Goal: Task Accomplishment & Management: Manage account settings

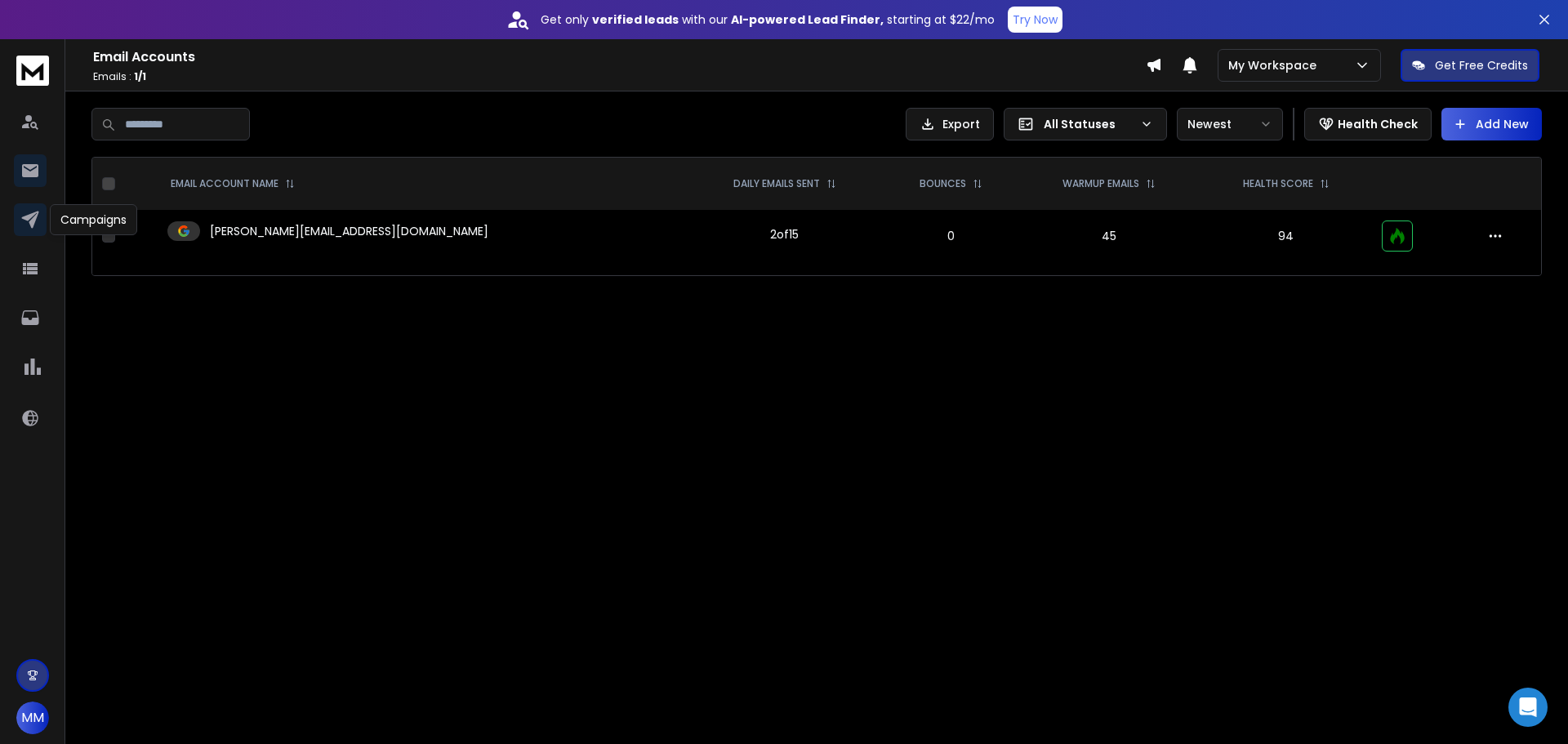
click at [26, 225] on icon at bounding box center [30, 219] width 20 height 20
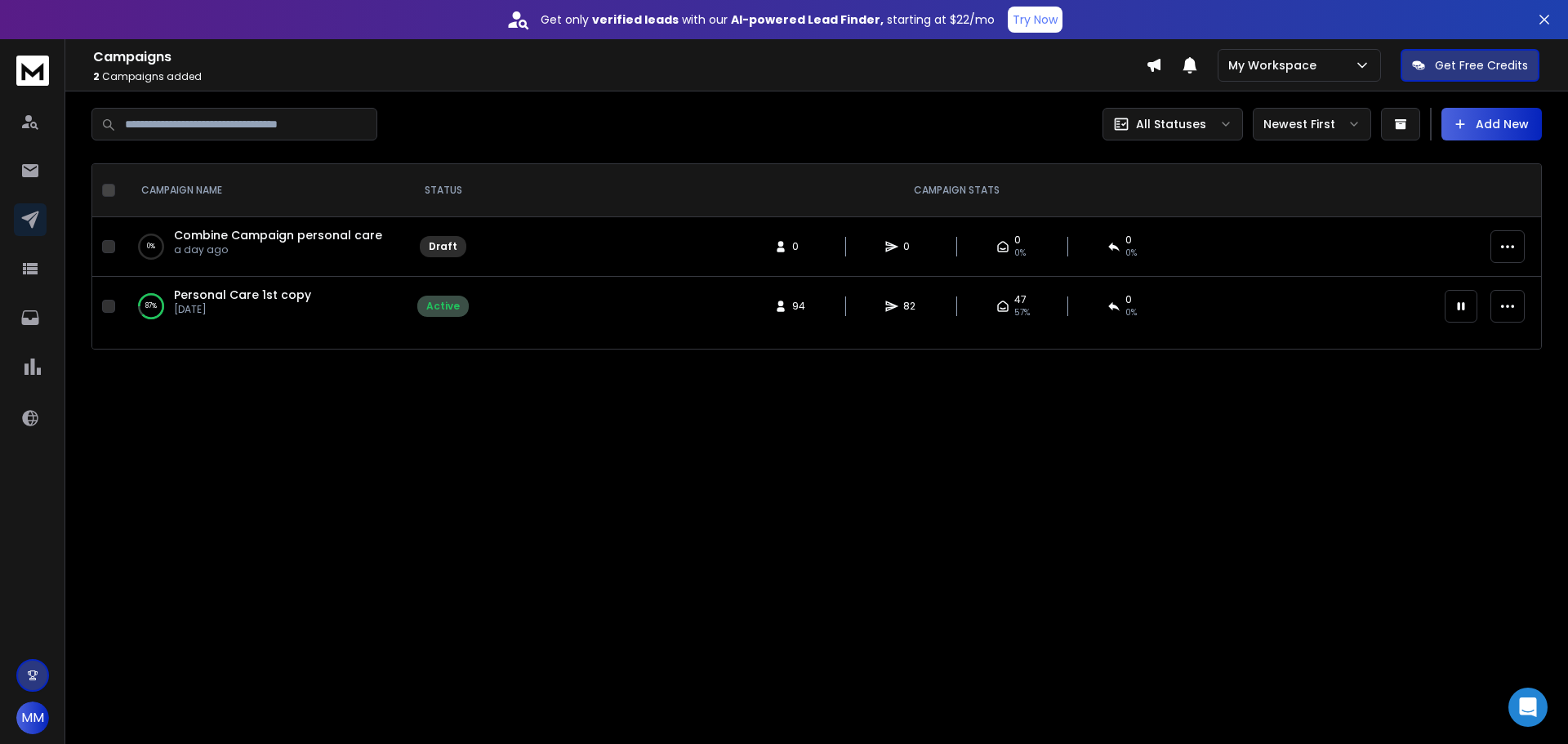
click at [289, 238] on span "Combine Campaign personal care" at bounding box center [277, 234] width 208 height 16
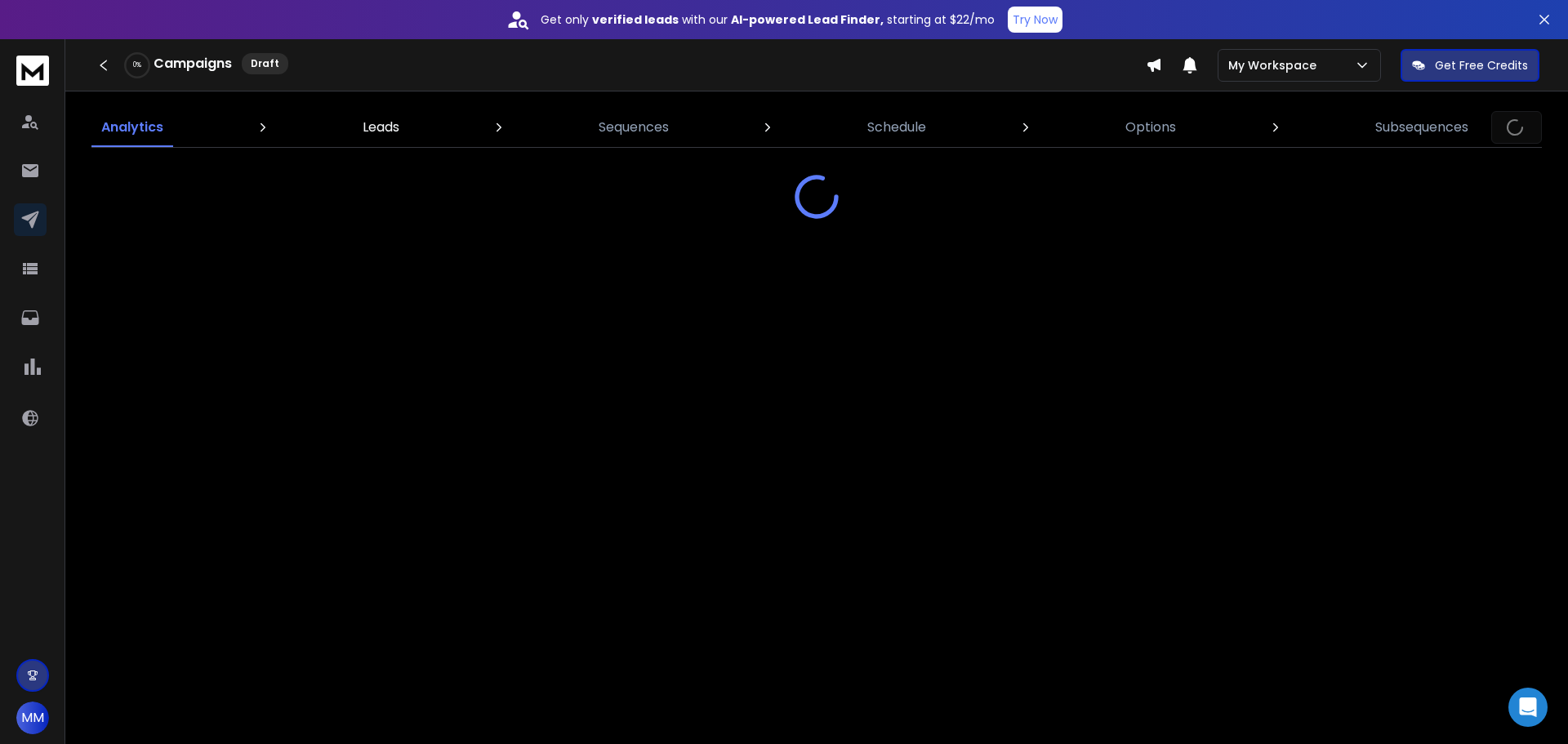
click at [376, 126] on div "Analytics Leads Sequences Schedule Options Subsequences" at bounding box center [816, 128] width 1450 height 40
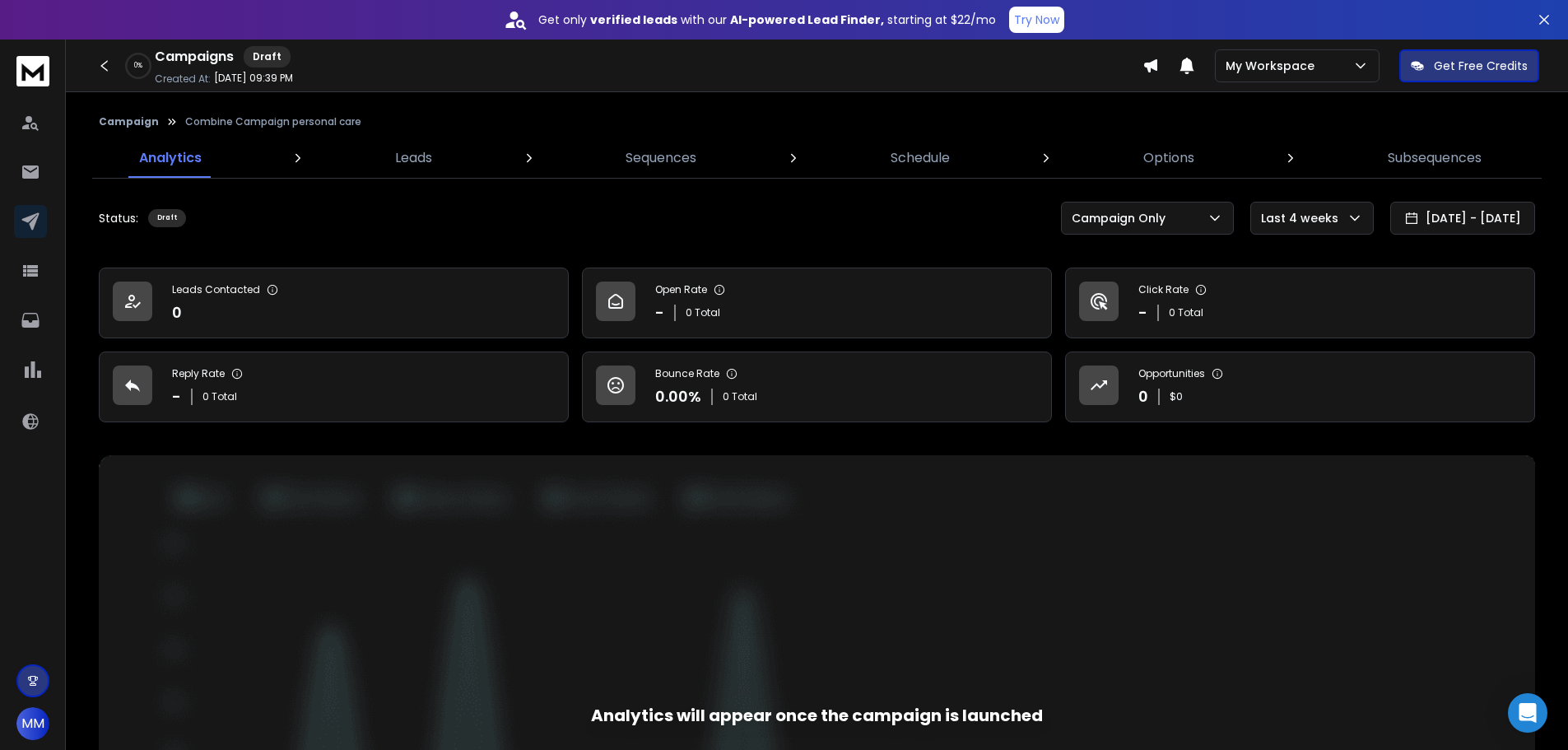
click at [453, 158] on div "Analytics Leads Sequences Schedule Options Subsequences" at bounding box center [809, 158] width 1436 height 39
click at [400, 156] on p "Leads" at bounding box center [413, 158] width 37 height 20
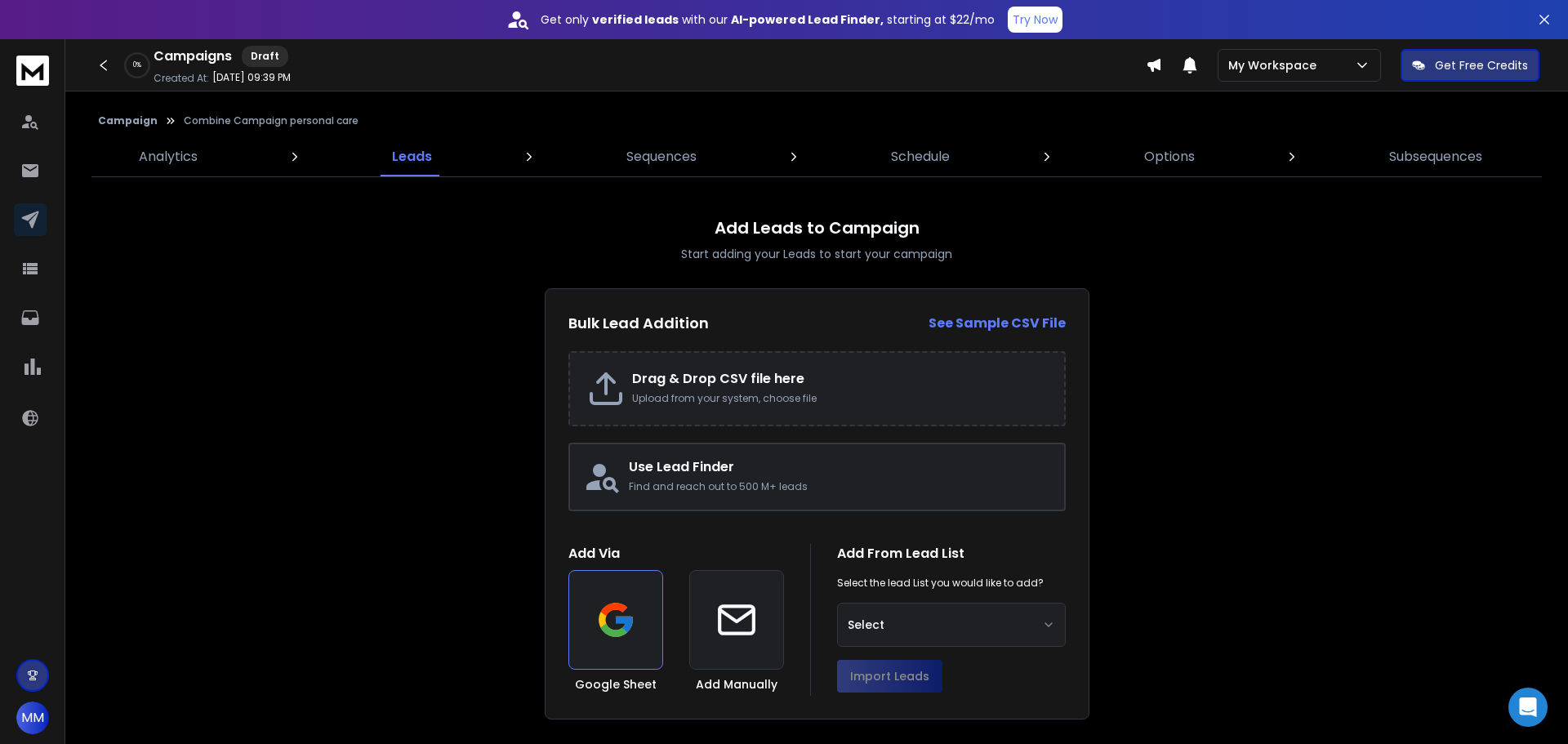
click at [605, 616] on icon at bounding box center [616, 620] width 34 height 34
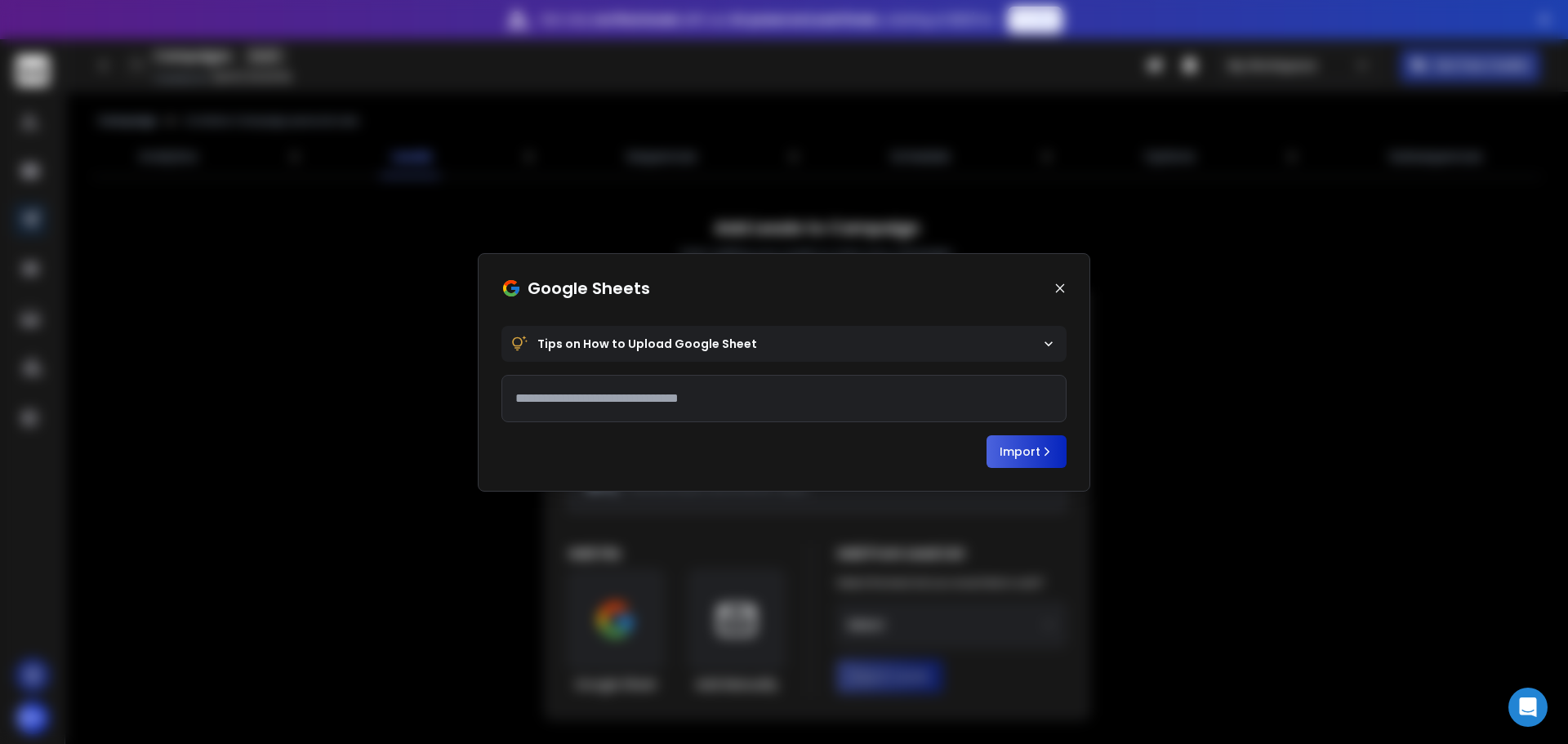
click at [636, 400] on input at bounding box center [783, 399] width 565 height 47
paste input "**********"
type input "**********"
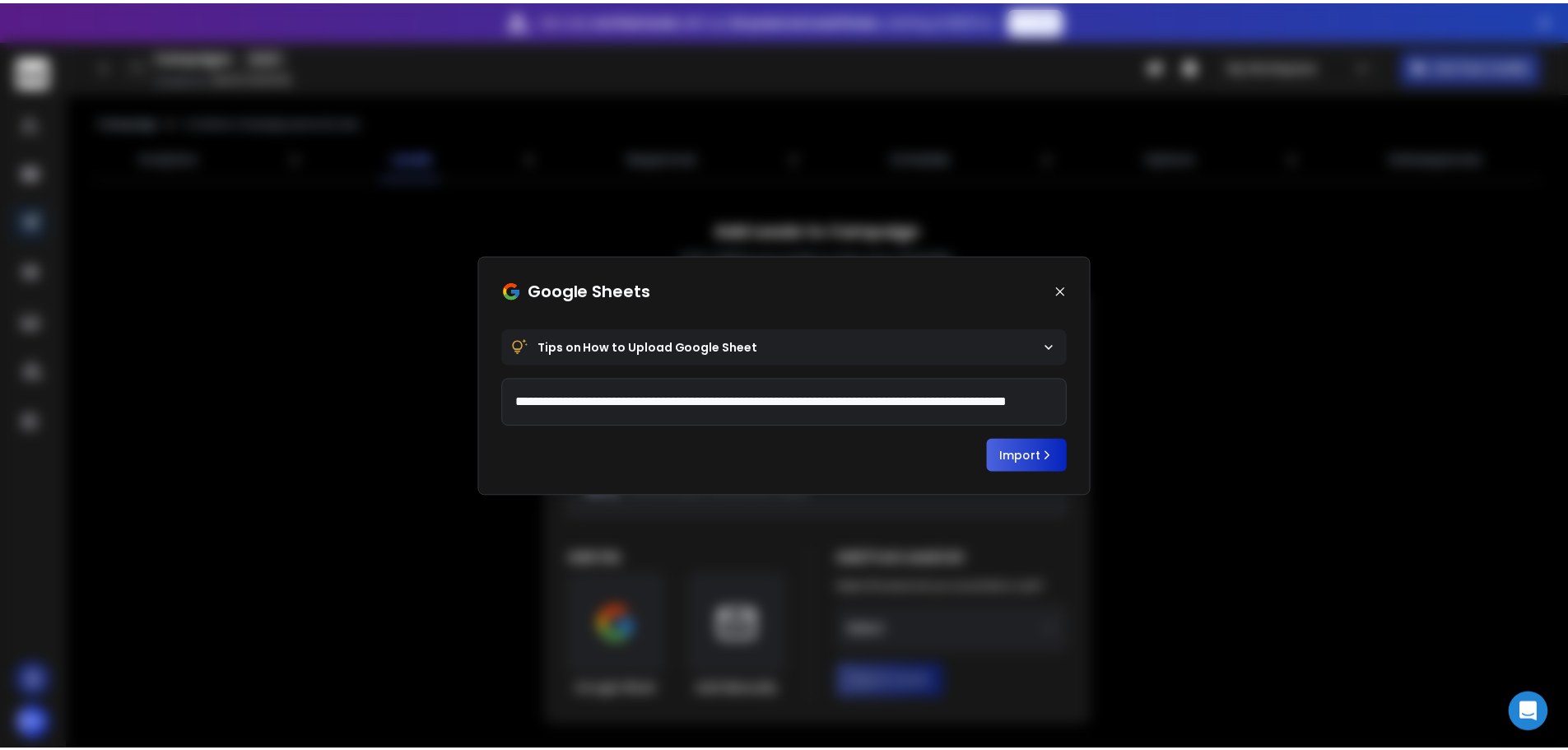
scroll to position [0, 0]
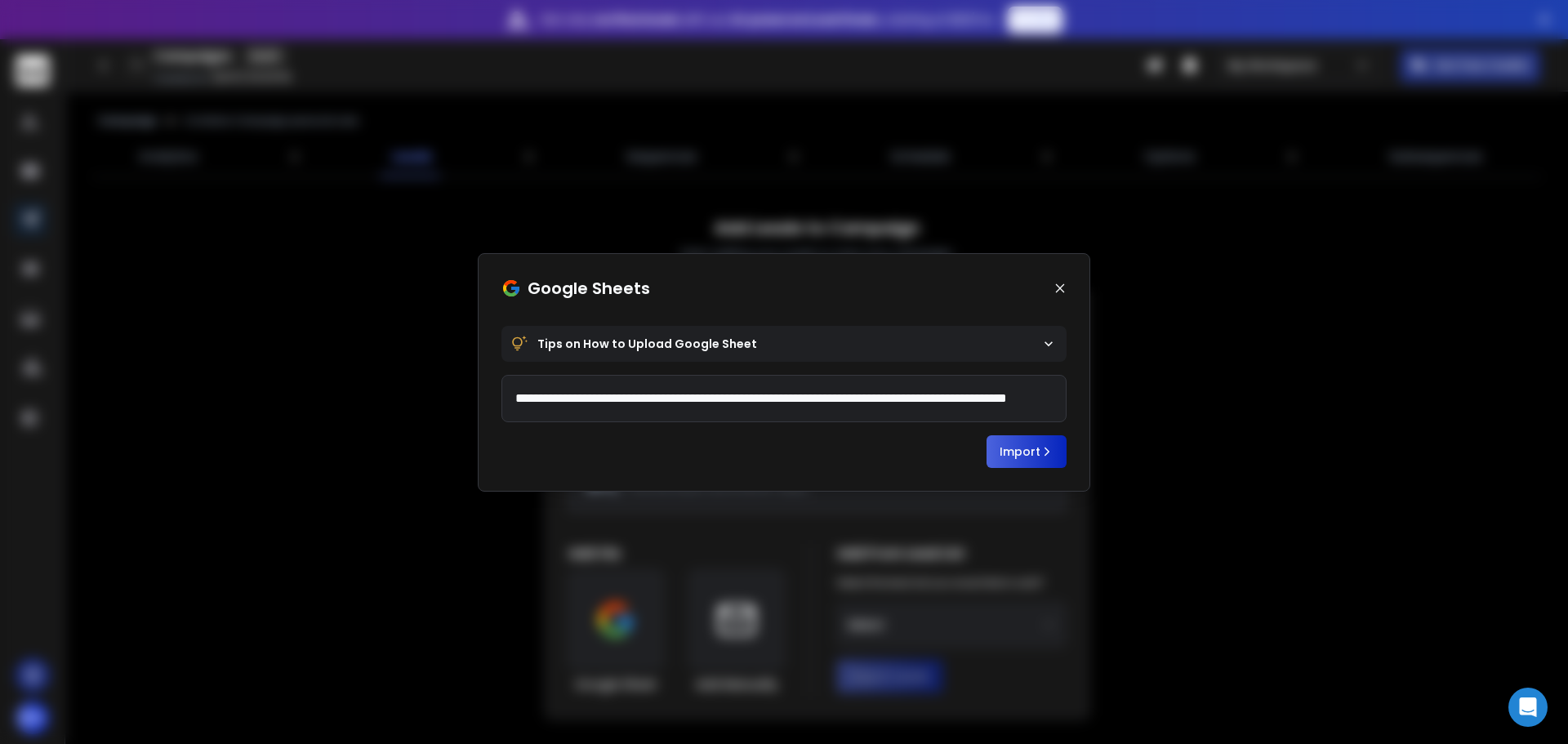
click at [1036, 458] on button "Import" at bounding box center [1026, 451] width 80 height 32
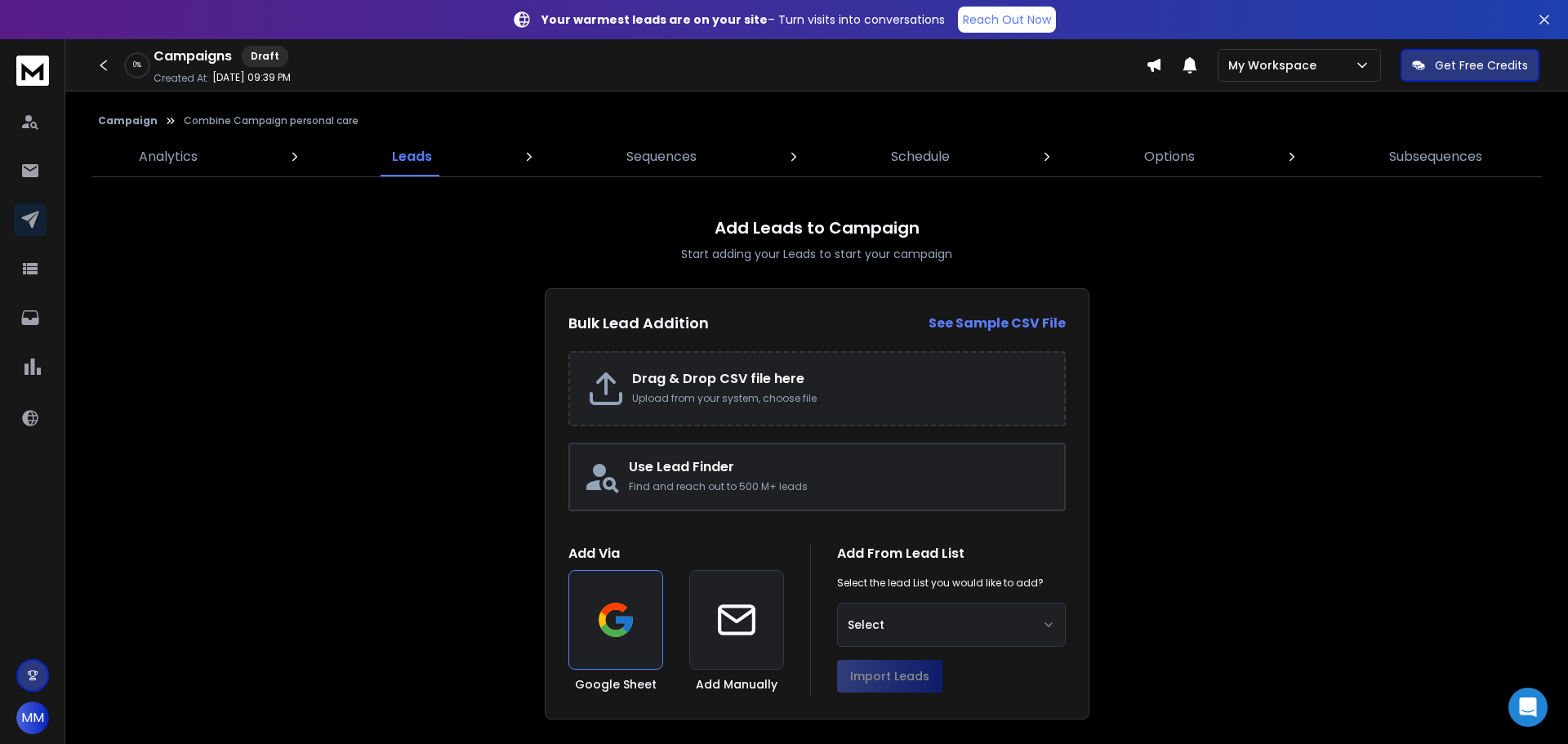
click at [642, 622] on div at bounding box center [616, 619] width 95 height 100
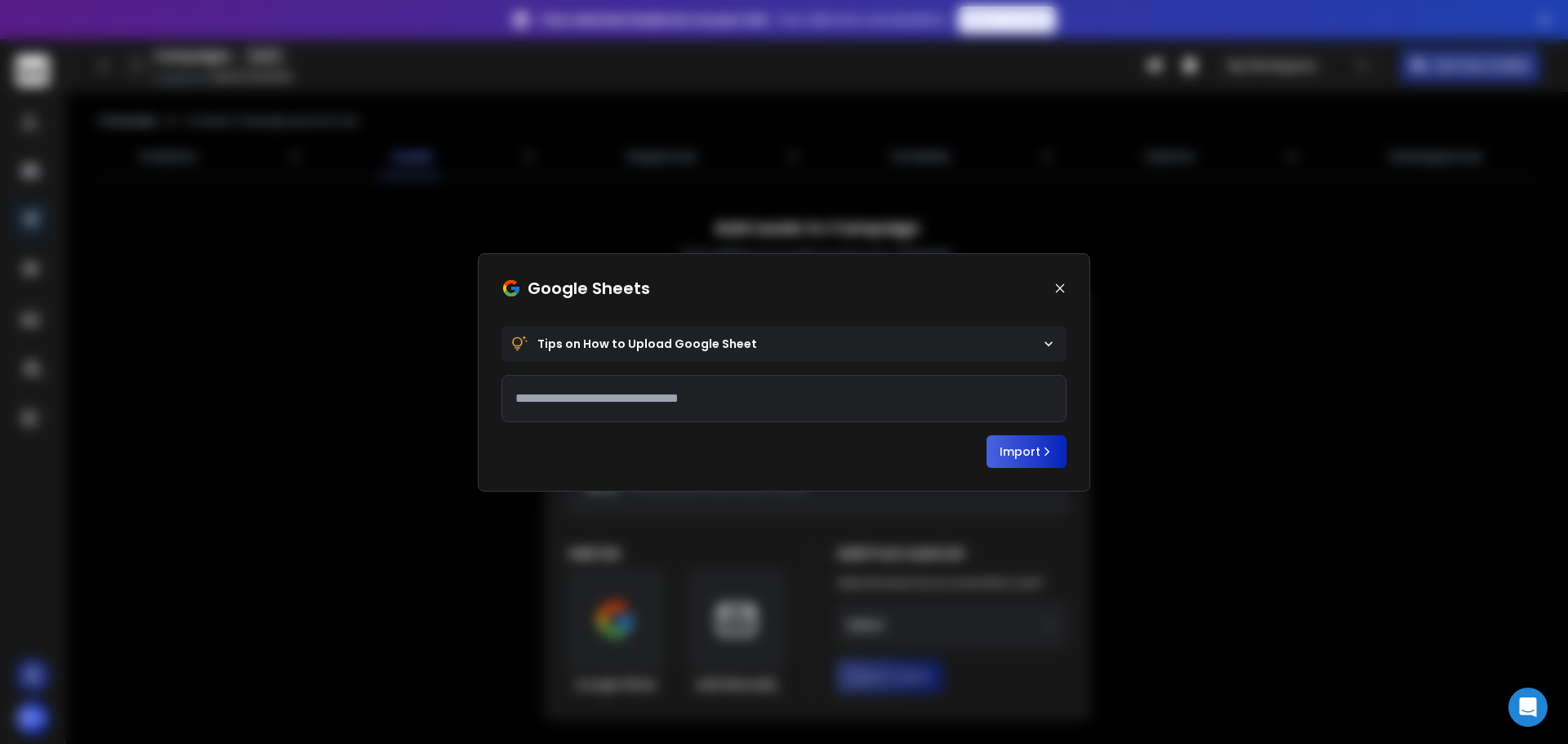
click at [632, 389] on input at bounding box center [783, 399] width 565 height 47
paste input "**********"
type input "**********"
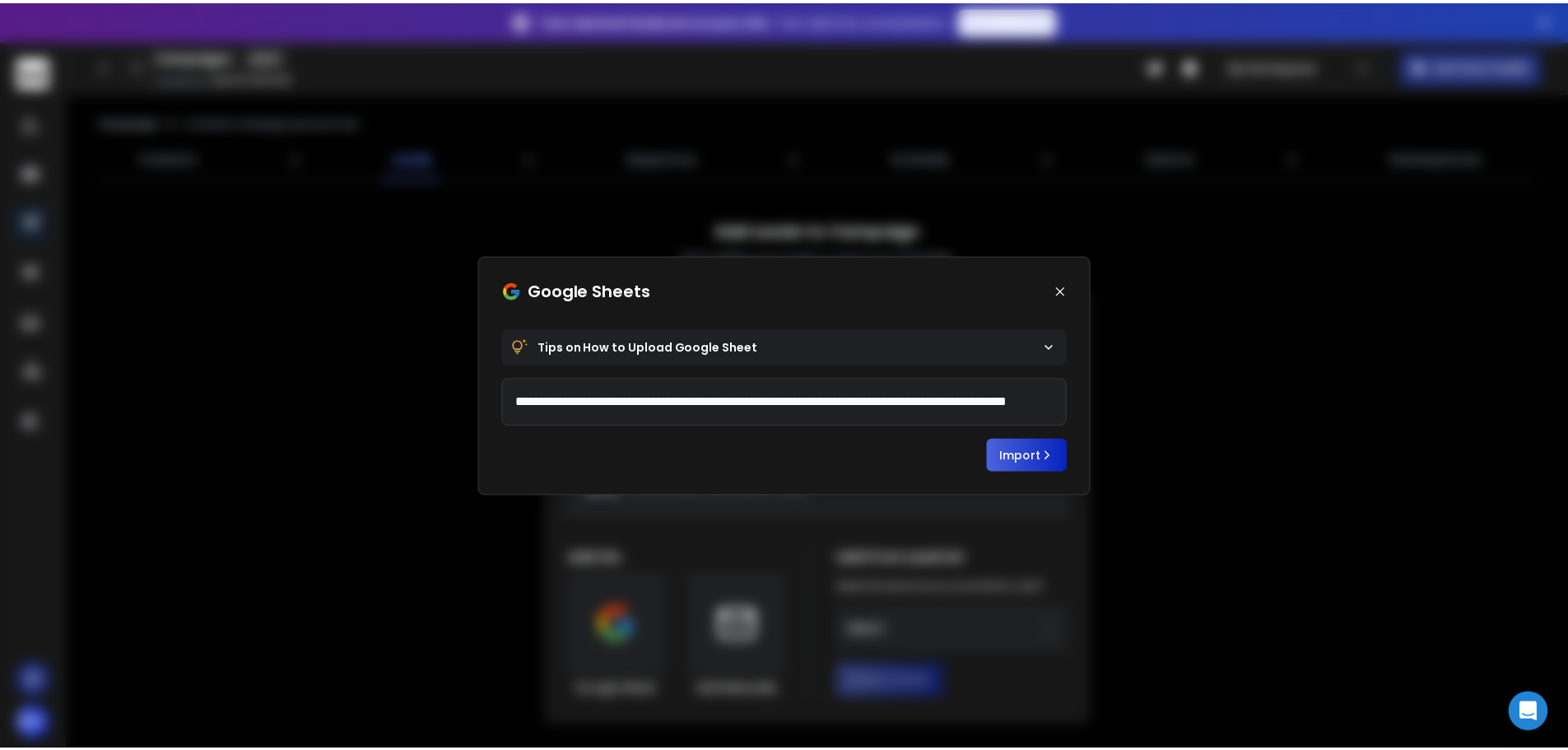
scroll to position [0, 0]
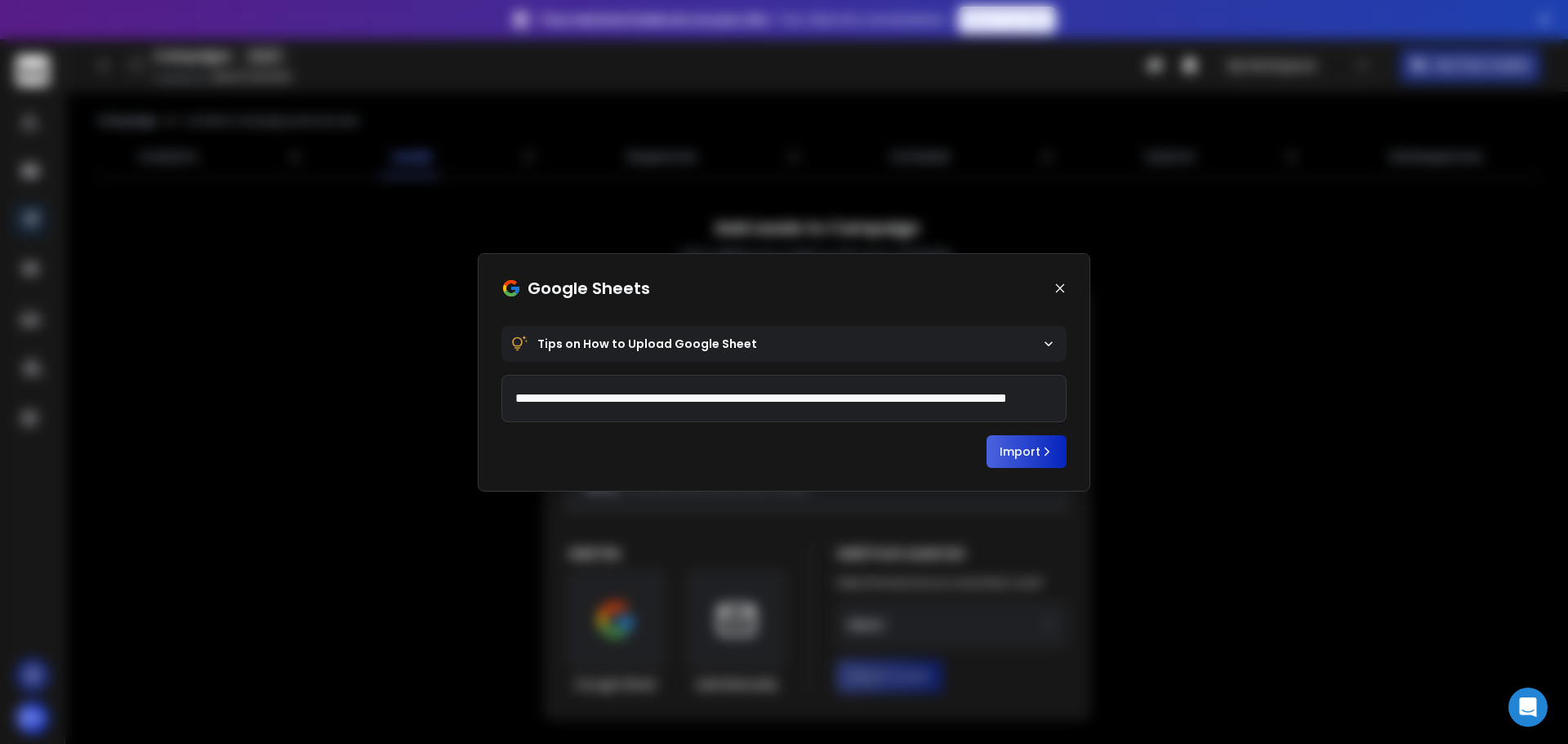
click at [1036, 444] on button "Import" at bounding box center [1026, 451] width 80 height 32
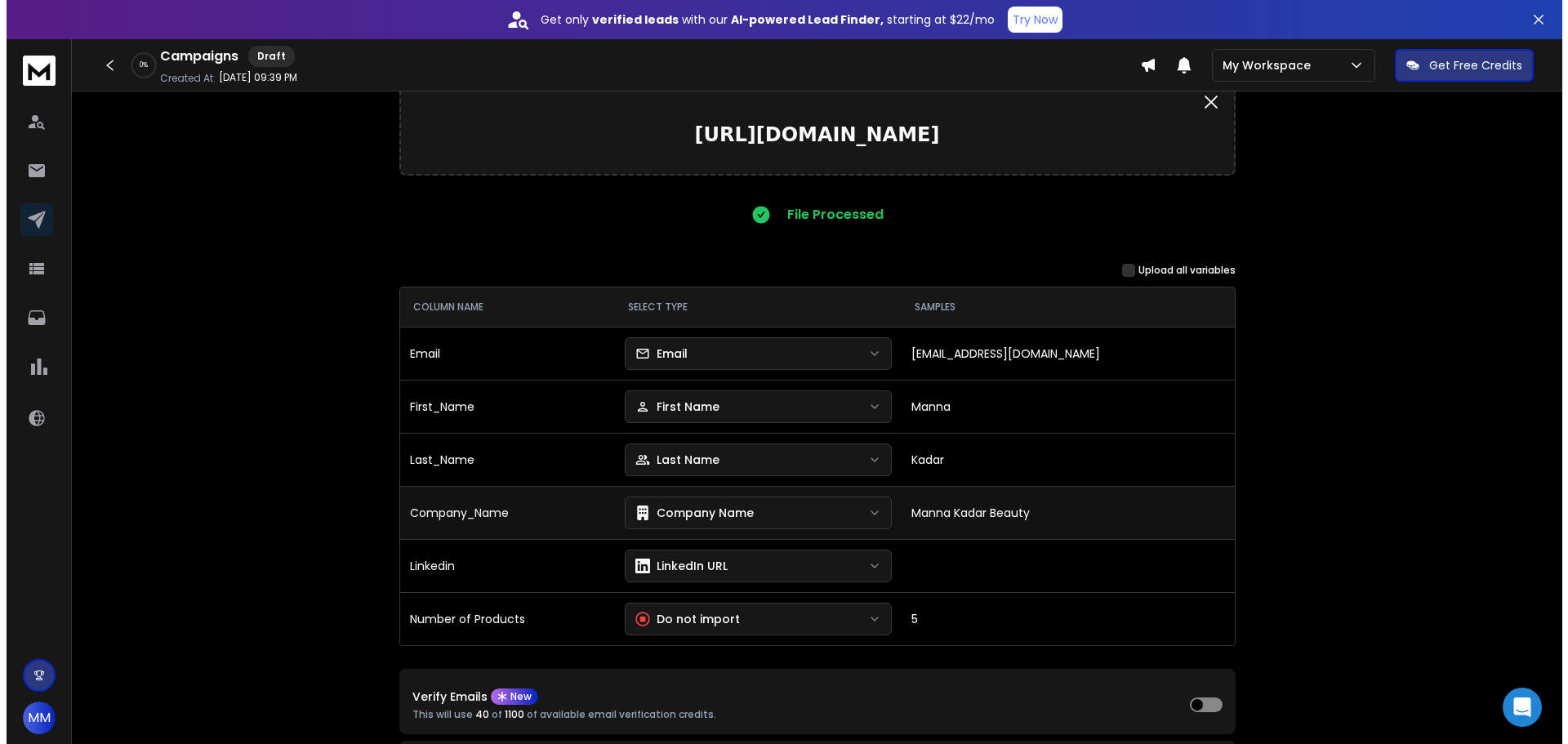
scroll to position [163, 0]
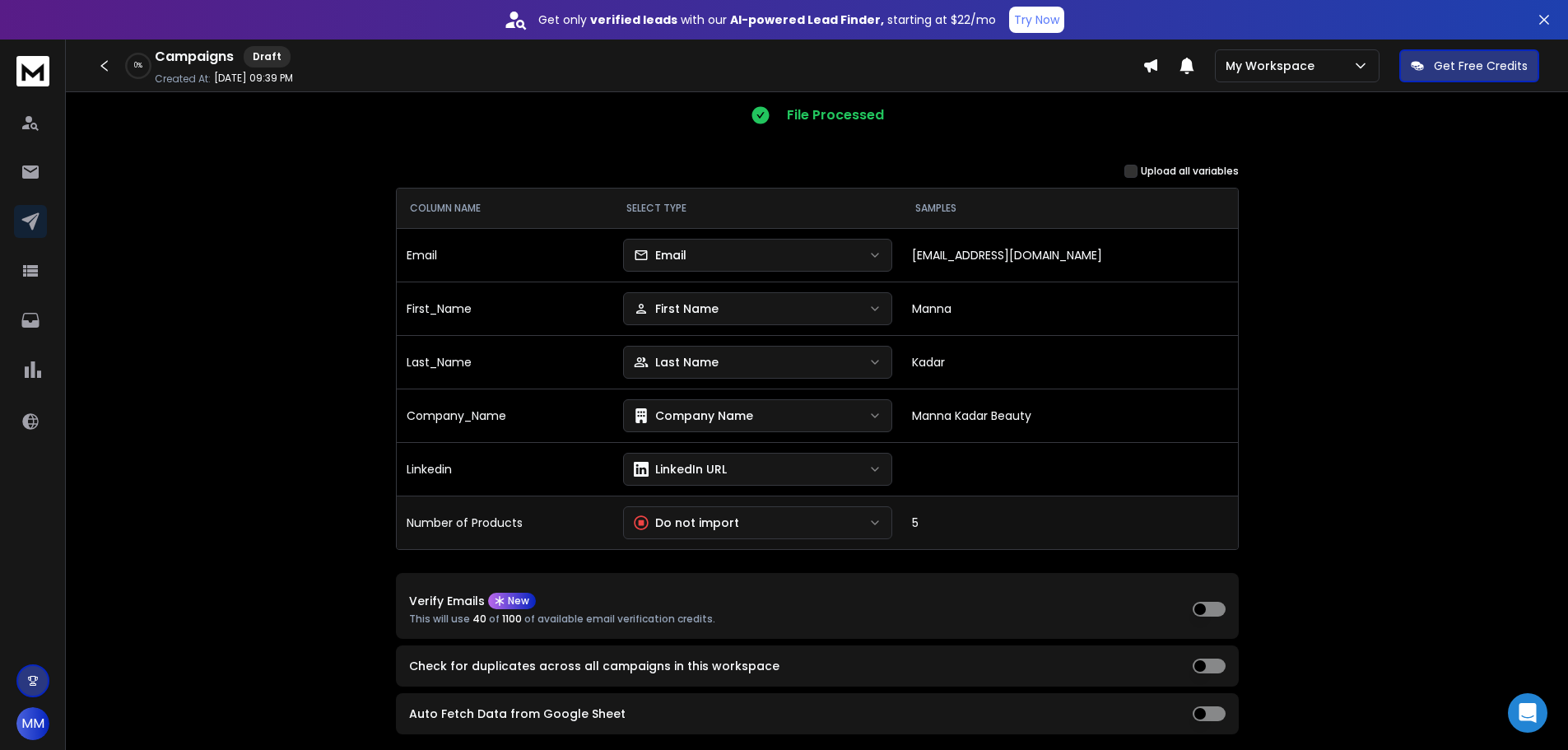
click at [780, 539] on button "Do not import" at bounding box center [757, 522] width 268 height 33
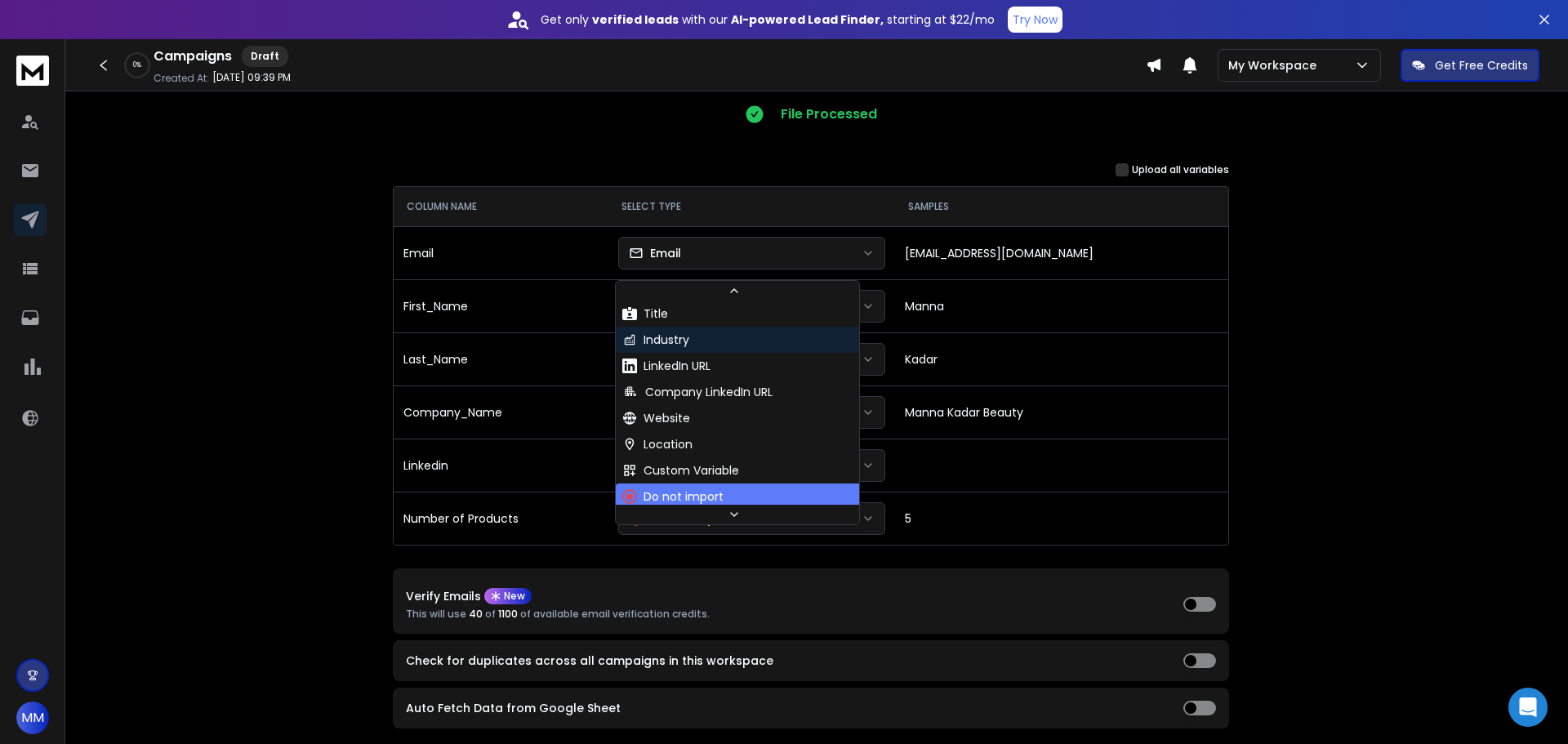
scroll to position [149, 0]
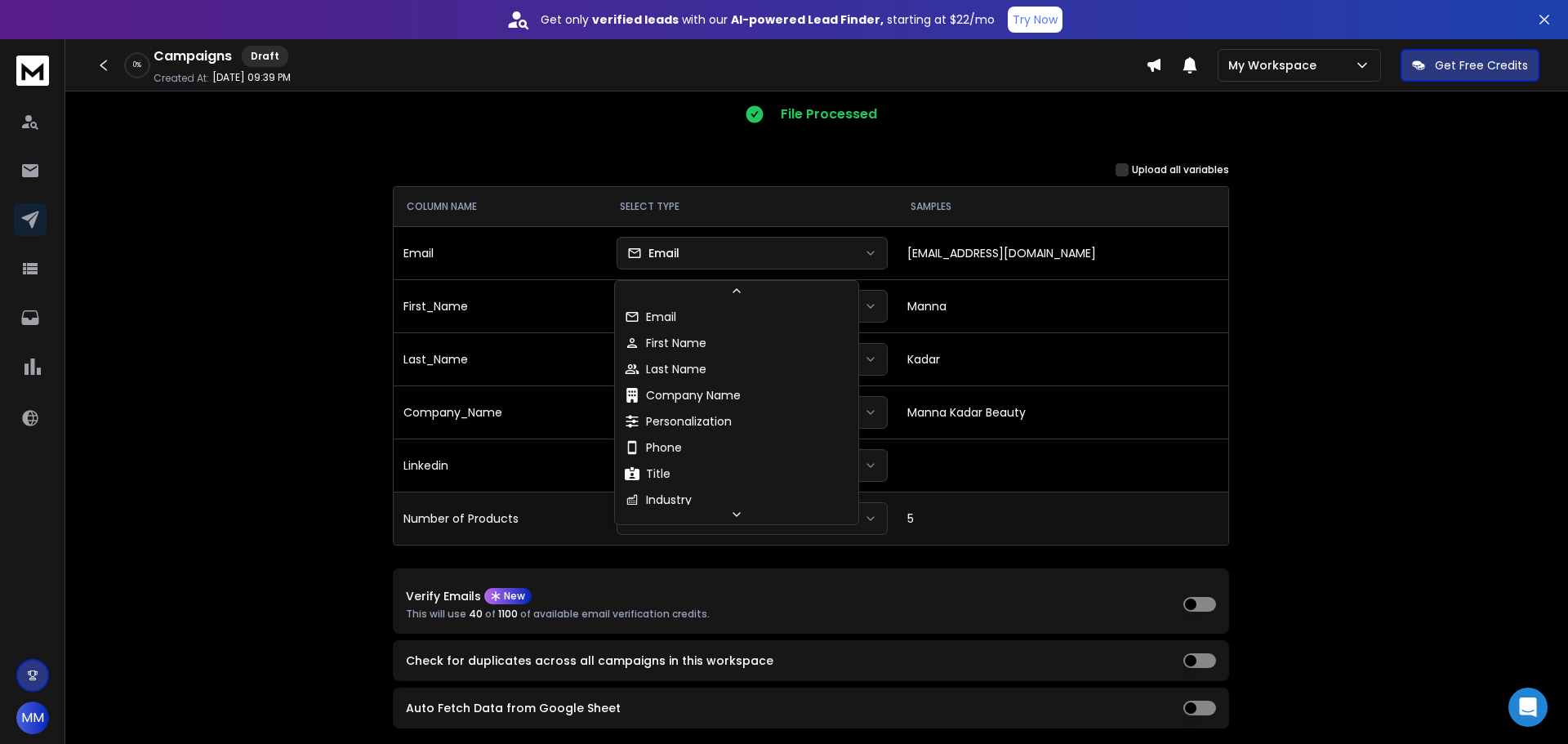
click at [818, 534] on button "Custom Variable" at bounding box center [751, 518] width 271 height 32
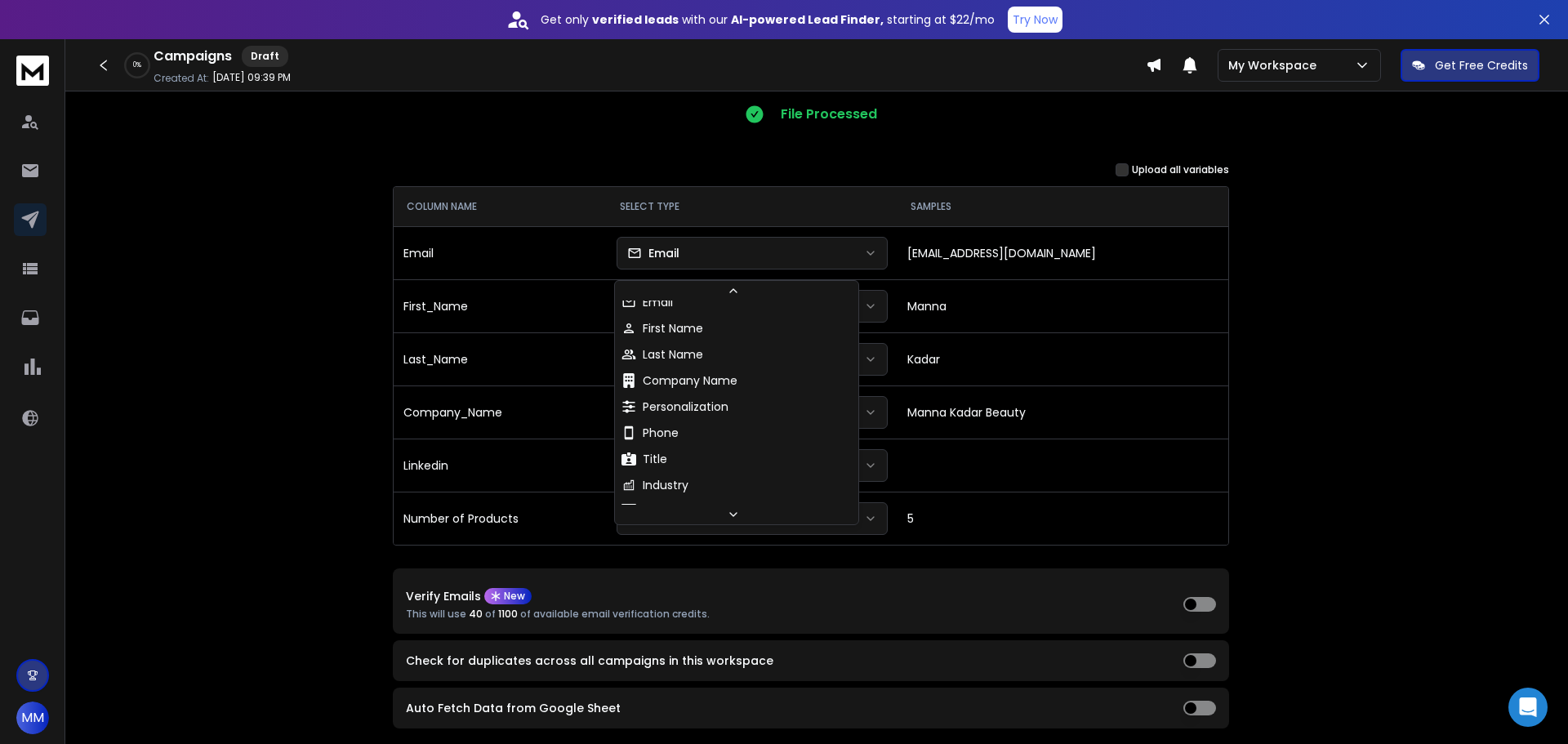
scroll to position [0, 0]
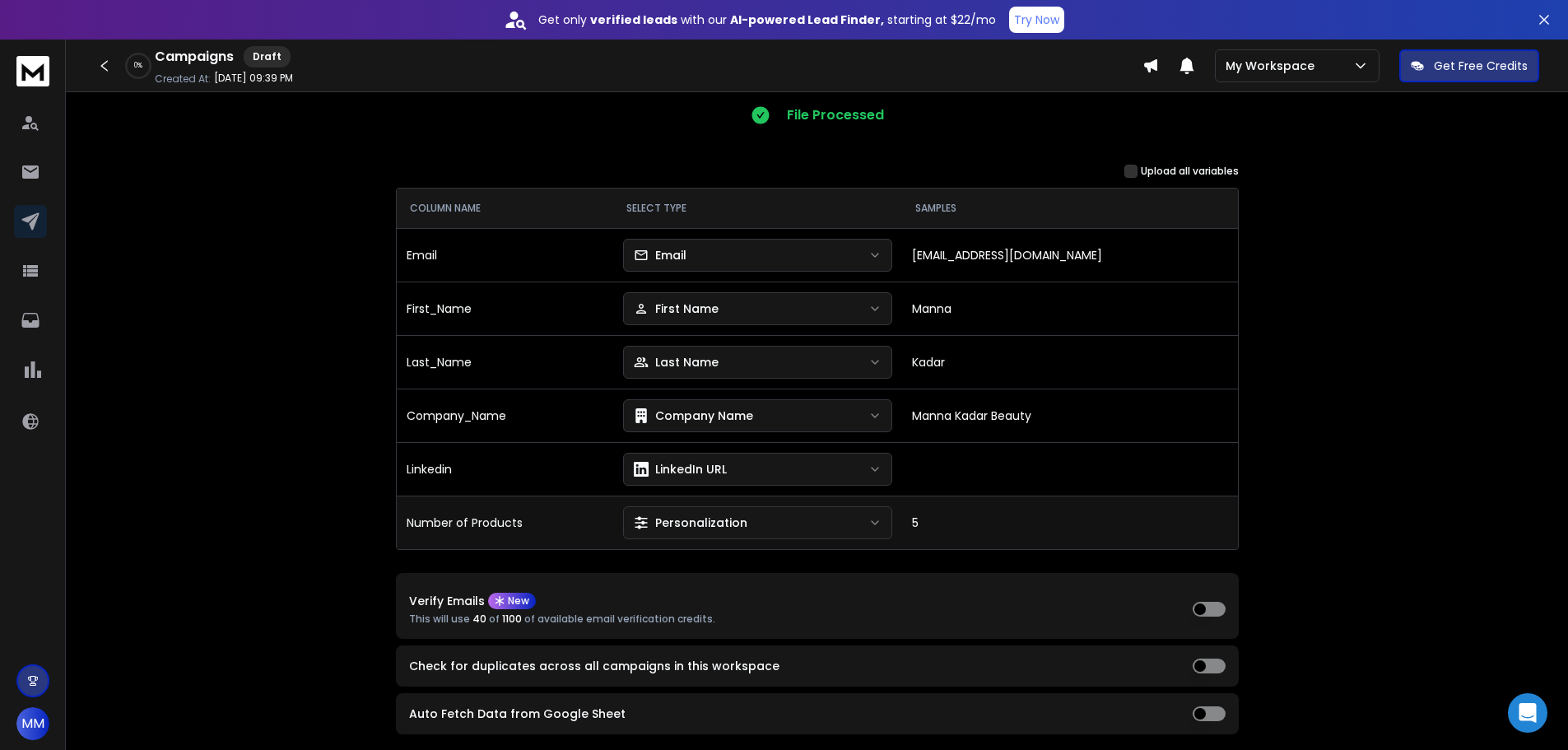
click at [773, 539] on button "Personalization" at bounding box center [757, 522] width 268 height 33
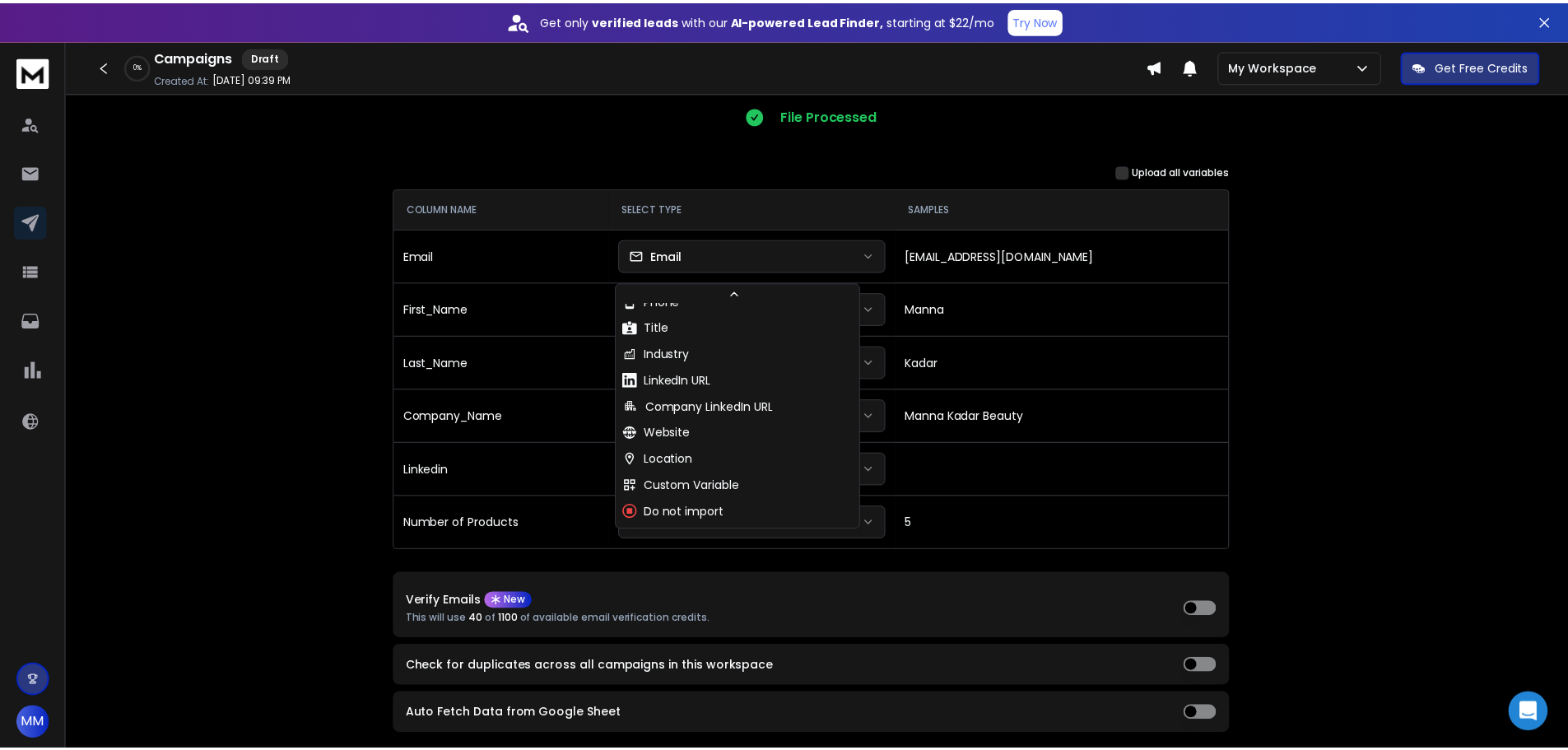
scroll to position [150, 0]
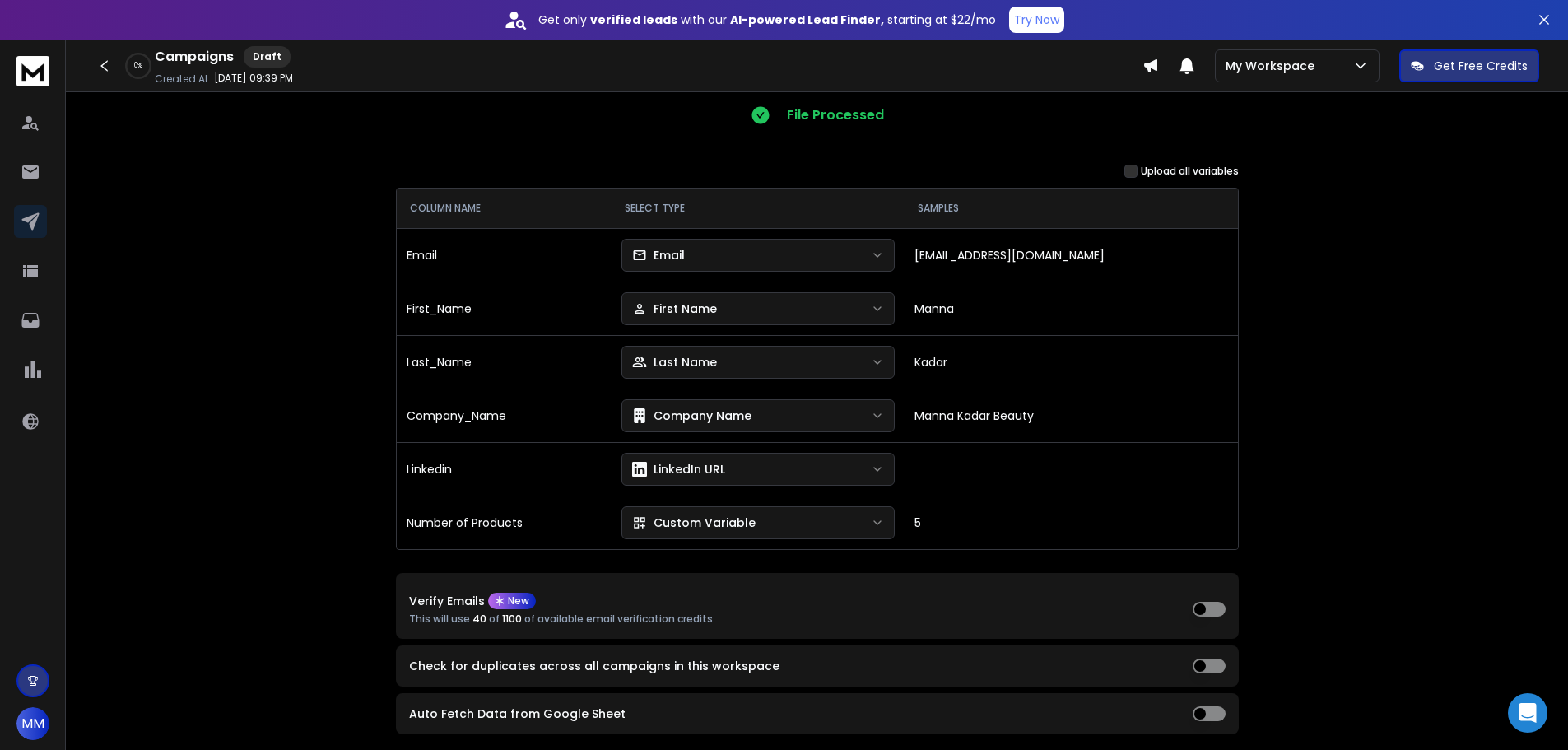
click at [1420, 528] on div "[URL][DOMAIN_NAME] File Processed Upload all variables COLUMN NAME SELECT TYPE …" at bounding box center [784, 360] width 1568 height 971
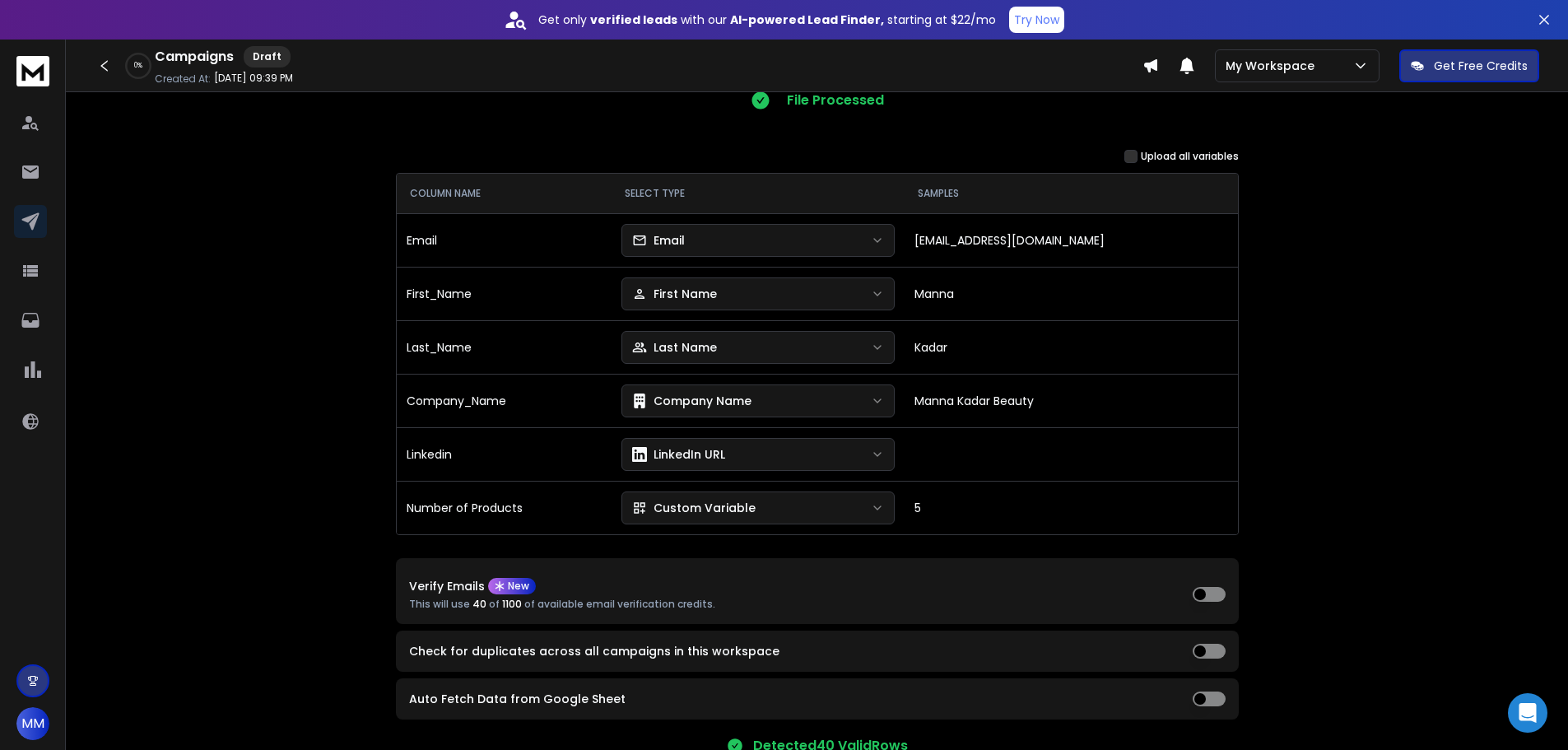
scroll to position [287, 0]
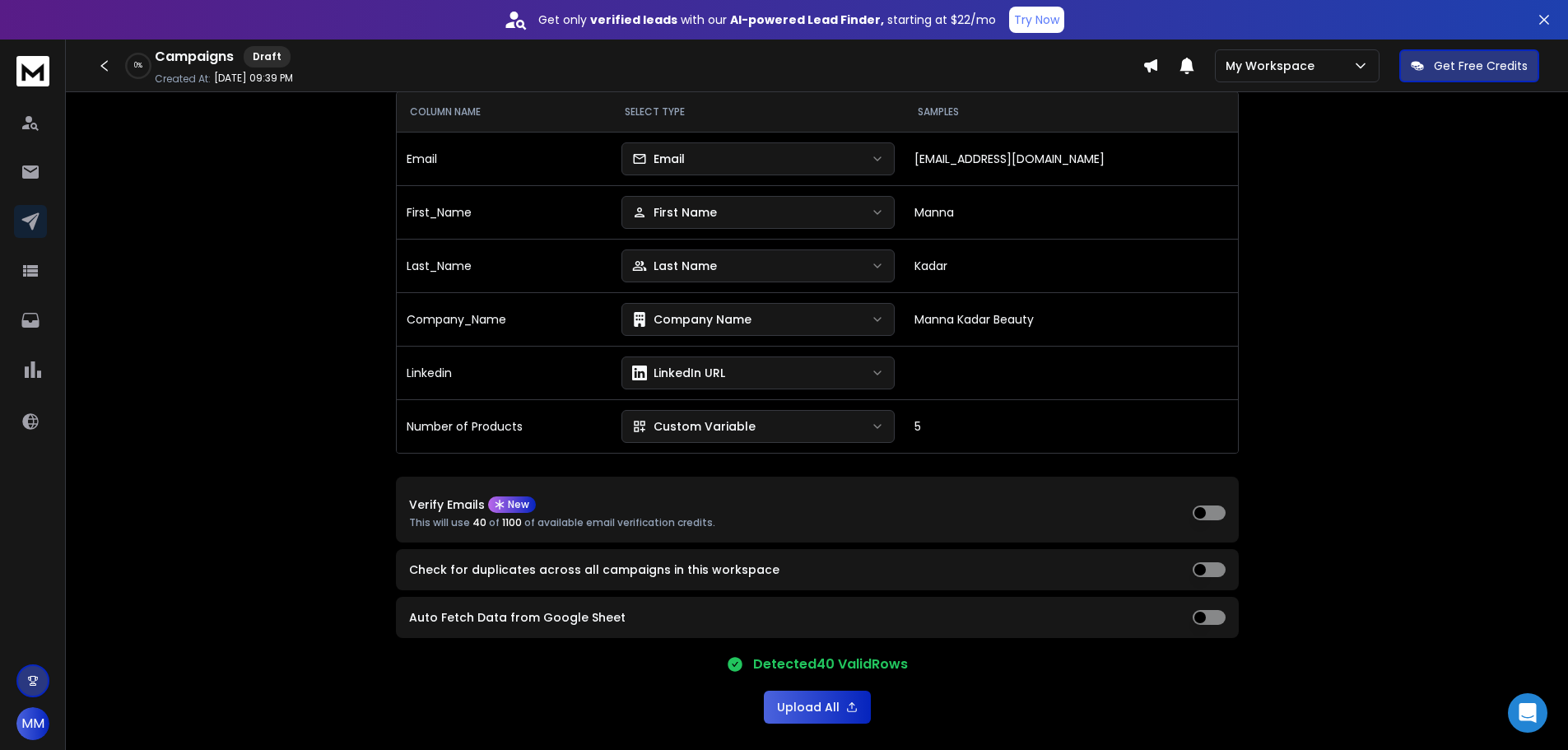
click at [1217, 512] on button "Verify Emails New This will use 40 of 1100 of available email verification cred…" at bounding box center [1208, 512] width 33 height 14
click at [1213, 617] on button "Auto Fetch Data from Google Sheet" at bounding box center [1208, 616] width 33 height 14
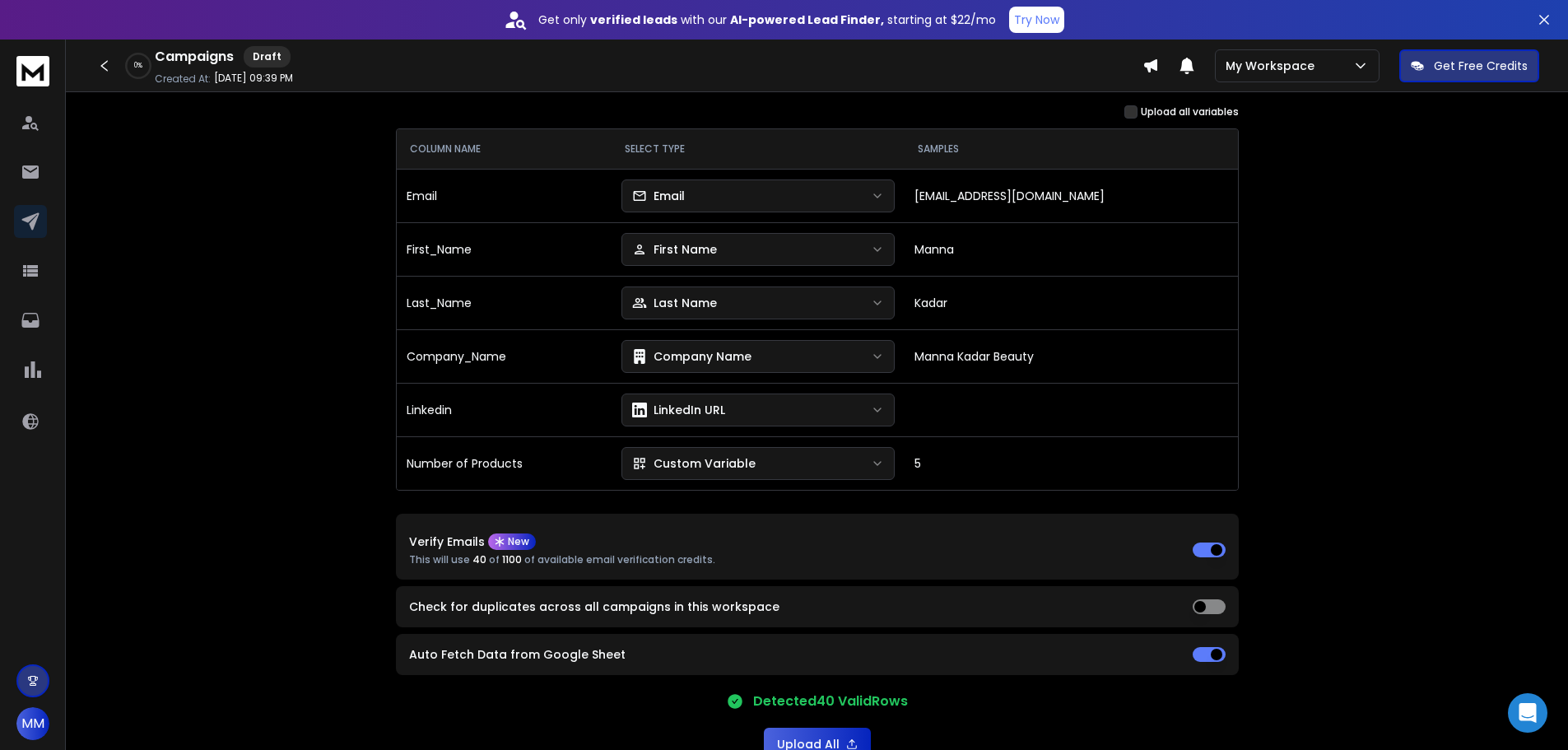
scroll to position [122, 0]
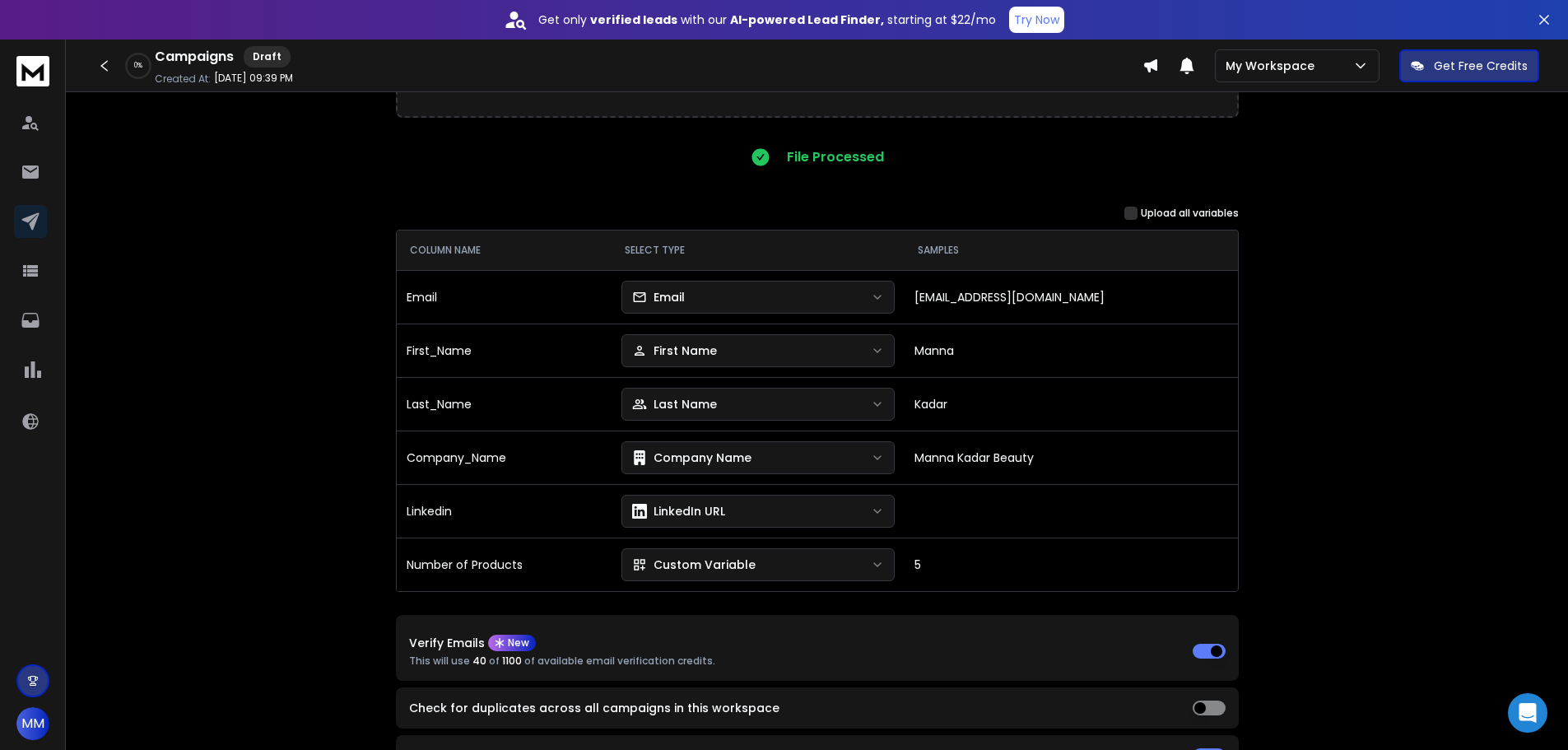
click at [1136, 220] on button "Upload all variables" at bounding box center [1131, 213] width 13 height 13
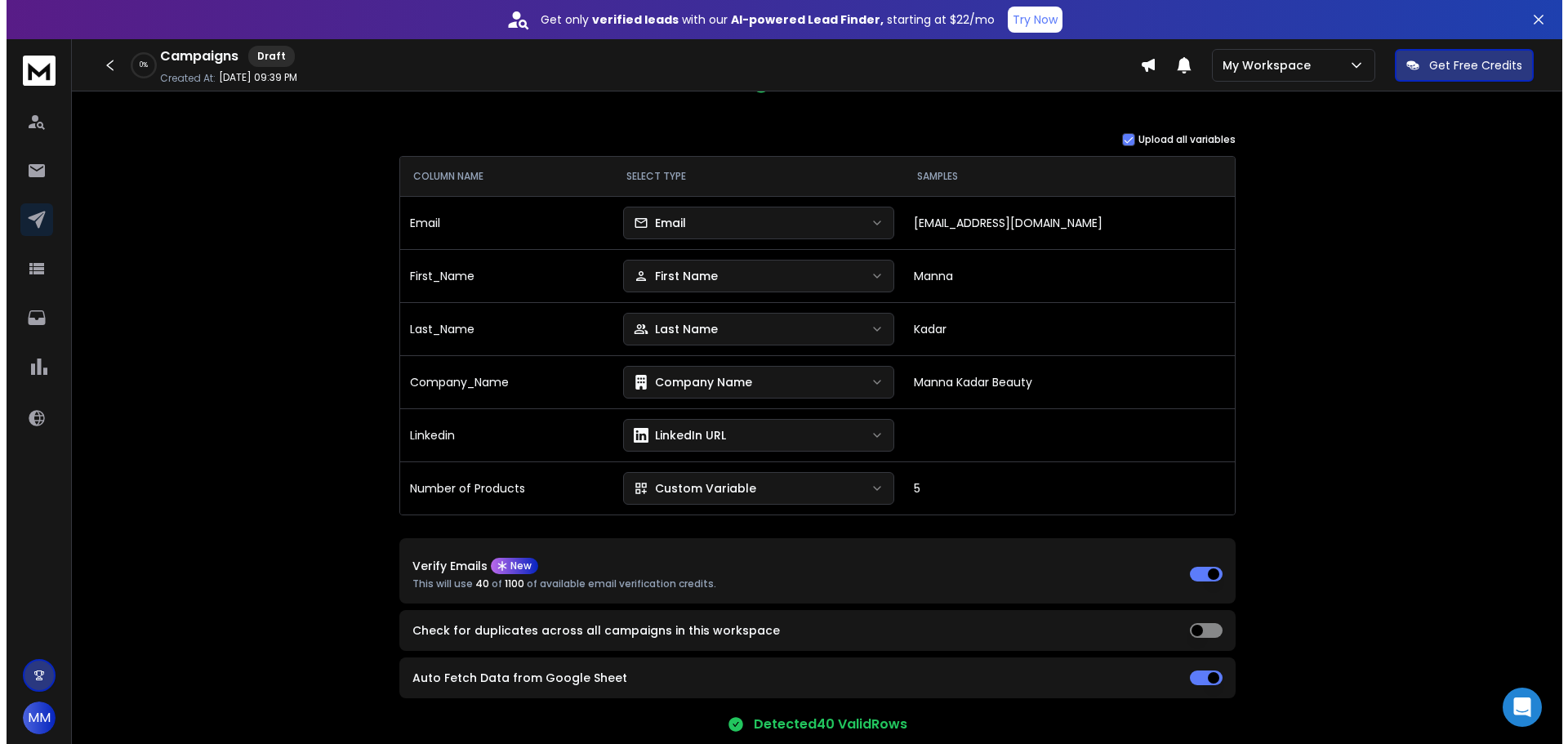
scroll to position [285, 0]
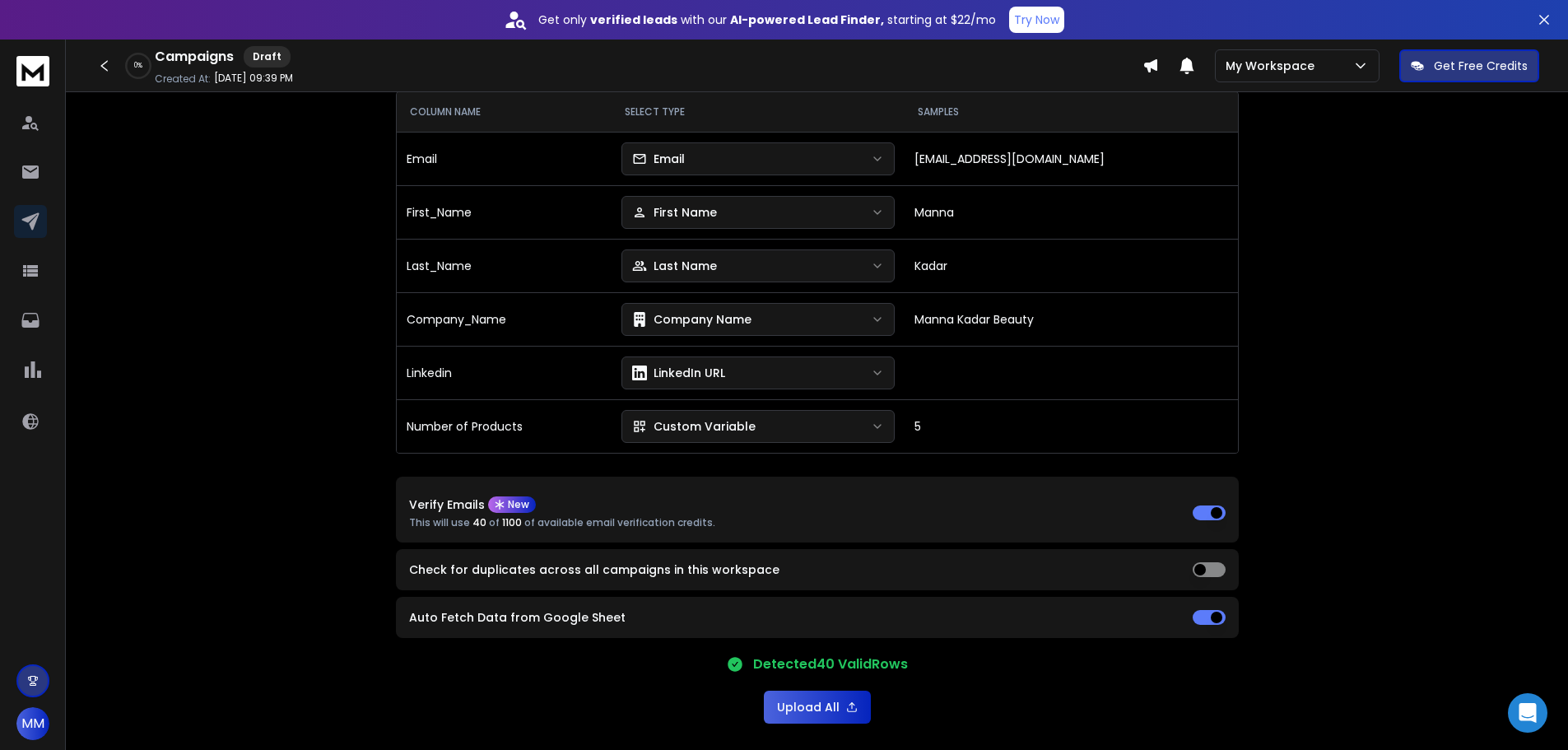
click at [823, 709] on button "Upload All" at bounding box center [817, 707] width 107 height 33
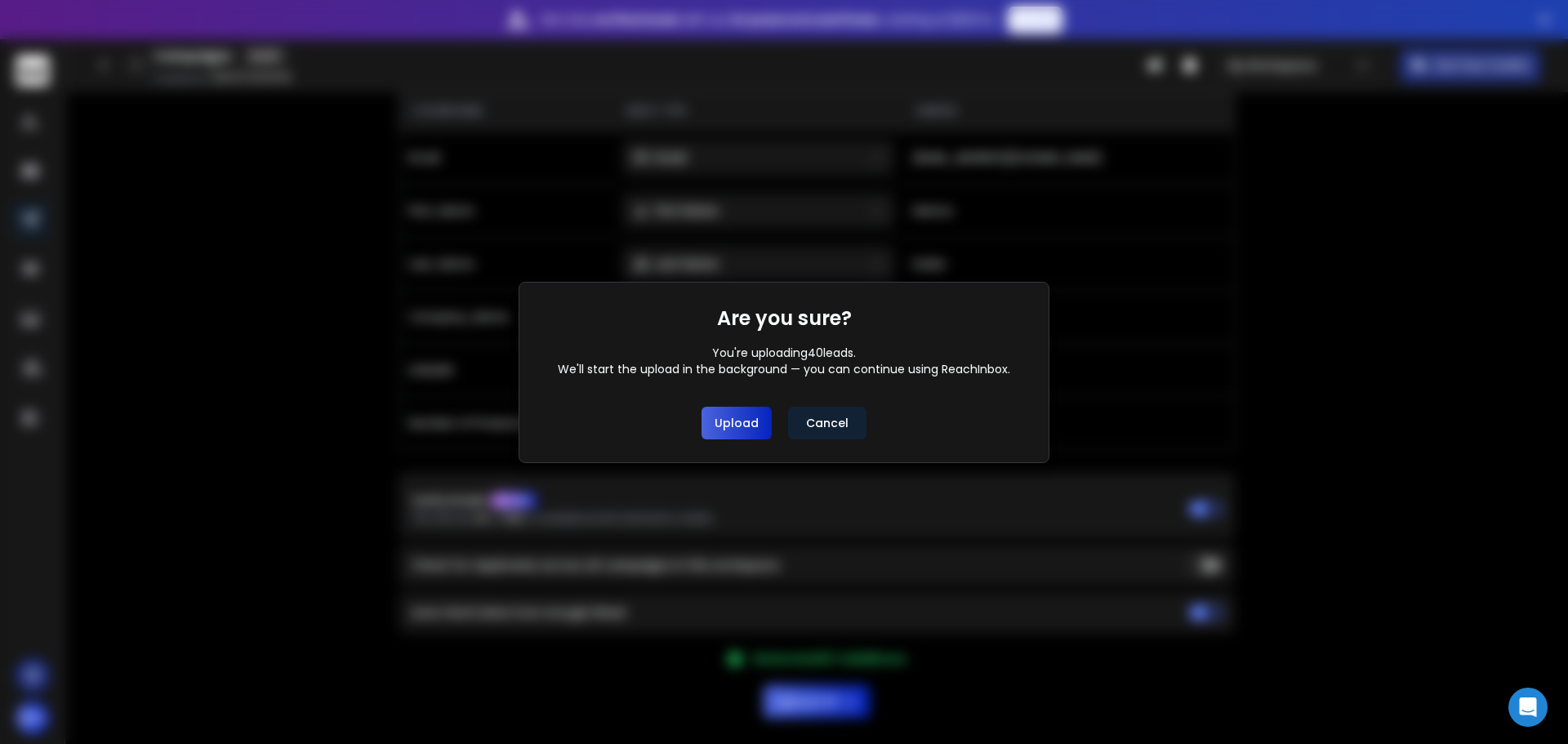
click at [738, 427] on button "Upload" at bounding box center [737, 422] width 70 height 32
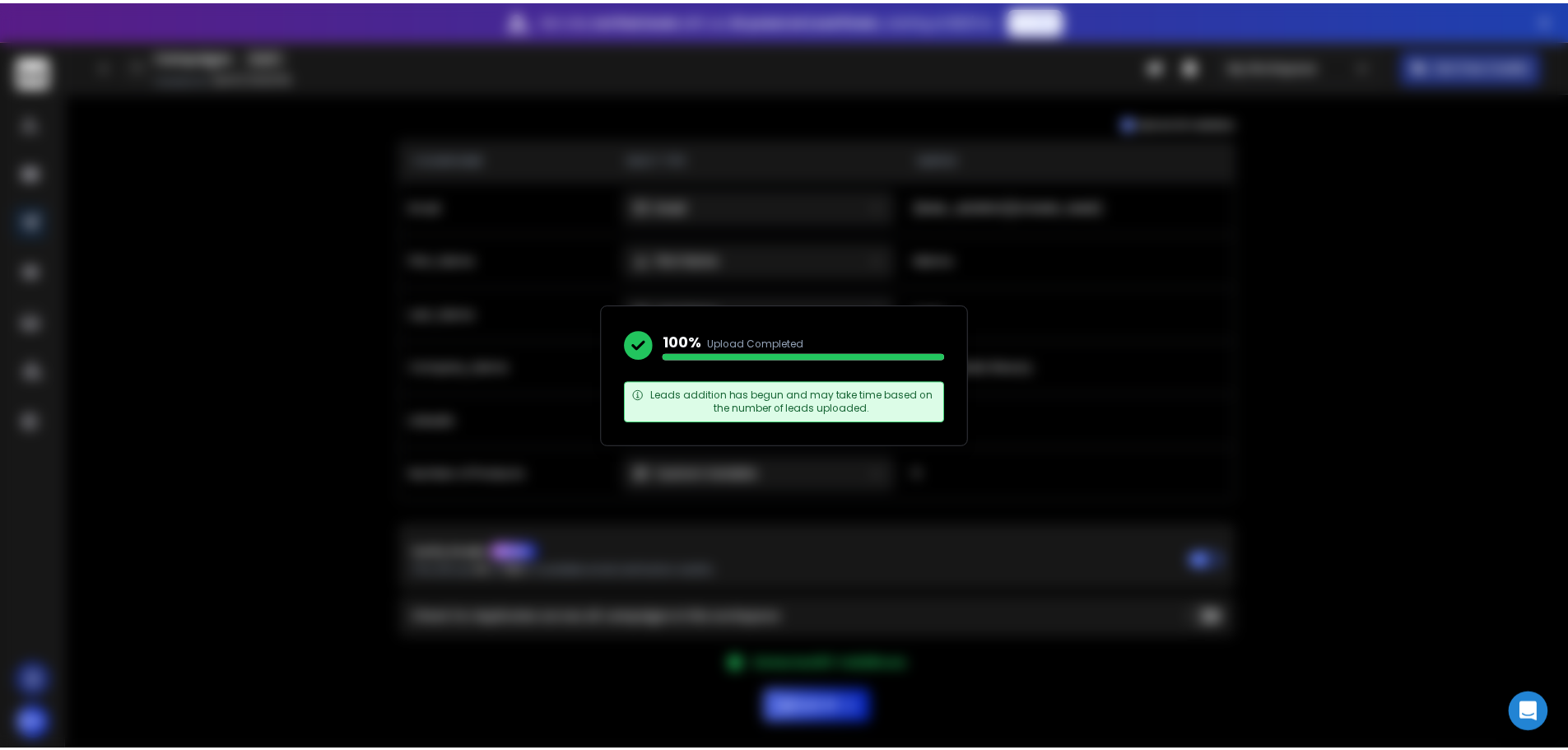
scroll to position [239, 0]
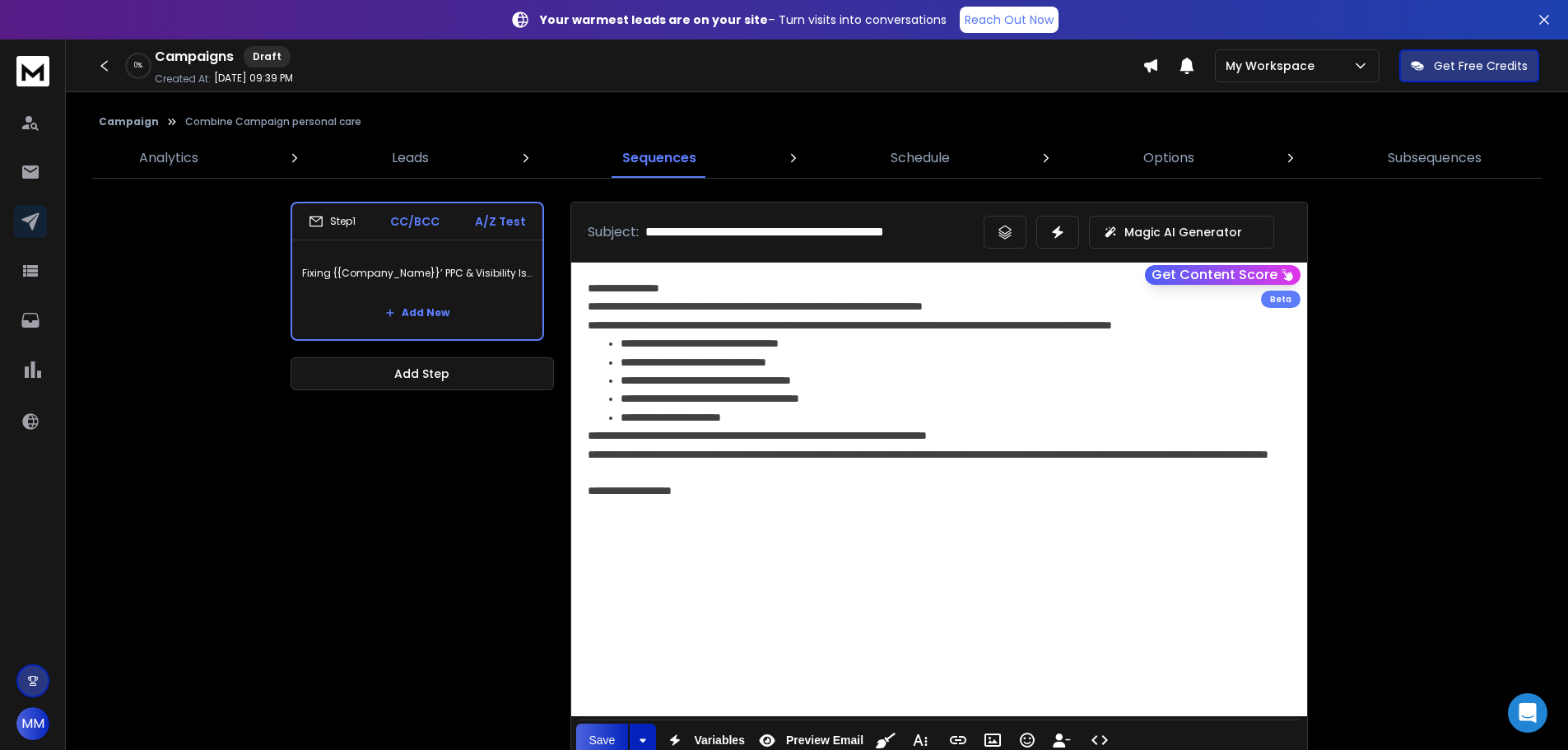
click at [773, 307] on div "**********" at bounding box center [939, 306] width 703 height 18
drag, startPoint x: 746, startPoint y: 309, endPoint x: 683, endPoint y: 311, distance: 63.0
click at [683, 311] on div "**********" at bounding box center [939, 306] width 703 height 18
click at [774, 305] on div "**********" at bounding box center [939, 306] width 703 height 18
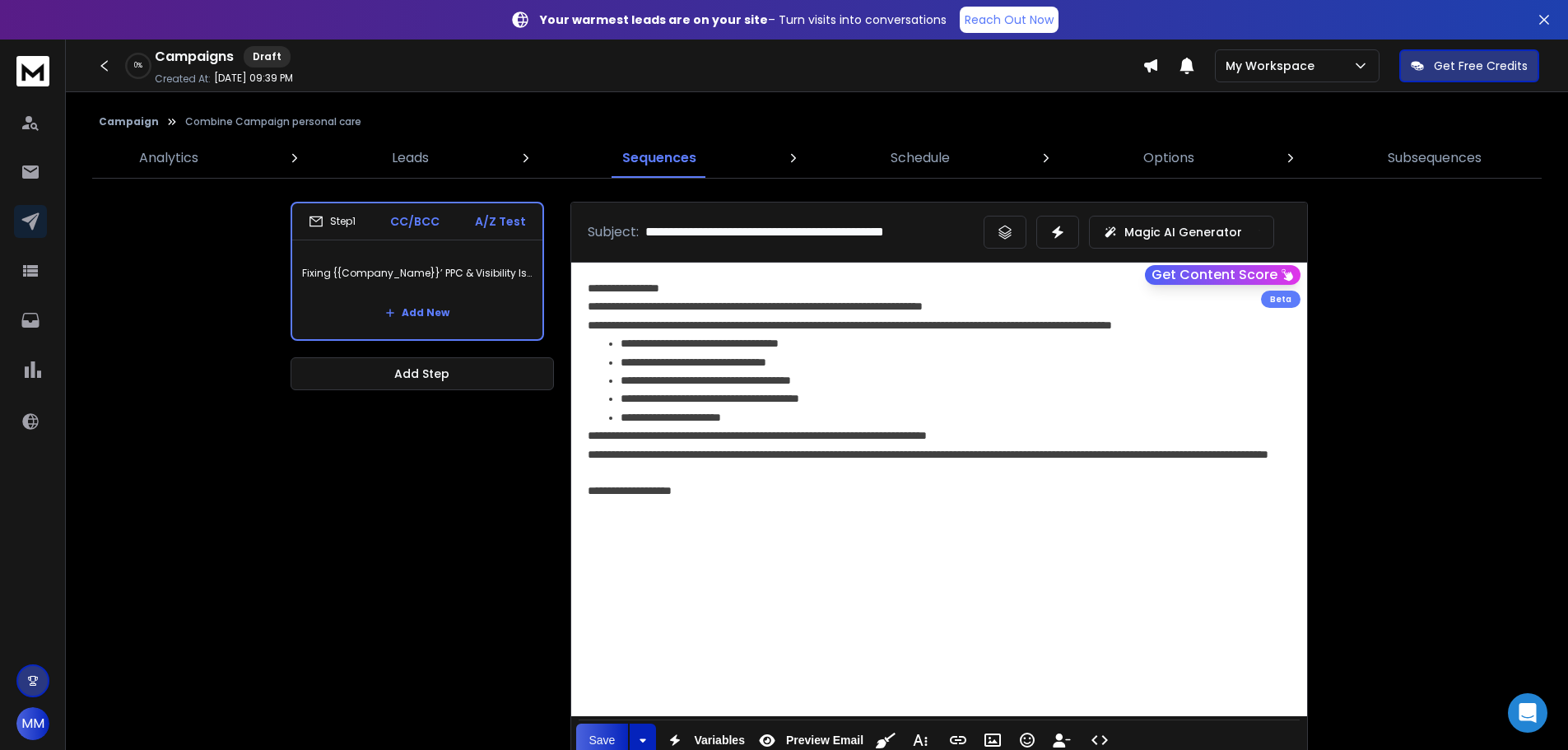
click at [826, 231] on input "**********" at bounding box center [806, 232] width 321 height 20
drag, startPoint x: 826, startPoint y: 235, endPoint x: 686, endPoint y: 234, distance: 140.0
click at [686, 234] on input "**********" at bounding box center [806, 232] width 321 height 20
click at [1059, 235] on icon "button" at bounding box center [1057, 232] width 14 height 14
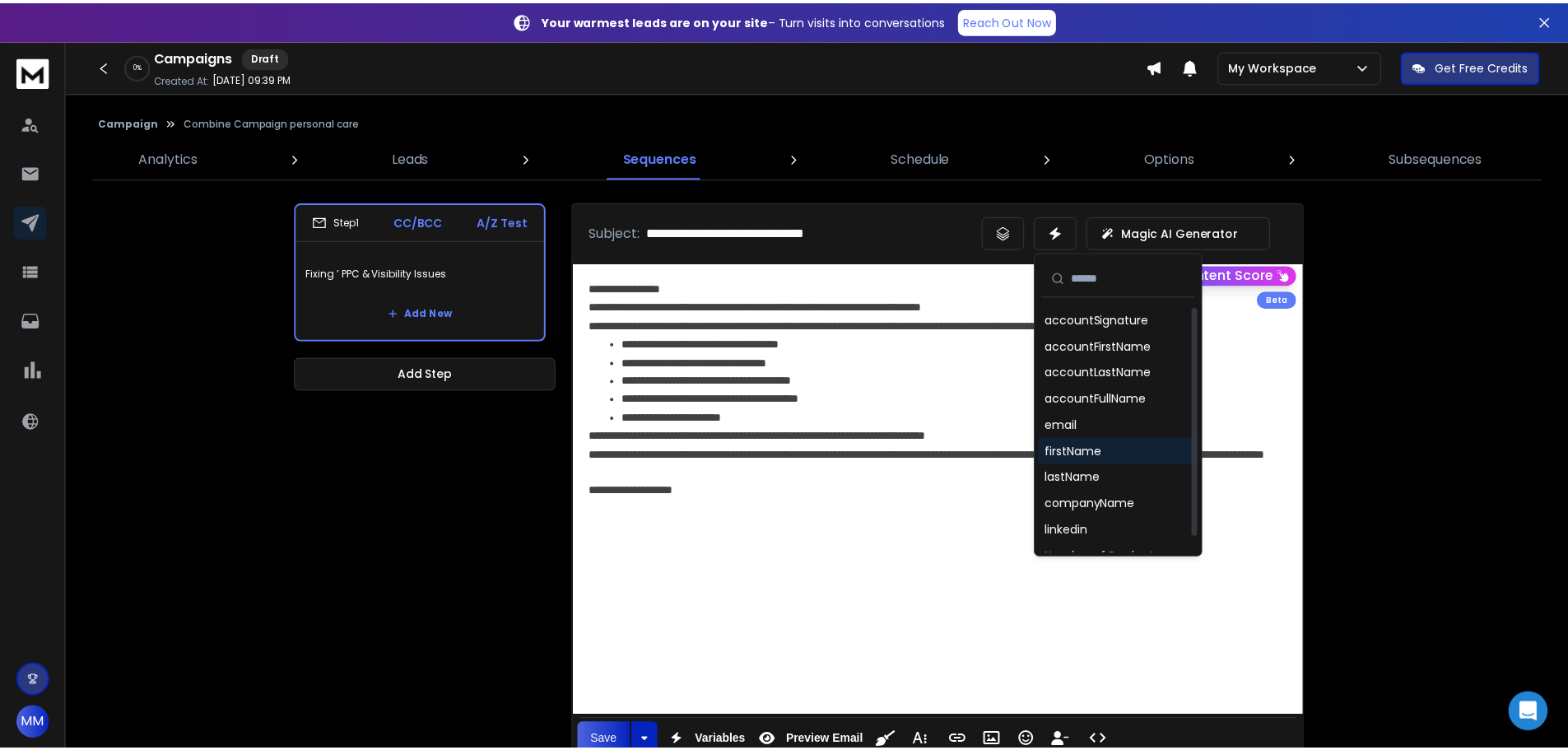
scroll to position [16, 0]
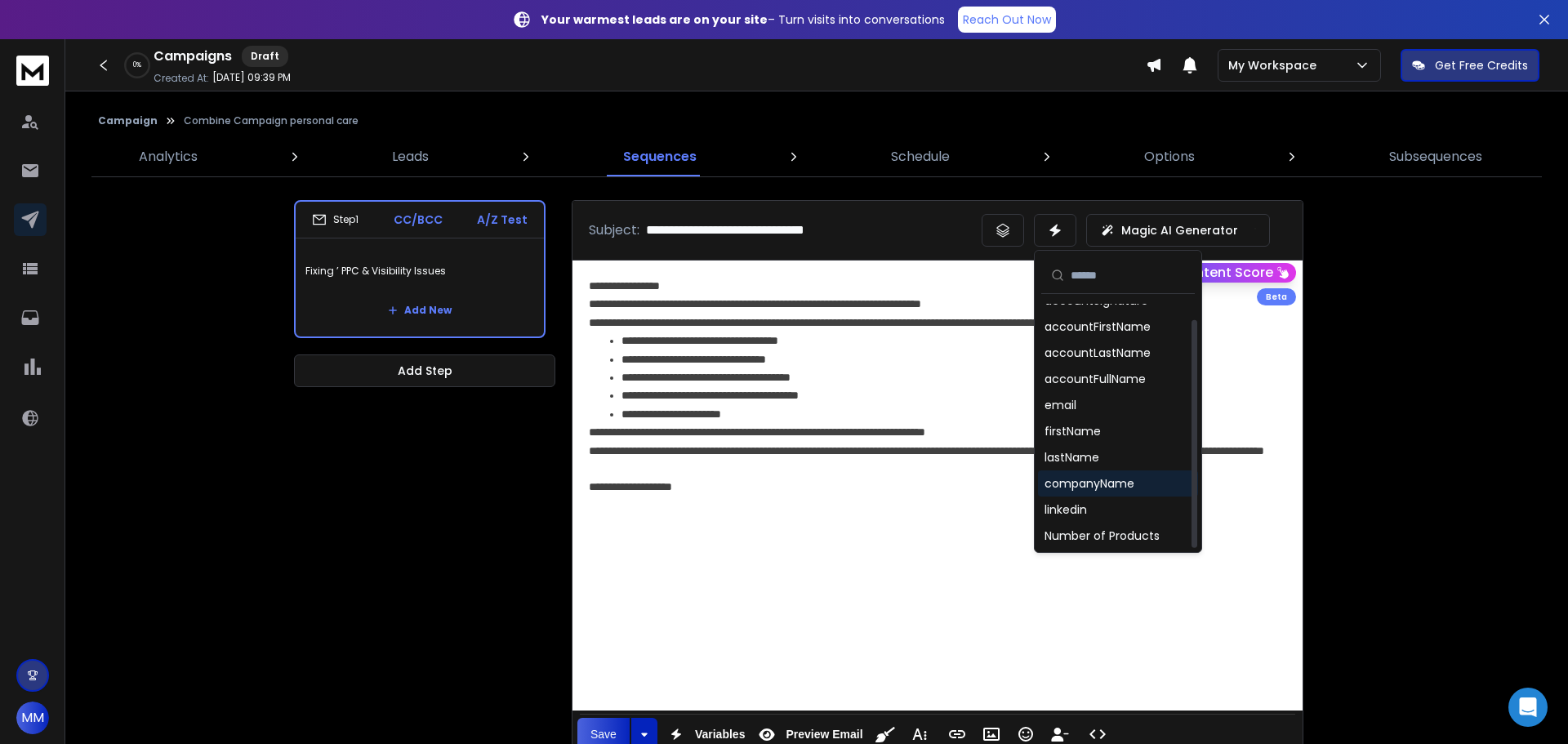
click at [1120, 480] on div "companyName" at bounding box center [1089, 483] width 90 height 16
type input "**********"
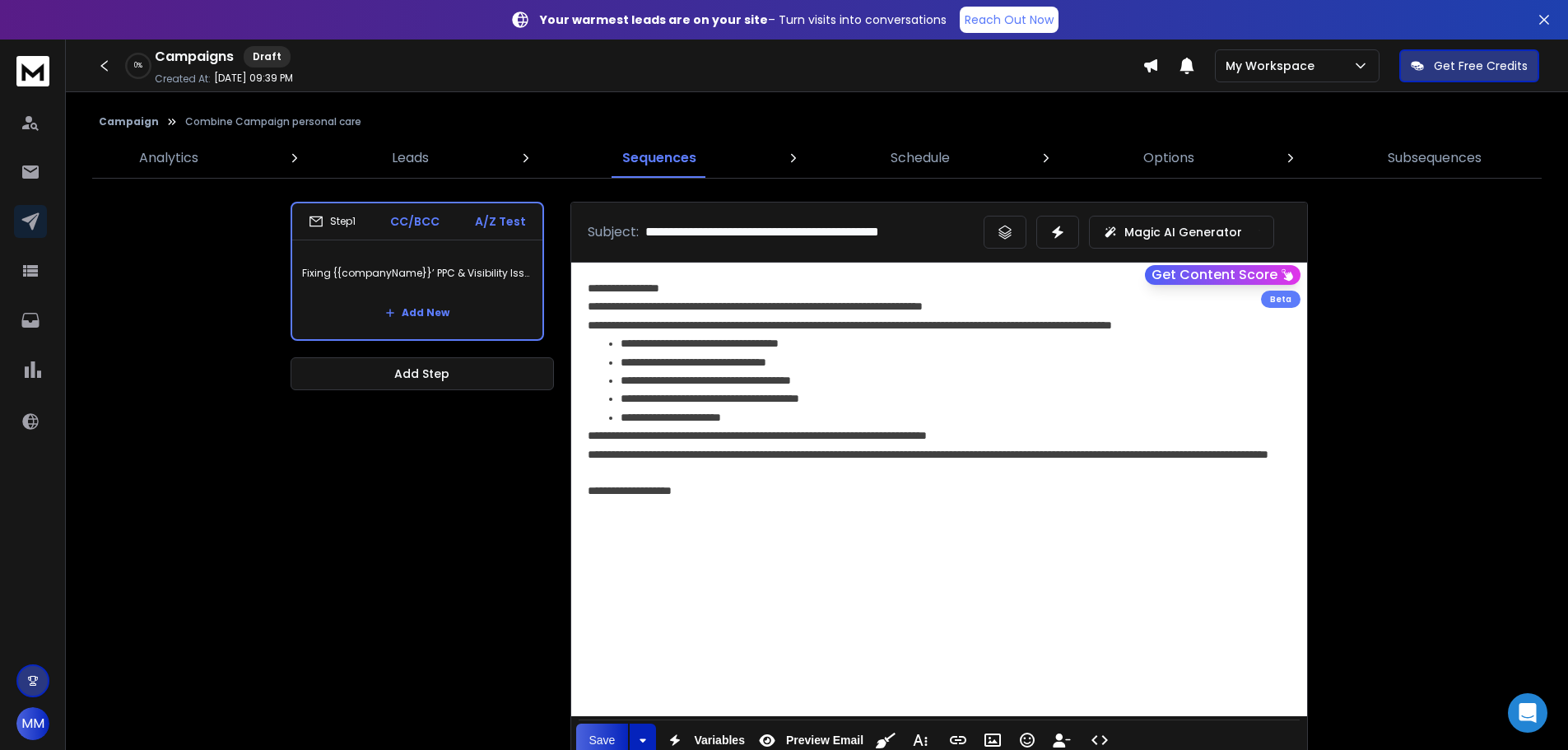
click at [668, 289] on div "**********" at bounding box center [939, 288] width 703 height 18
click at [677, 292] on div "**********" at bounding box center [939, 288] width 703 height 18
click at [670, 288] on div "**********" at bounding box center [939, 288] width 703 height 18
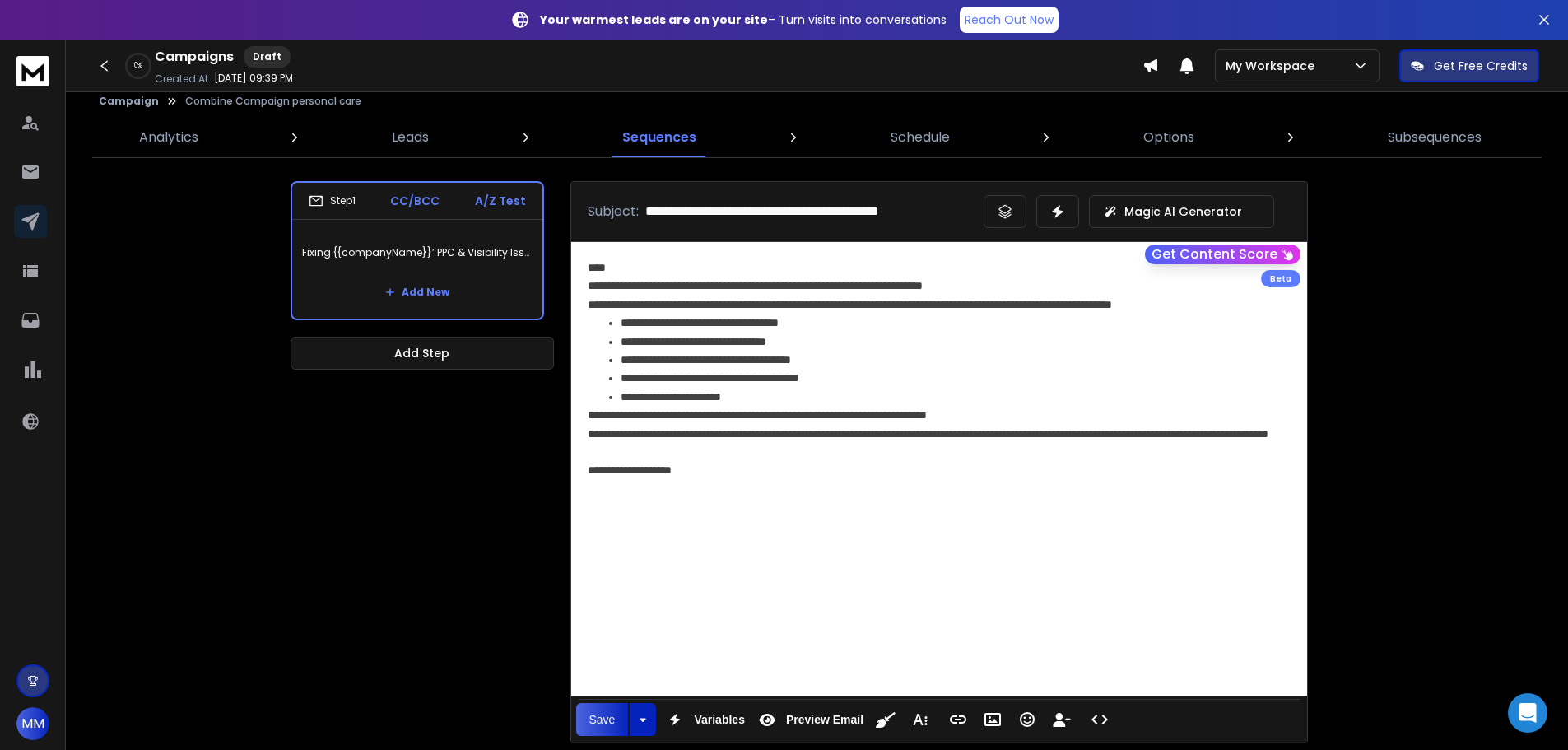
scroll to position [37, 0]
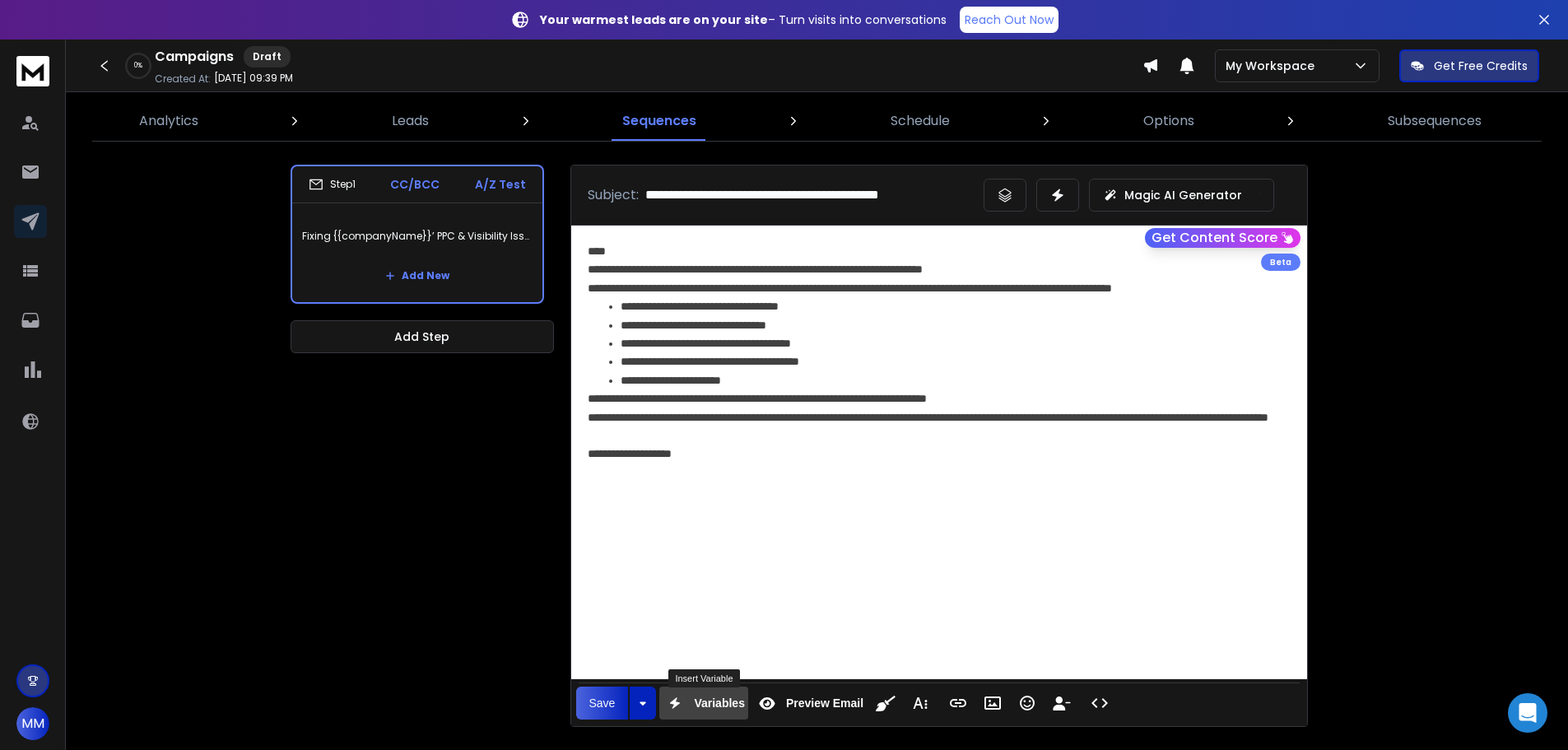
click at [740, 697] on span "Variables" at bounding box center [719, 703] width 57 height 14
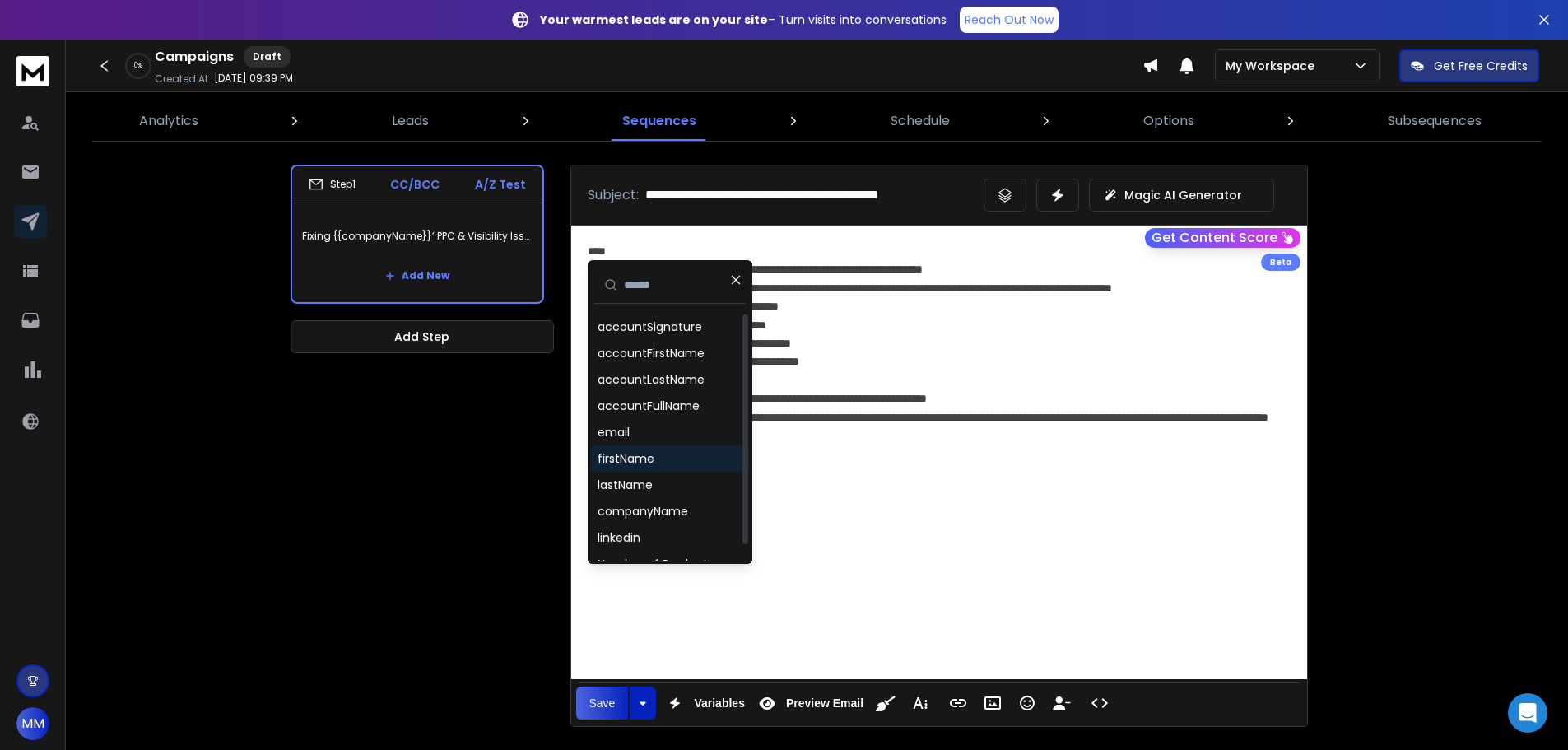
click at [668, 458] on div "firstName" at bounding box center [670, 458] width 158 height 27
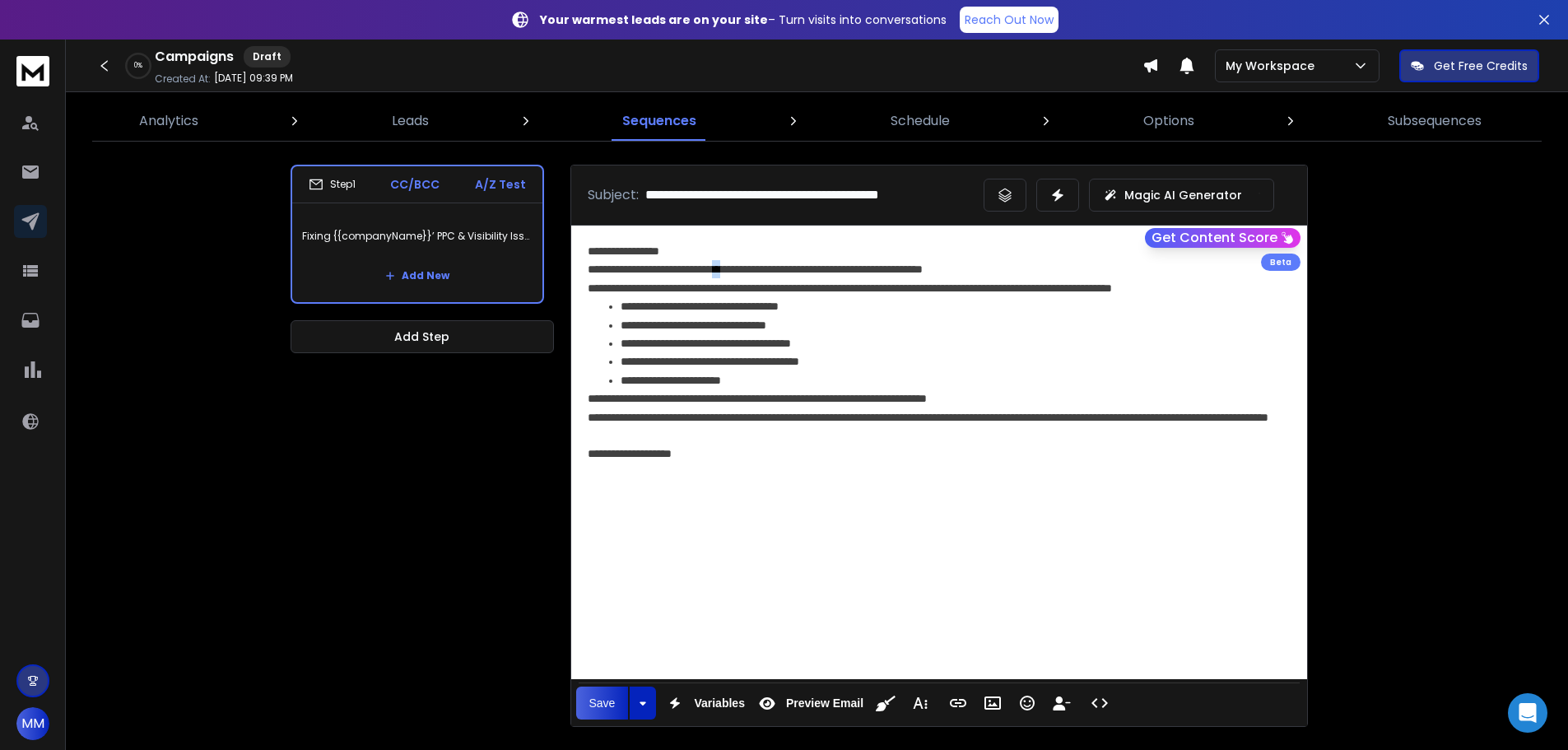
drag, startPoint x: 772, startPoint y: 271, endPoint x: 760, endPoint y: 271, distance: 12.0
click at [760, 271] on div "**********" at bounding box center [939, 269] width 703 height 18
drag, startPoint x: 722, startPoint y: 290, endPoint x: 628, endPoint y: 288, distance: 94.0
click at [632, 288] on div "**********" at bounding box center [939, 288] width 703 height 18
click at [611, 288] on div "**********" at bounding box center [939, 288] width 703 height 18
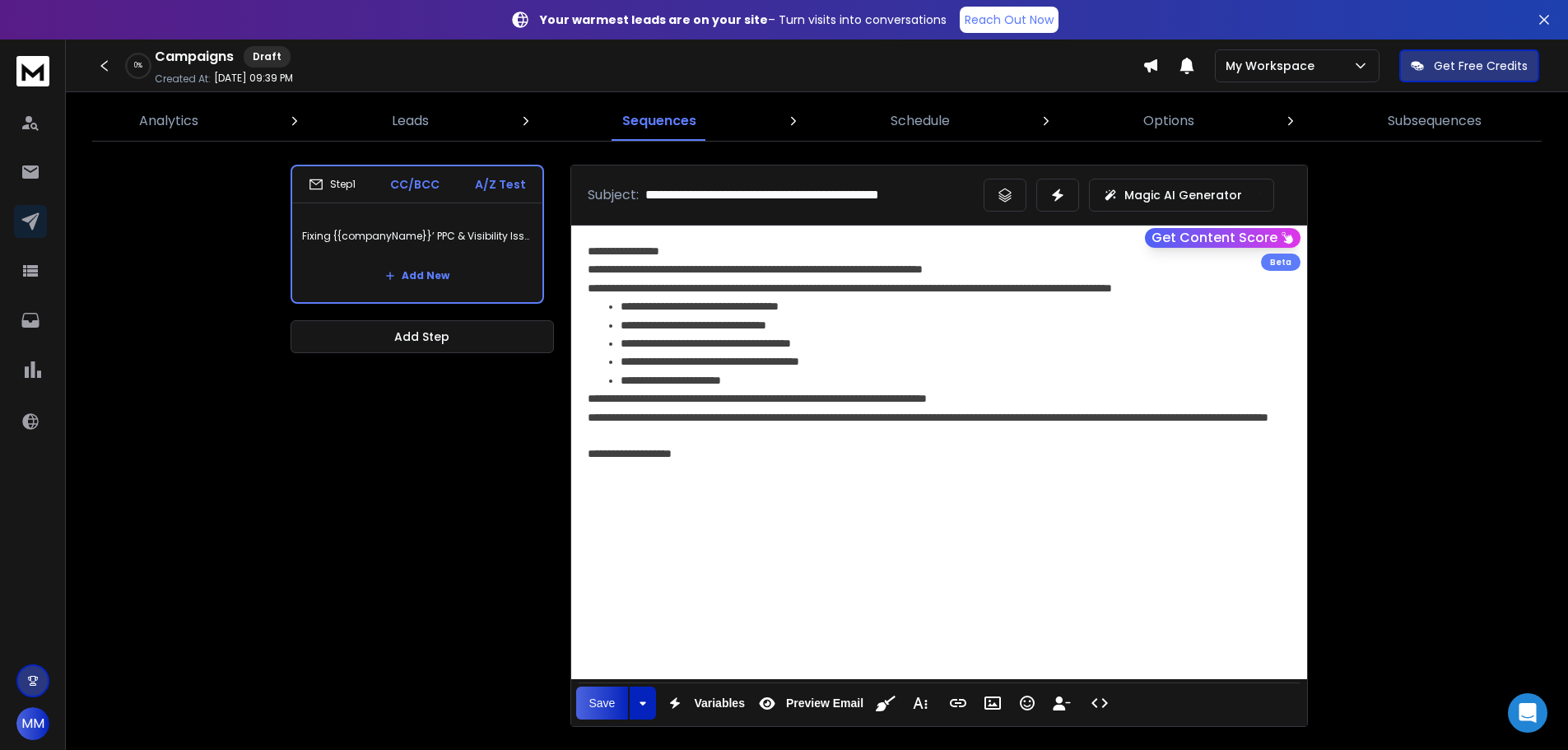
click at [724, 287] on div "**********" at bounding box center [939, 288] width 703 height 18
click at [712, 699] on span "Variables" at bounding box center [719, 703] width 57 height 14
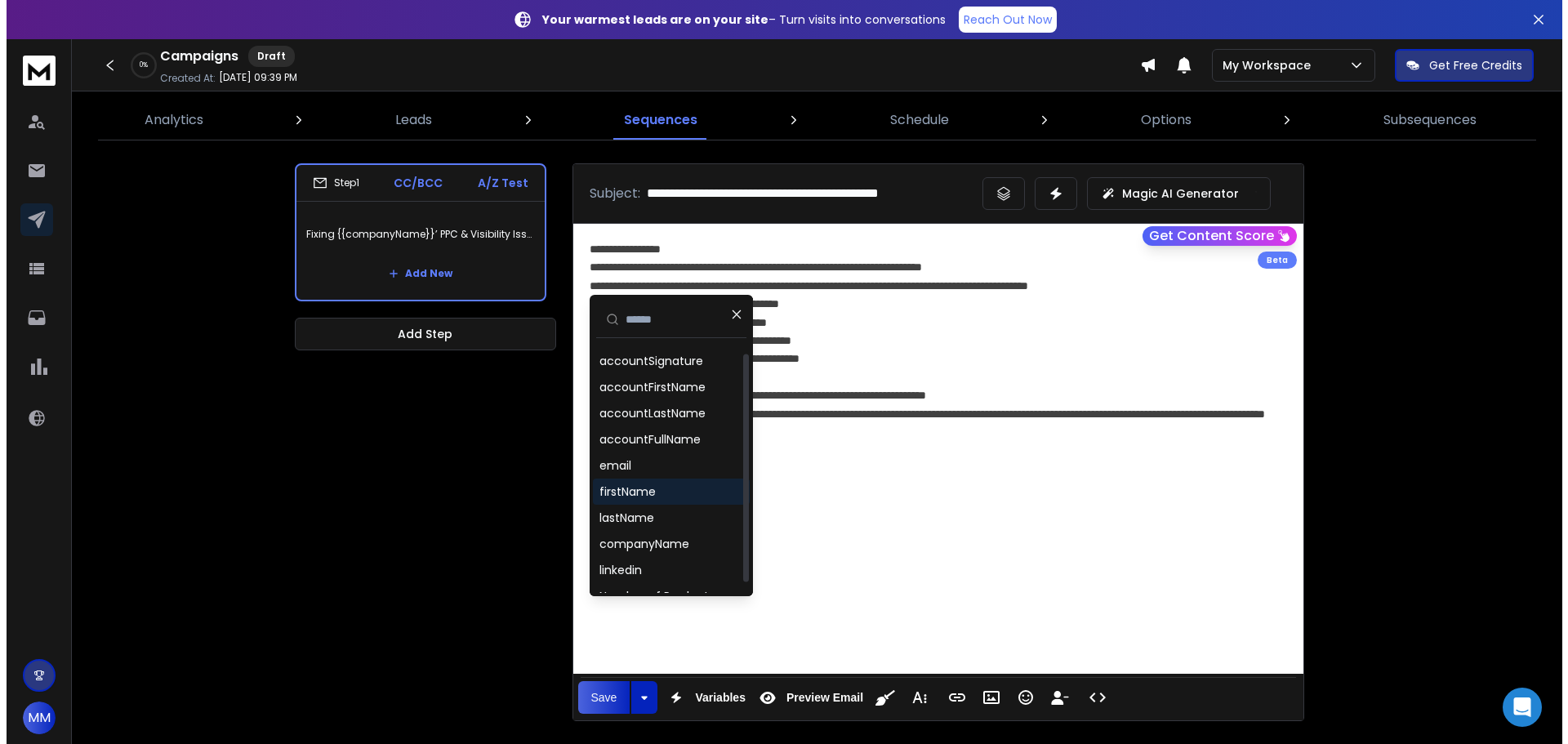
scroll to position [16, 0]
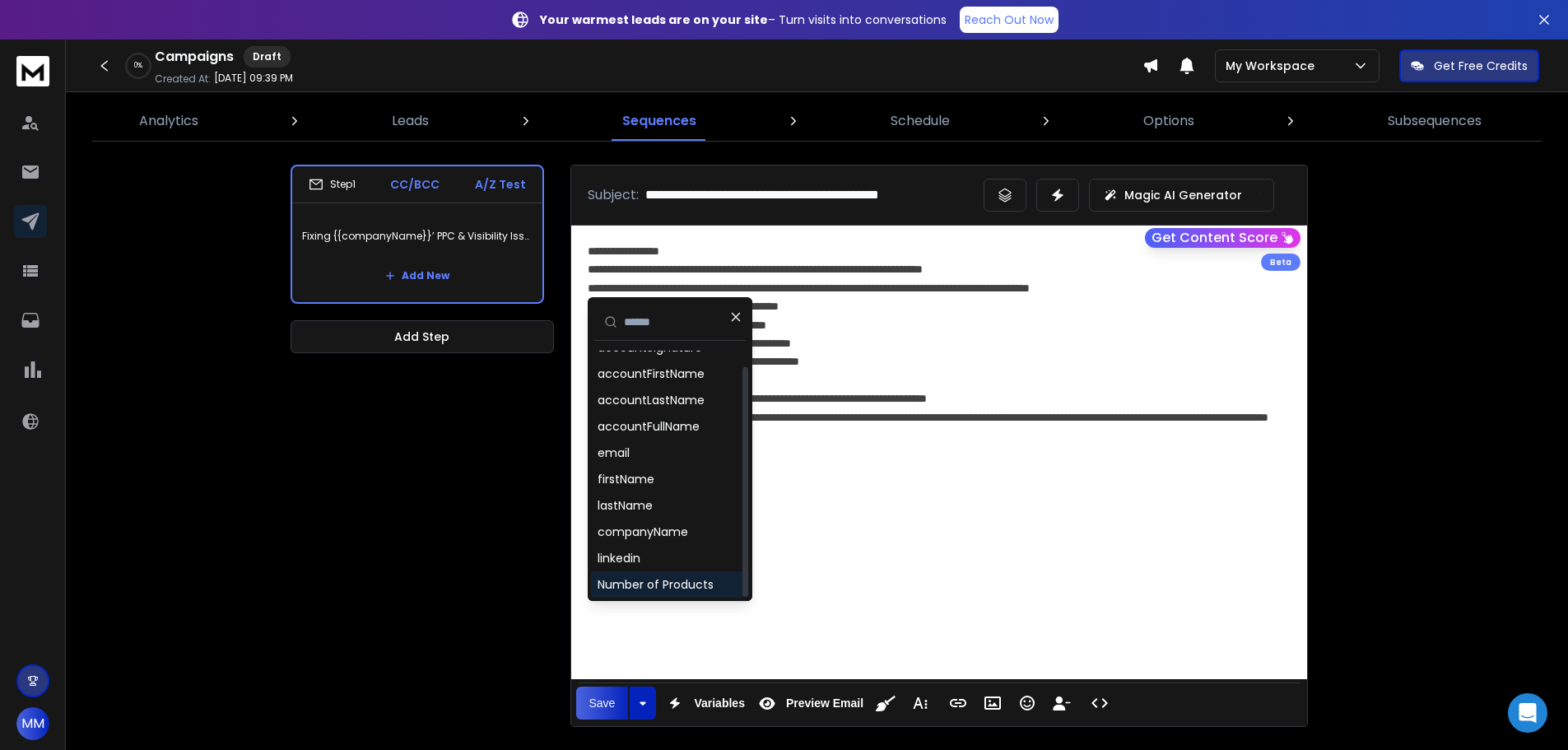
click at [684, 577] on div "Number of Products" at bounding box center [654, 584] width 116 height 16
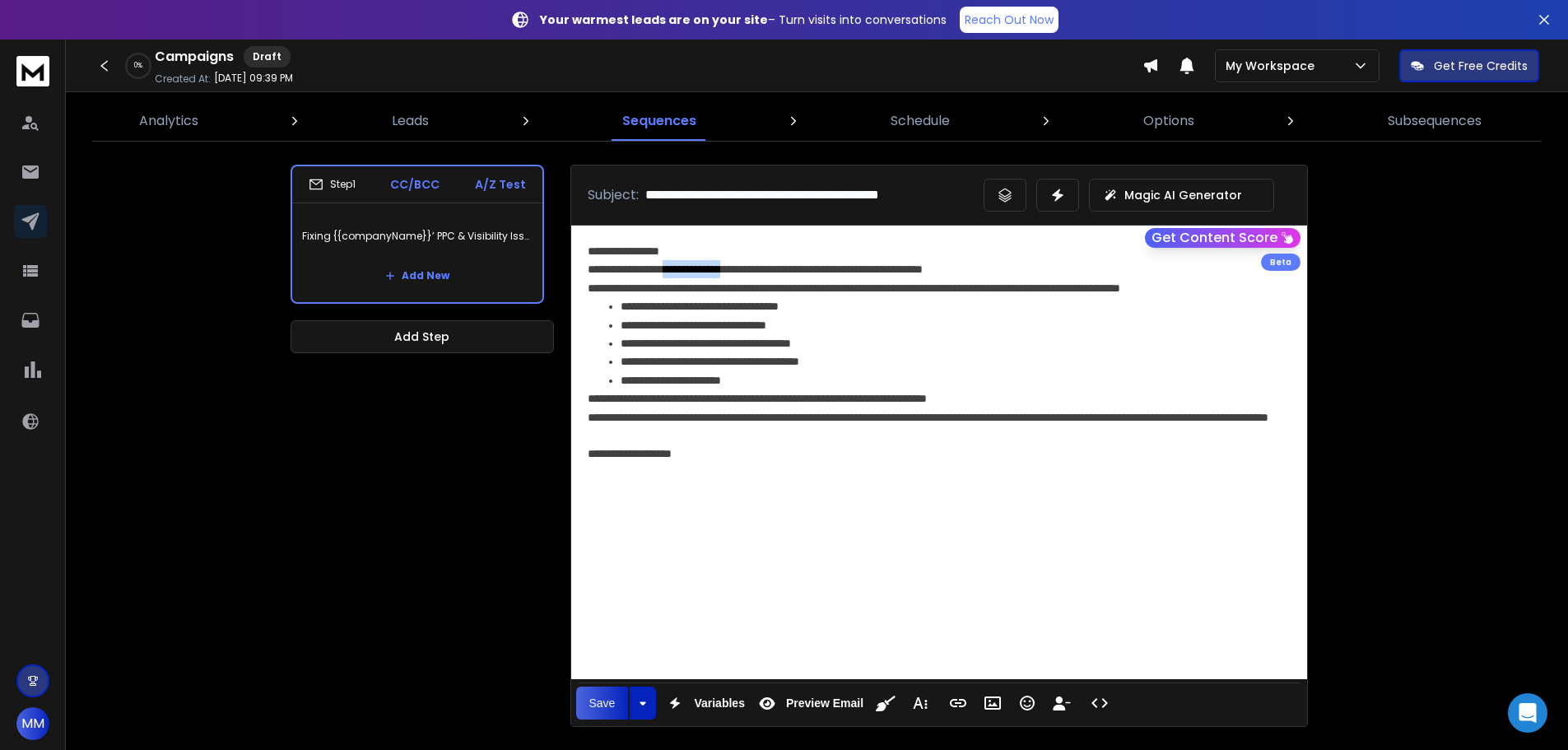
drag, startPoint x: 773, startPoint y: 268, endPoint x: 681, endPoint y: 274, distance: 92.2
click at [681, 274] on div "**********" at bounding box center [939, 269] width 703 height 18
click at [723, 700] on span "Variables" at bounding box center [719, 703] width 57 height 14
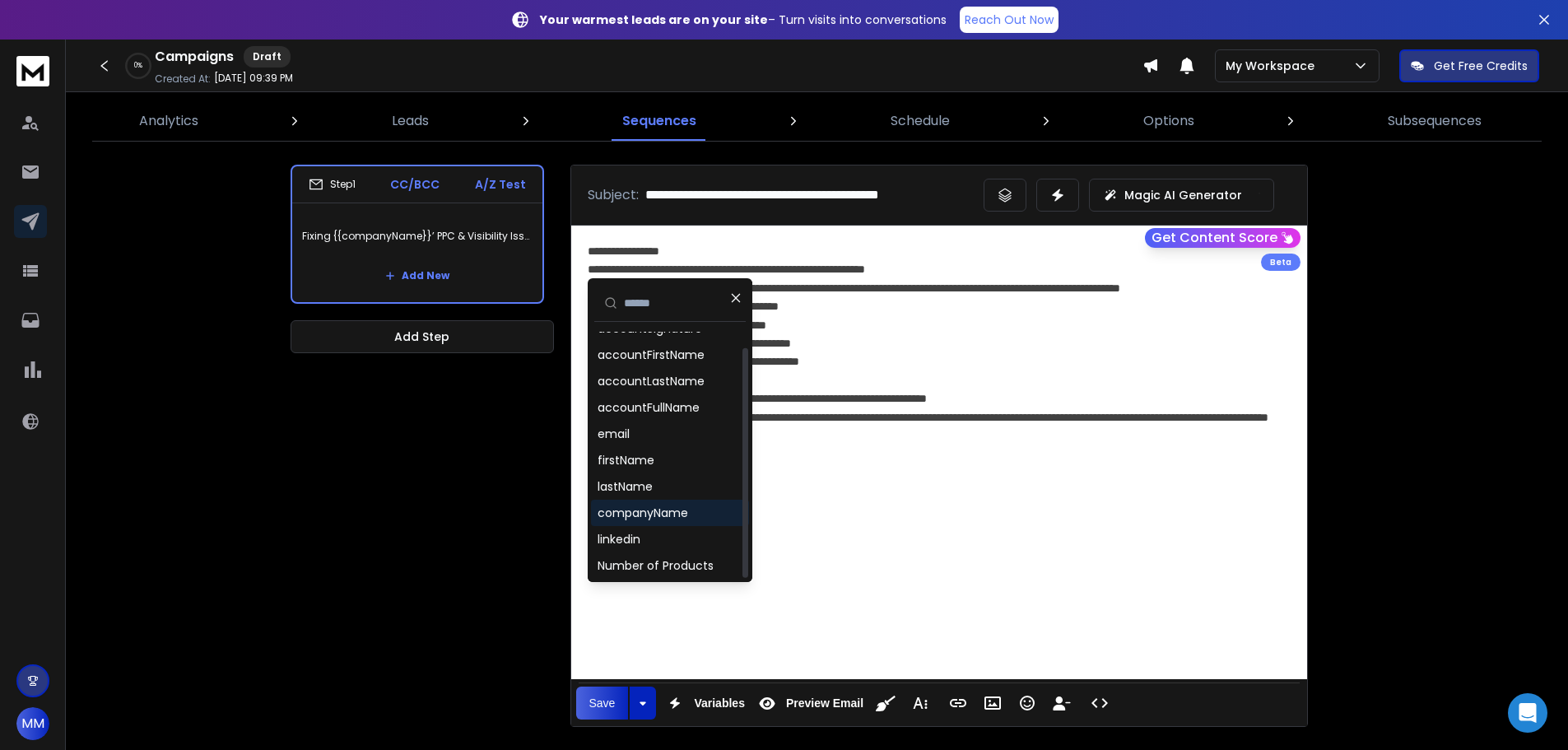
click at [682, 514] on div "companyName" at bounding box center [642, 512] width 91 height 16
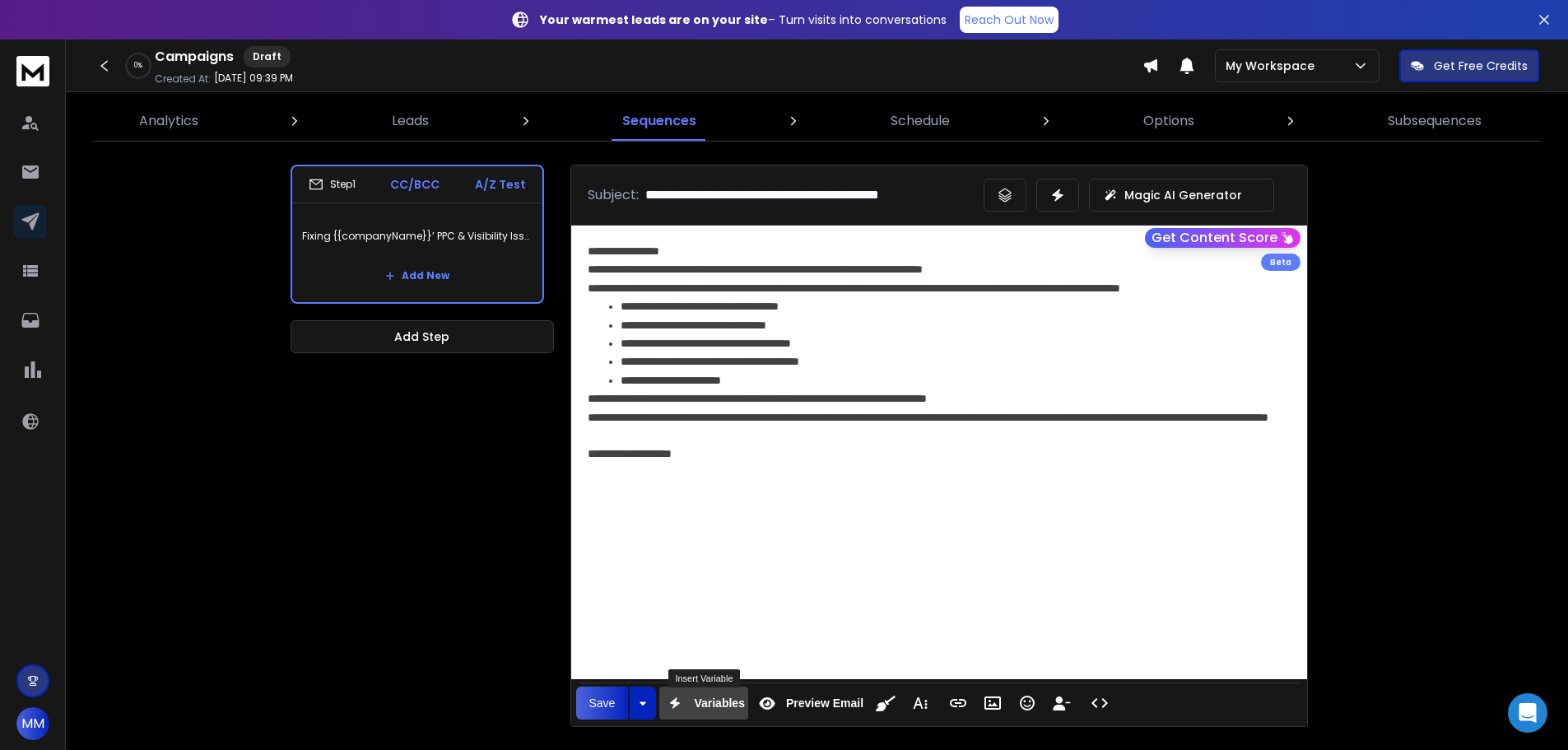
click at [728, 703] on span "Variables" at bounding box center [719, 703] width 57 height 14
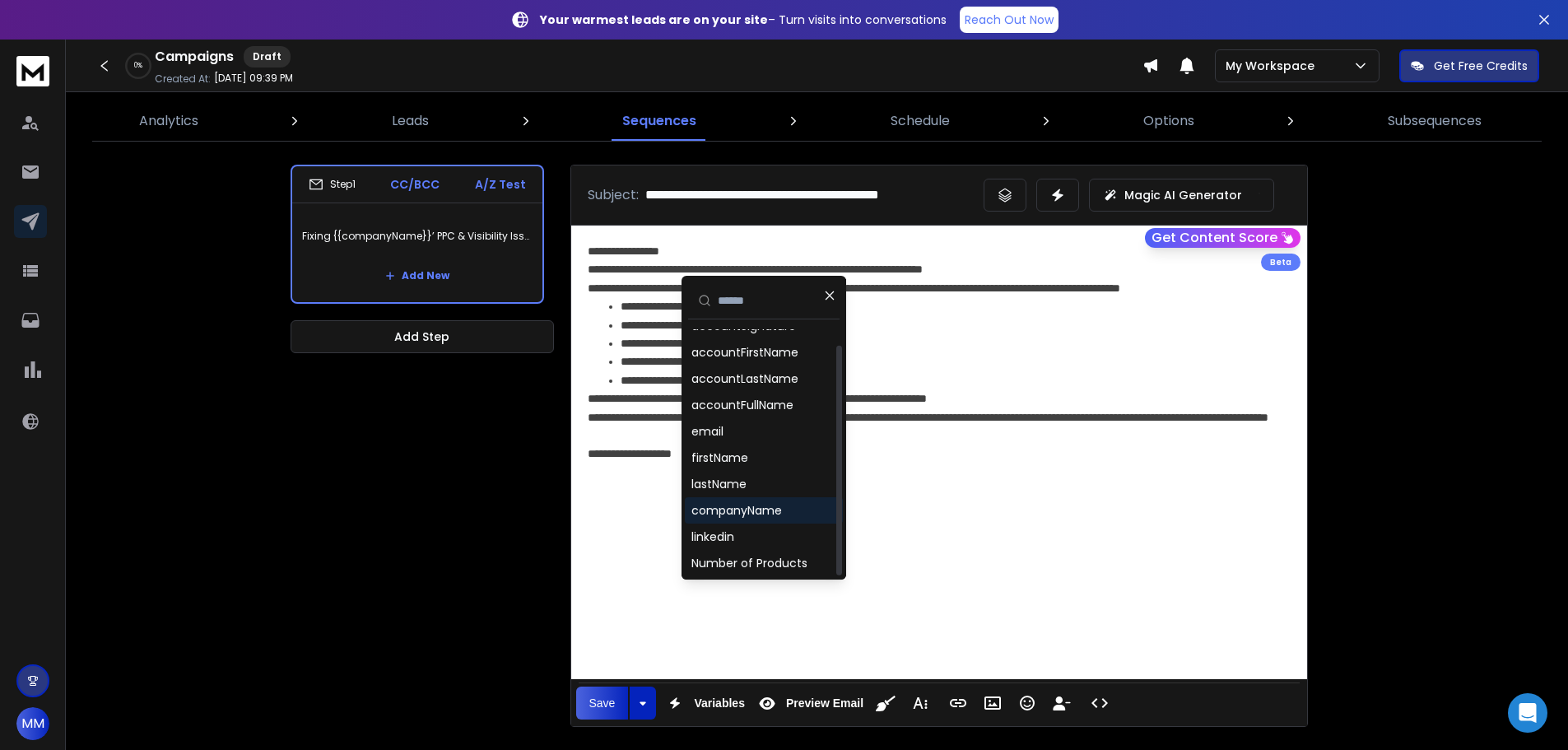
click at [770, 507] on div "companyName" at bounding box center [737, 510] width 91 height 16
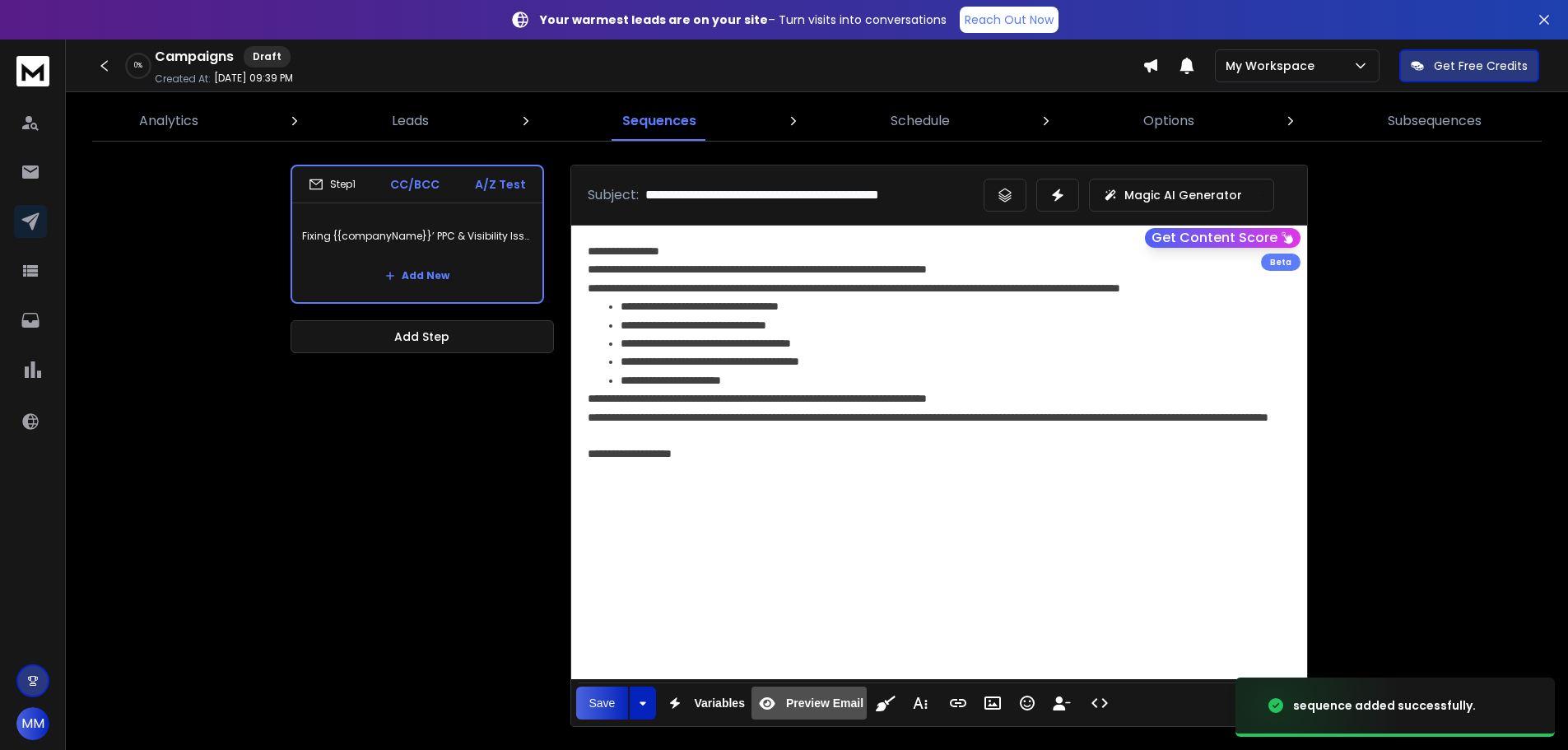
click at [823, 702] on span "Preview Email" at bounding box center [825, 703] width 84 height 14
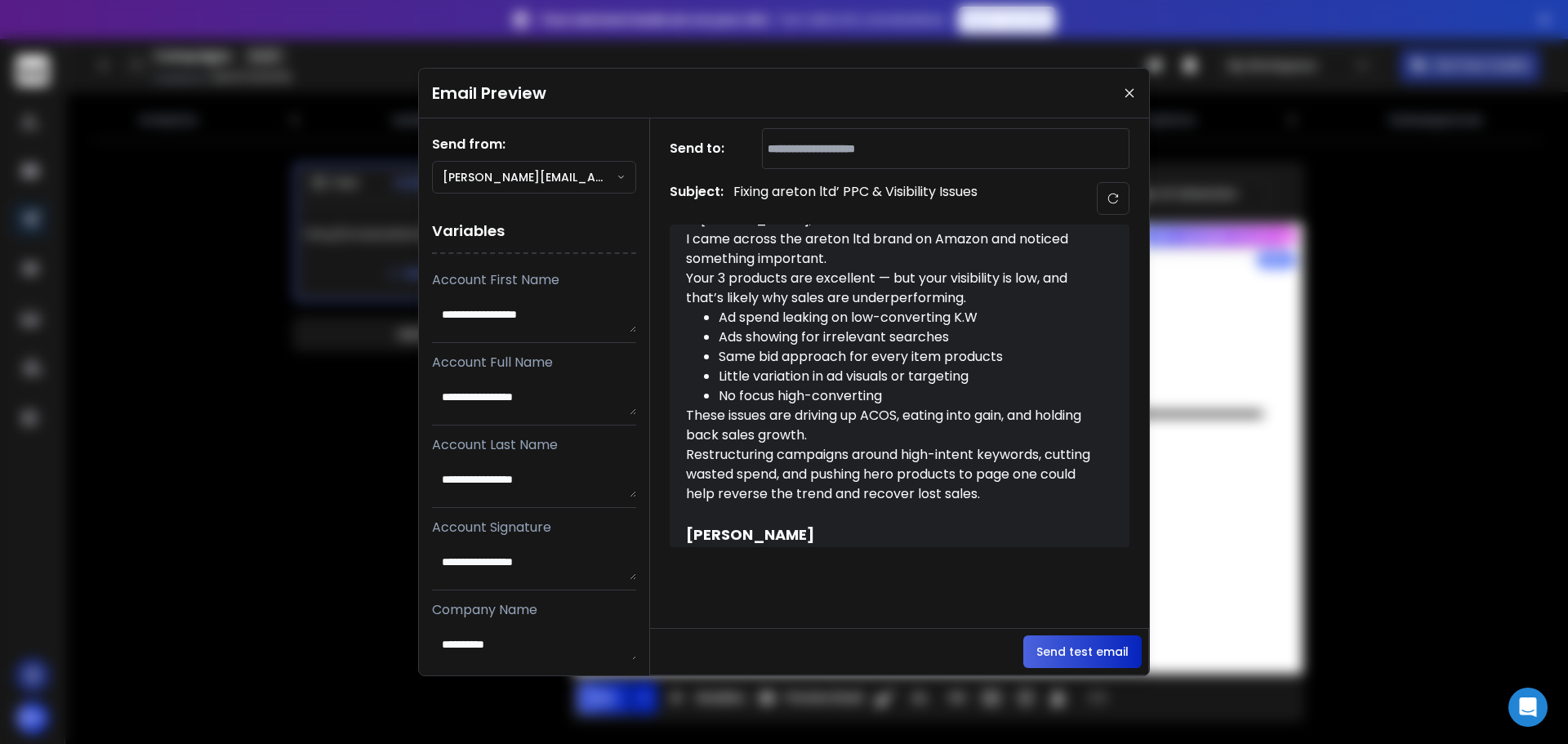
scroll to position [67, 0]
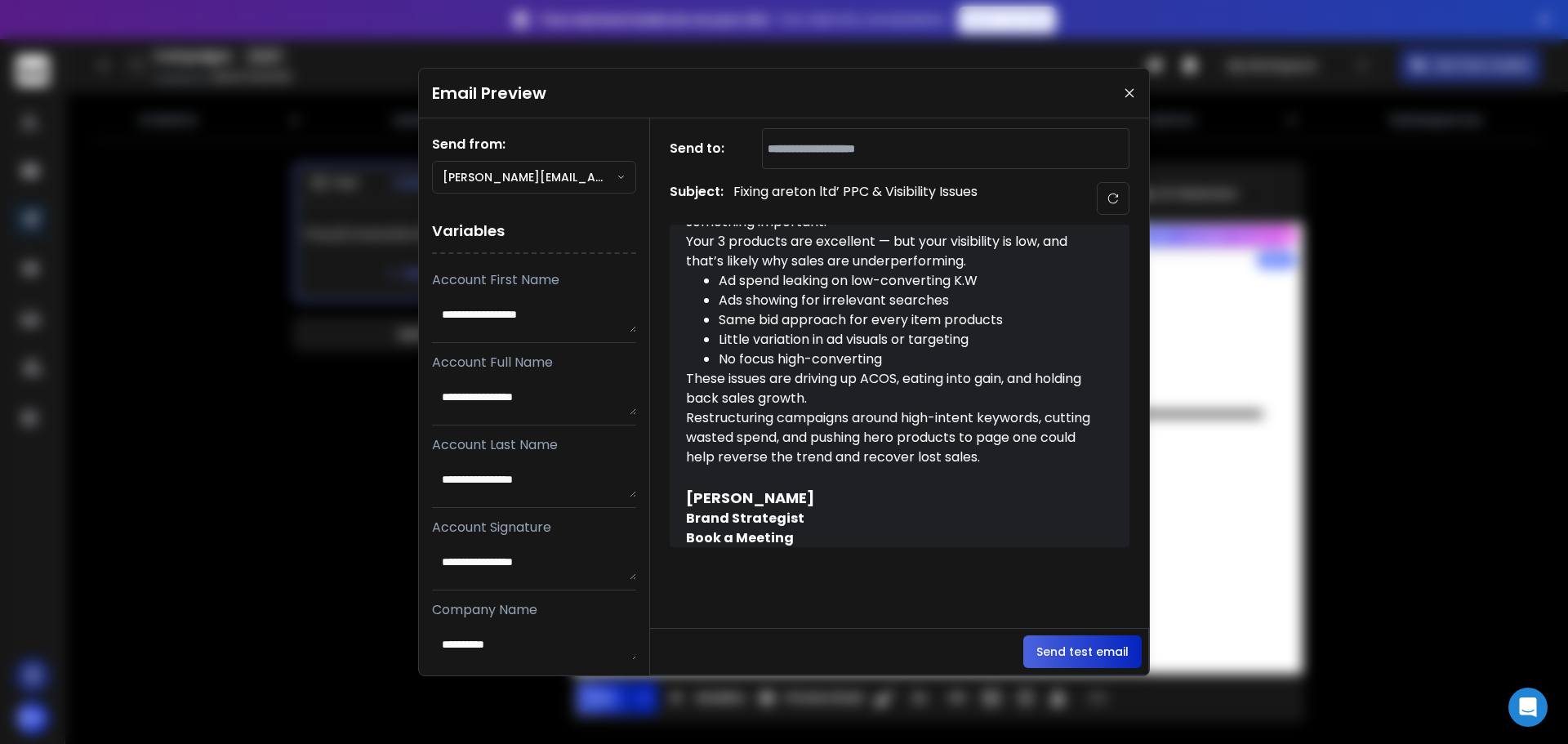
click at [1127, 88] on icon at bounding box center [1129, 93] width 13 height 13
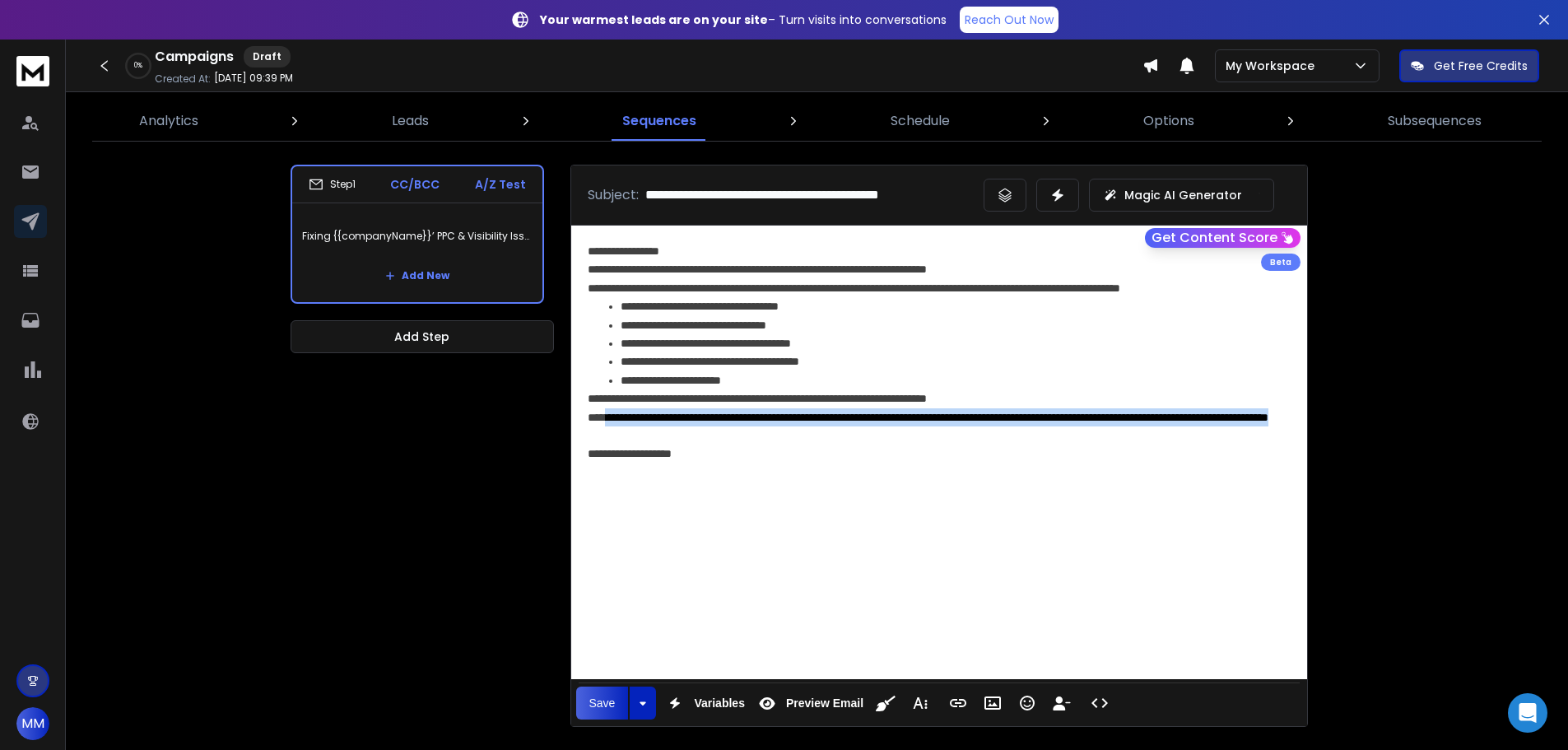
drag, startPoint x: 762, startPoint y: 436, endPoint x: 604, endPoint y: 414, distance: 159.5
click at [609, 414] on div "**********" at bounding box center [939, 427] width 703 height 37
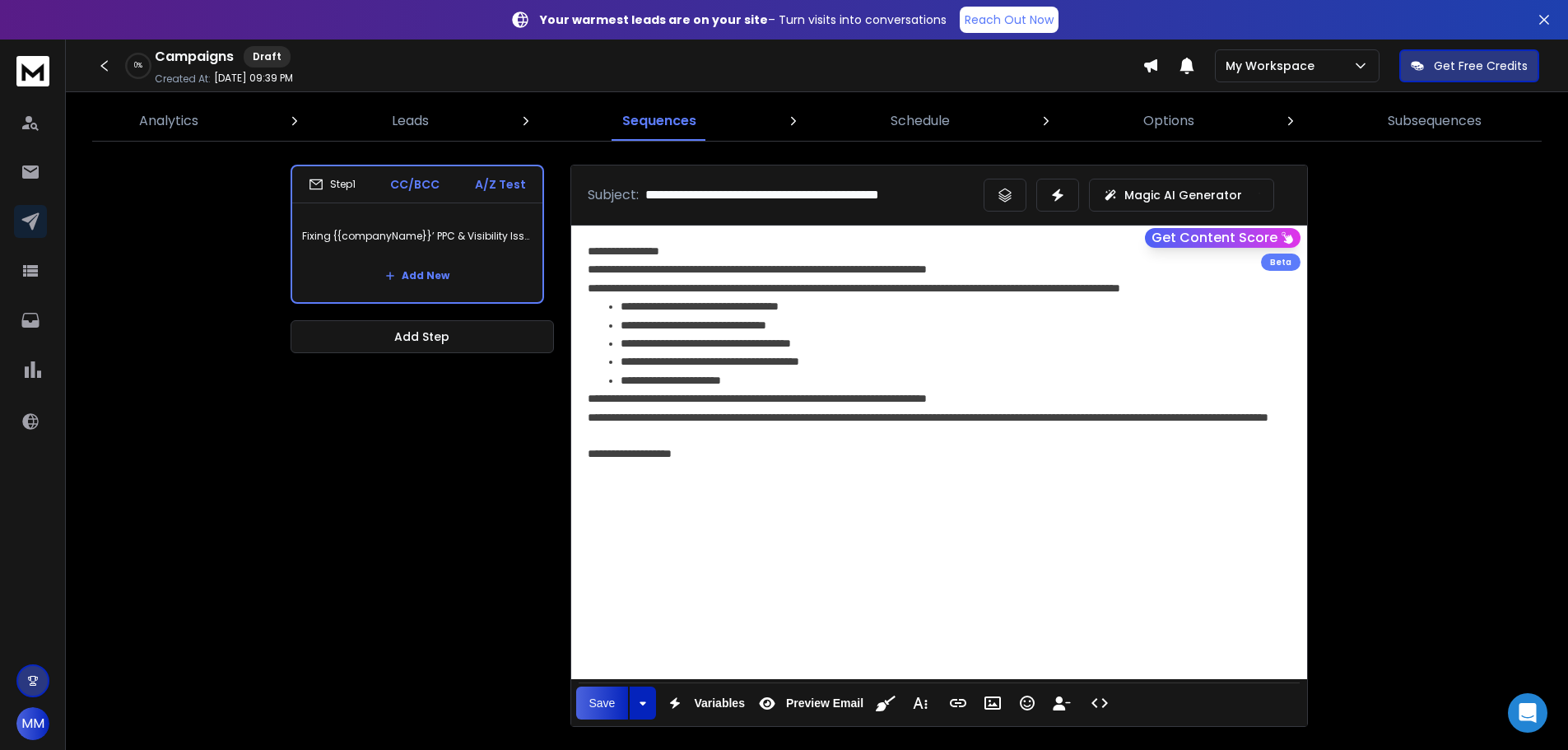
click at [595, 414] on div "**********" at bounding box center [939, 427] width 703 height 37
click at [842, 510] on div "**********" at bounding box center [939, 451] width 736 height 451
click at [308, 540] on div "Step 1 CC/BCC A/Z Test Fixing {{companyName}}’ PPC & Visibility Issues Add New …" at bounding box center [422, 446] width 263 height 562
click at [802, 702] on span "Preview Email" at bounding box center [825, 703] width 84 height 14
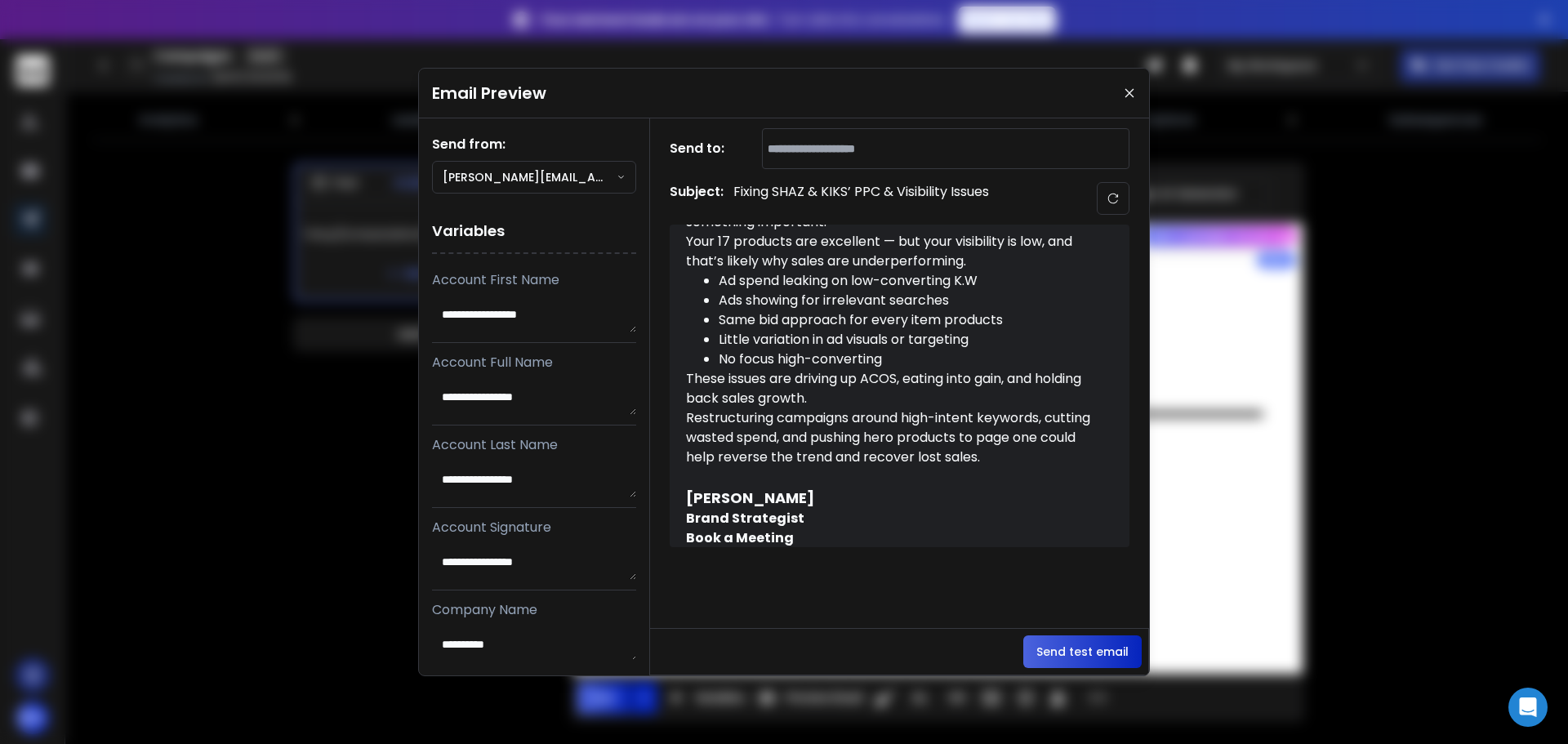
click at [1129, 90] on icon at bounding box center [1129, 93] width 13 height 13
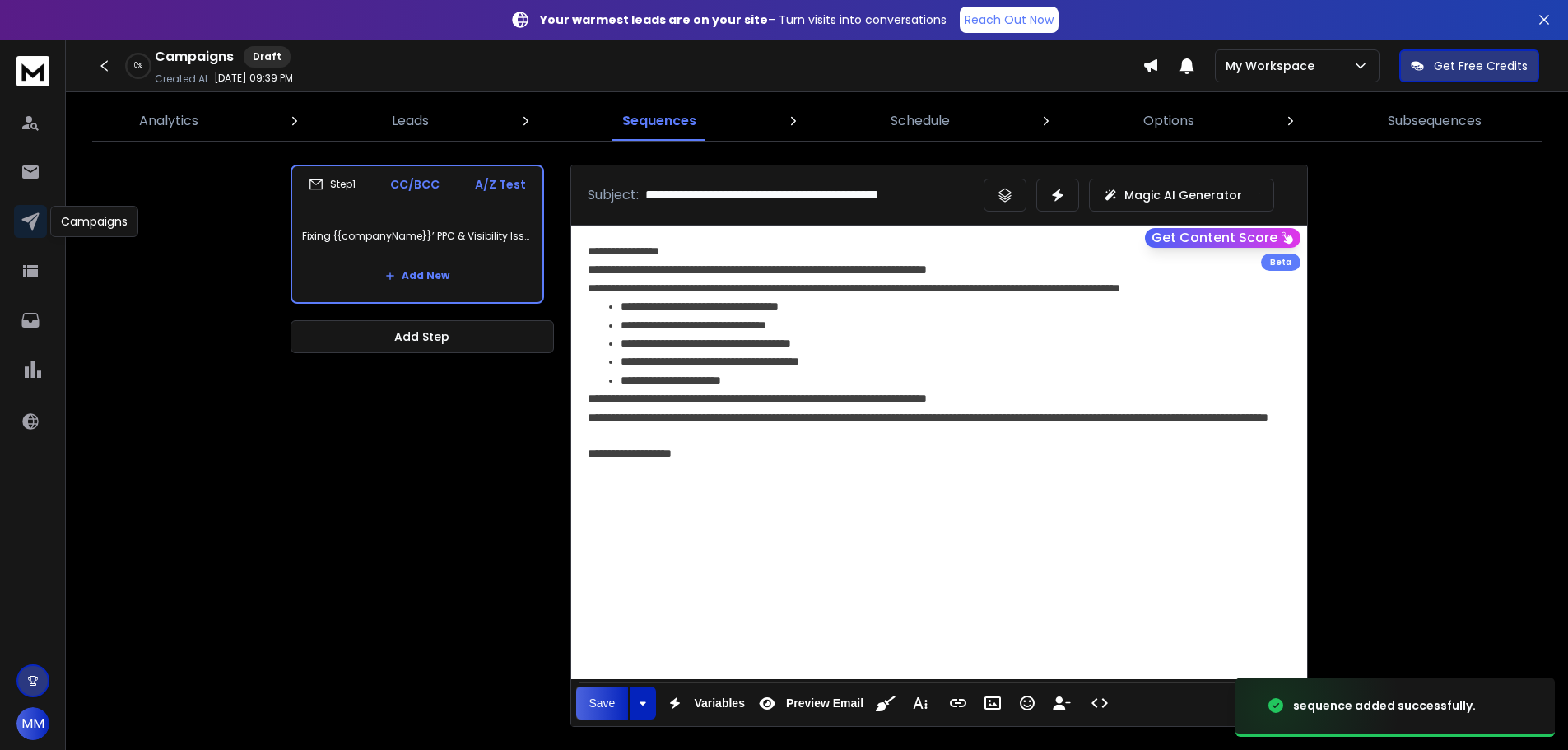
click at [31, 218] on icon at bounding box center [30, 221] width 17 height 17
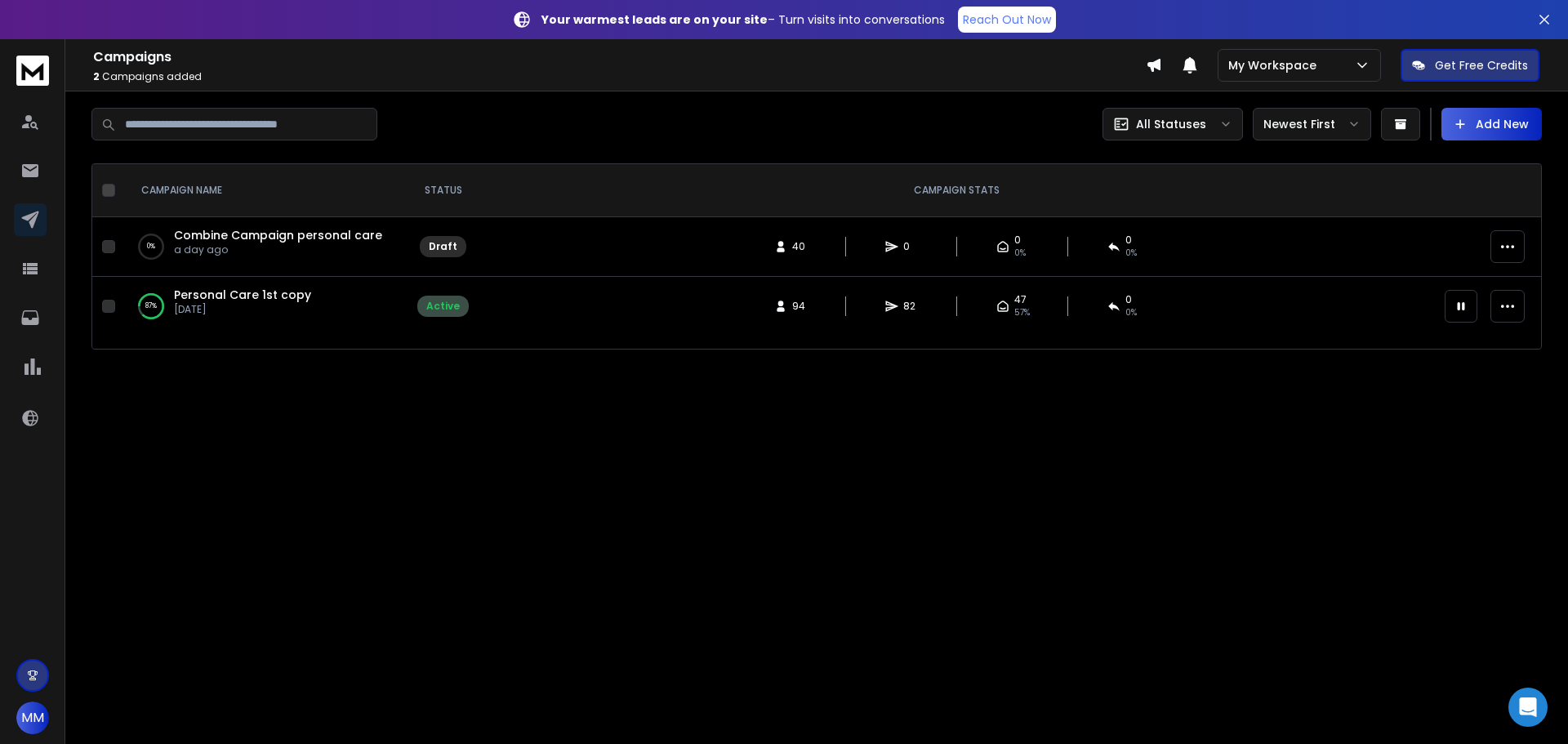
click at [289, 232] on span "Combine Campaign personal care" at bounding box center [277, 234] width 208 height 16
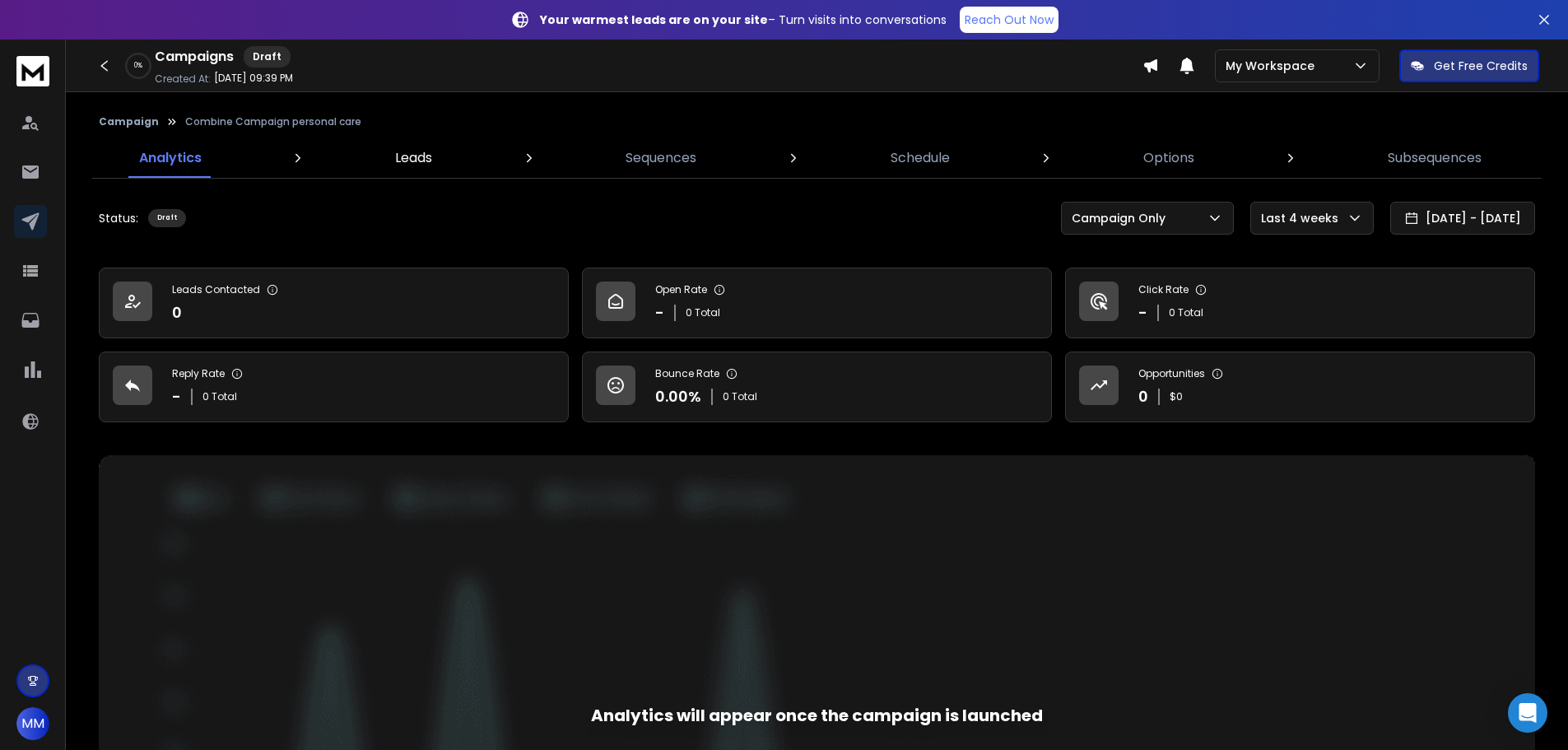
click at [441, 156] on link "Leads" at bounding box center [413, 158] width 56 height 39
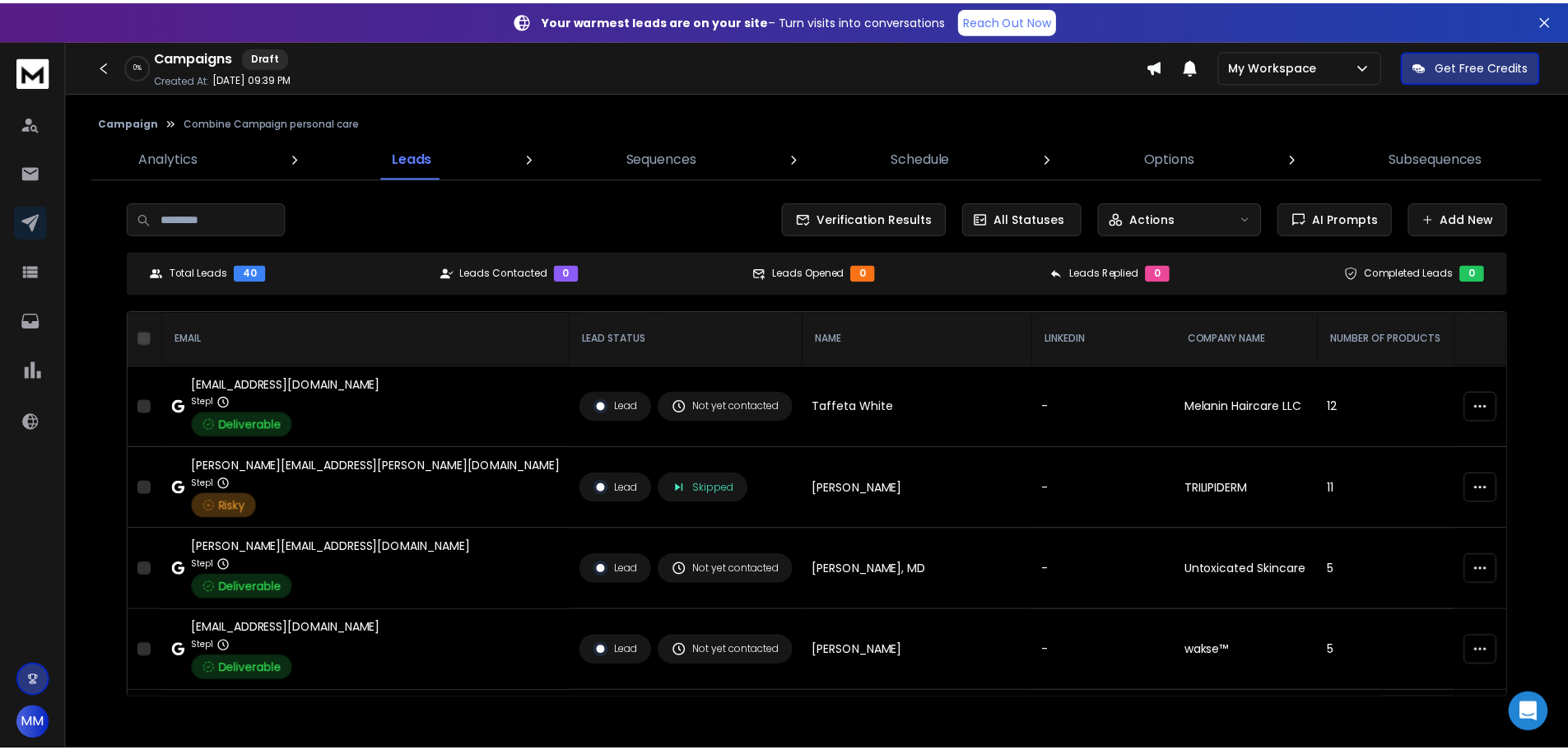
scroll to position [2387, 0]
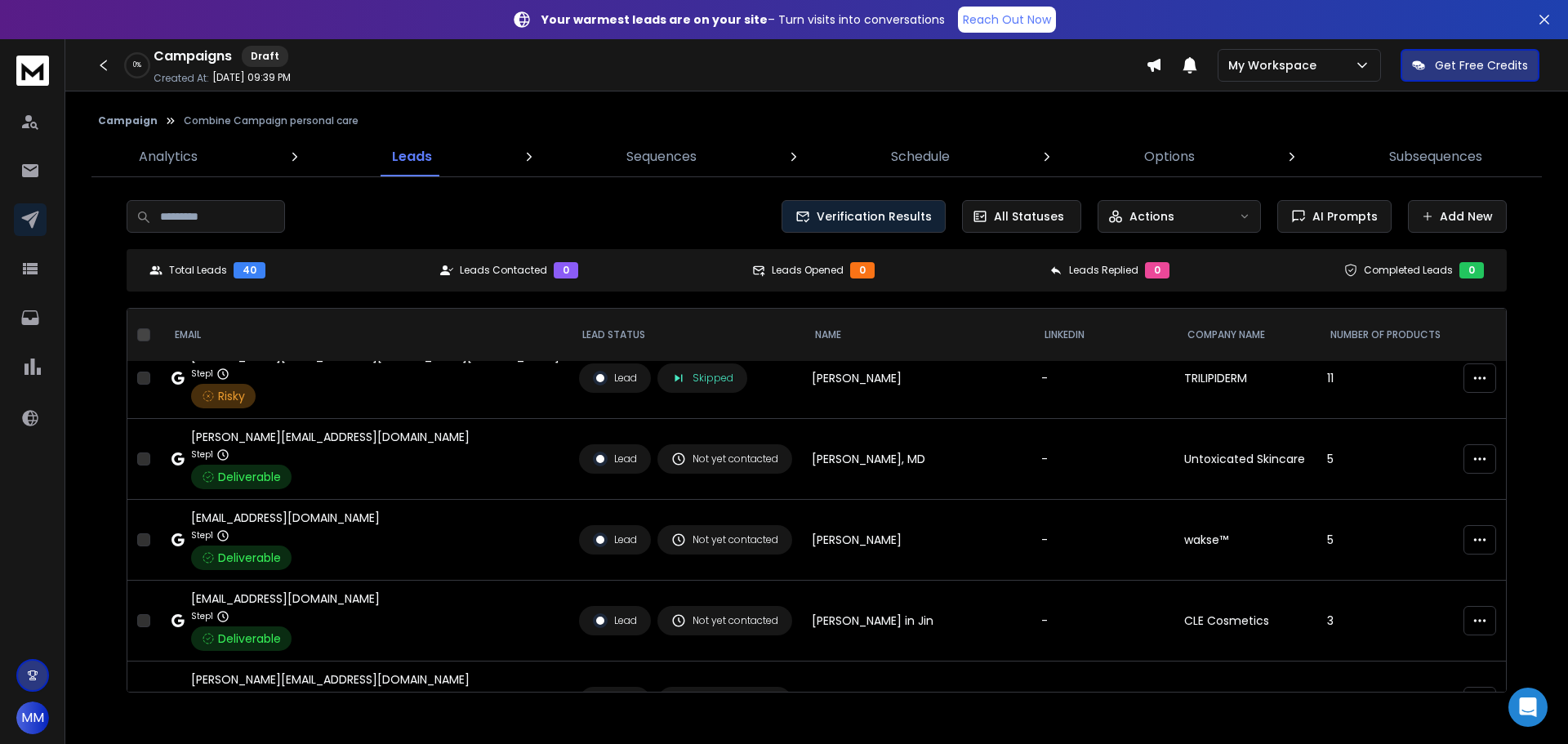
click at [889, 214] on span "Verification Results" at bounding box center [870, 215] width 121 height 16
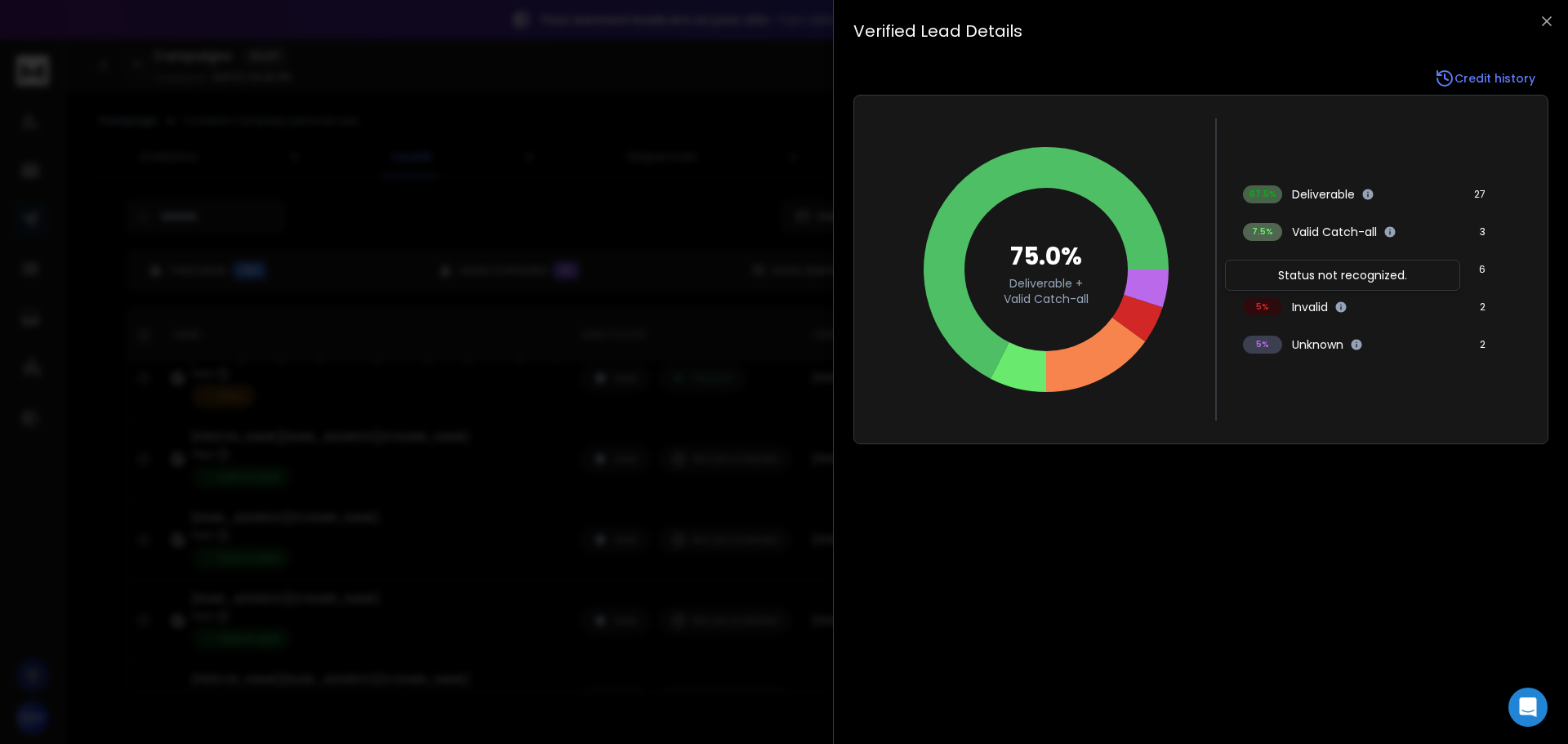
click at [1340, 308] on icon at bounding box center [1340, 307] width 10 height 10
click at [713, 388] on div at bounding box center [784, 372] width 1568 height 744
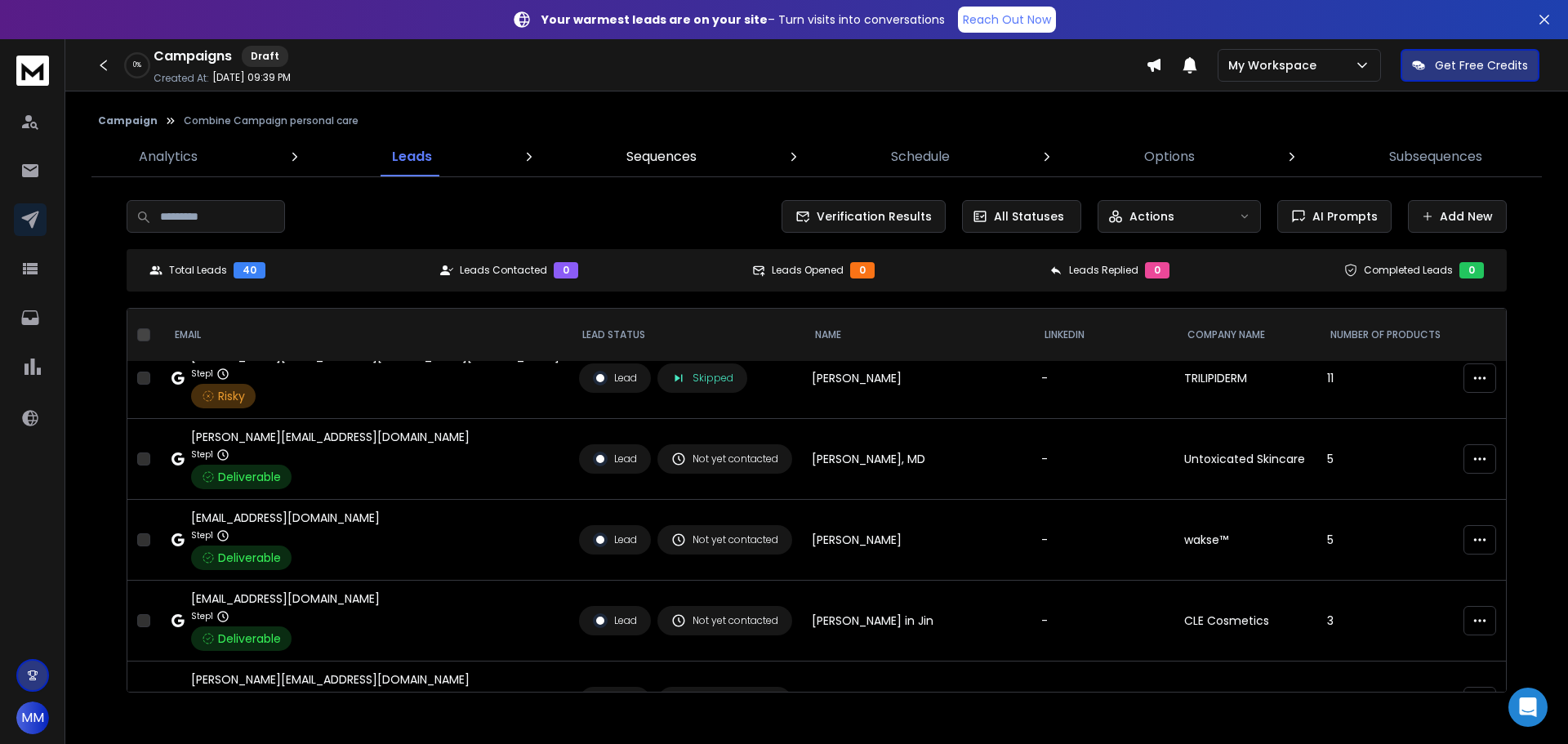
click at [649, 158] on p "Sequences" at bounding box center [662, 157] width 70 height 20
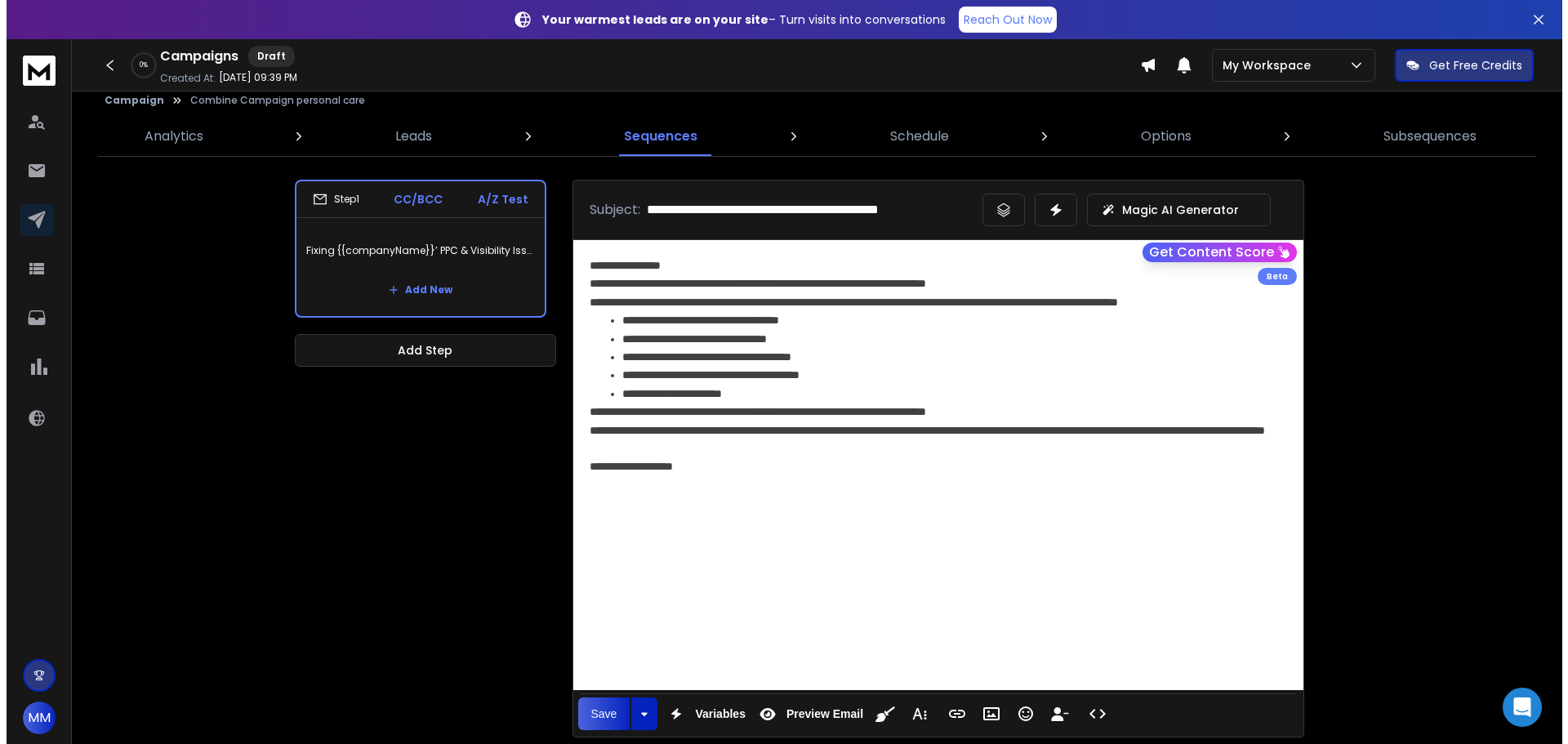
scroll to position [37, 0]
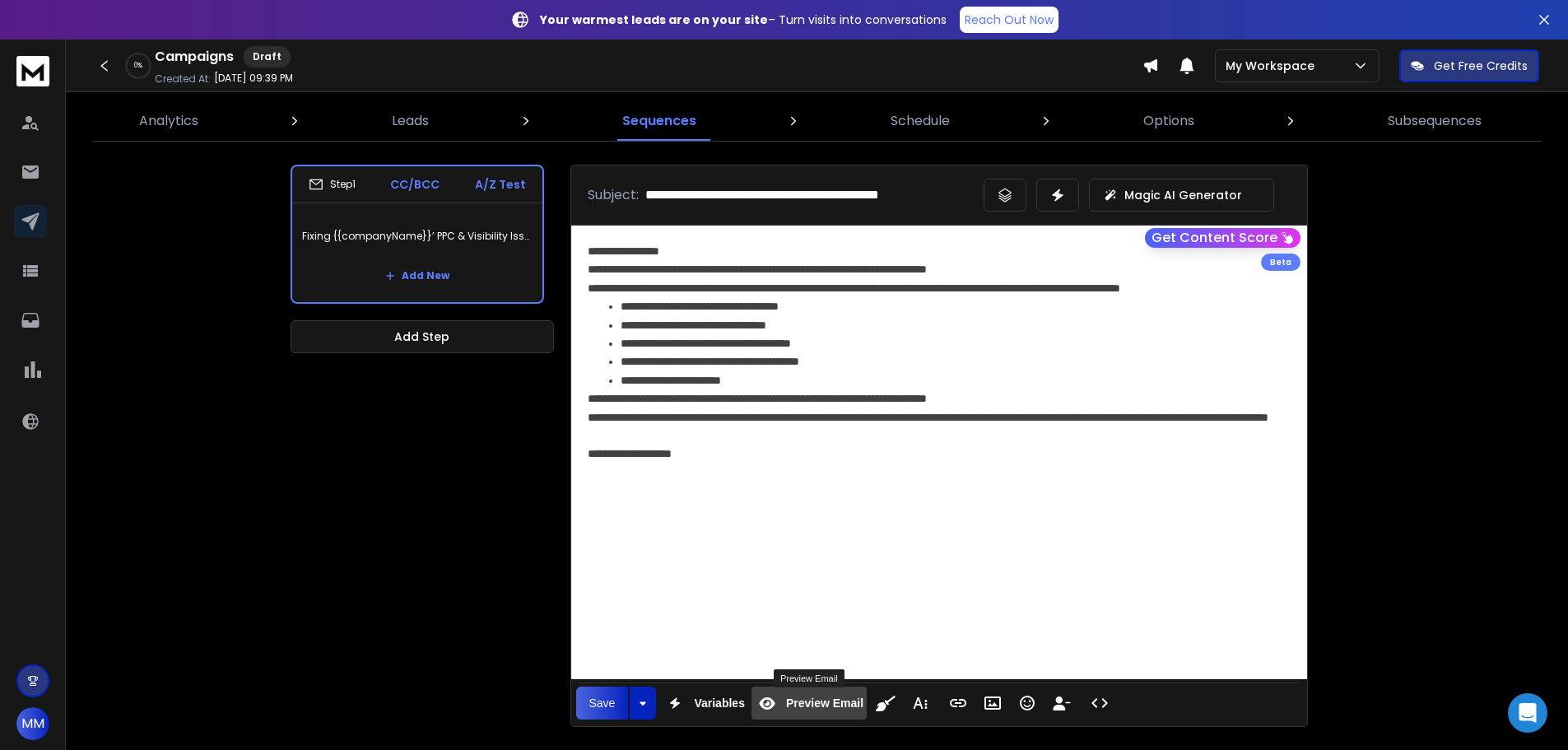
click at [818, 706] on span "Preview Email" at bounding box center [825, 703] width 84 height 14
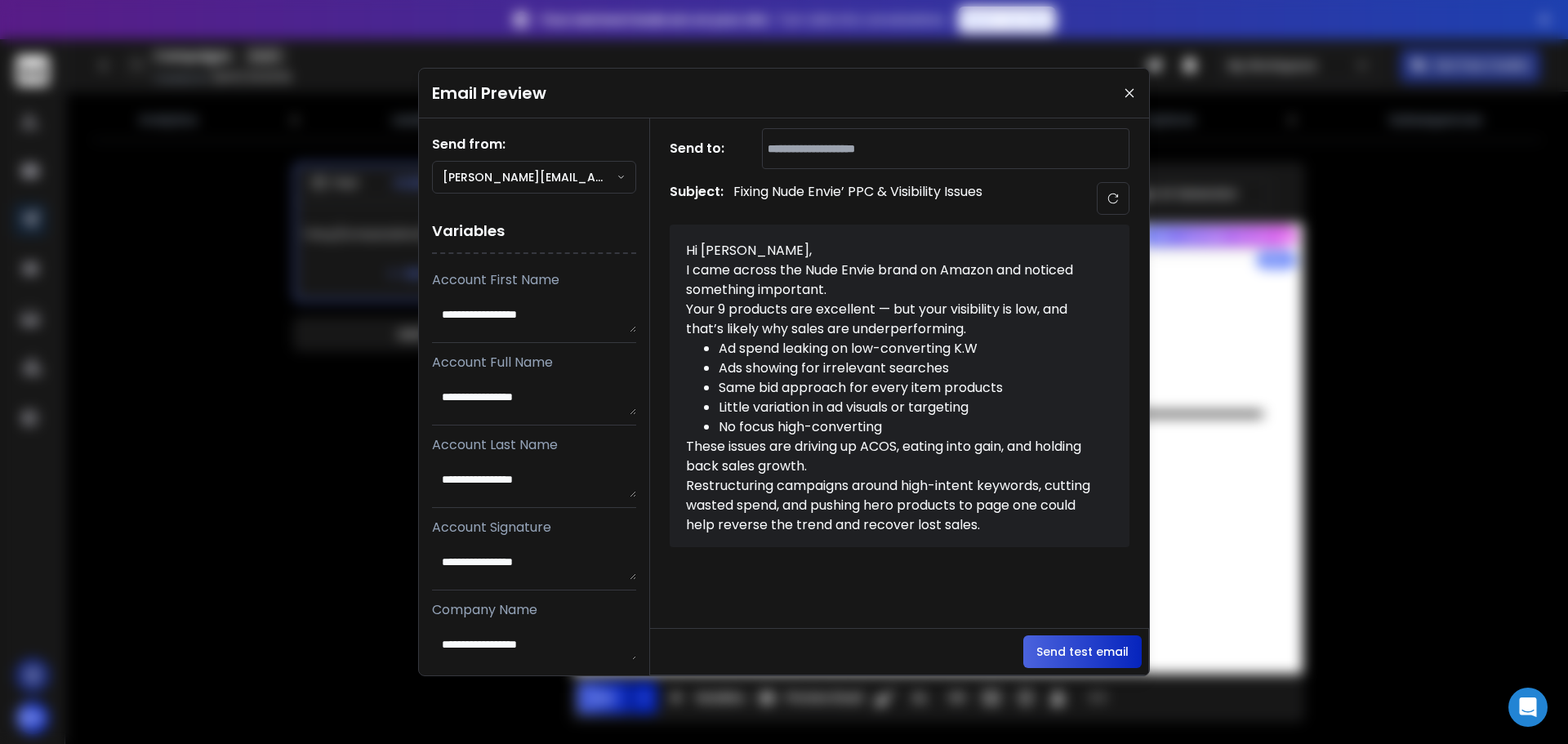
click at [858, 148] on input at bounding box center [945, 148] width 356 height 29
type input "*"
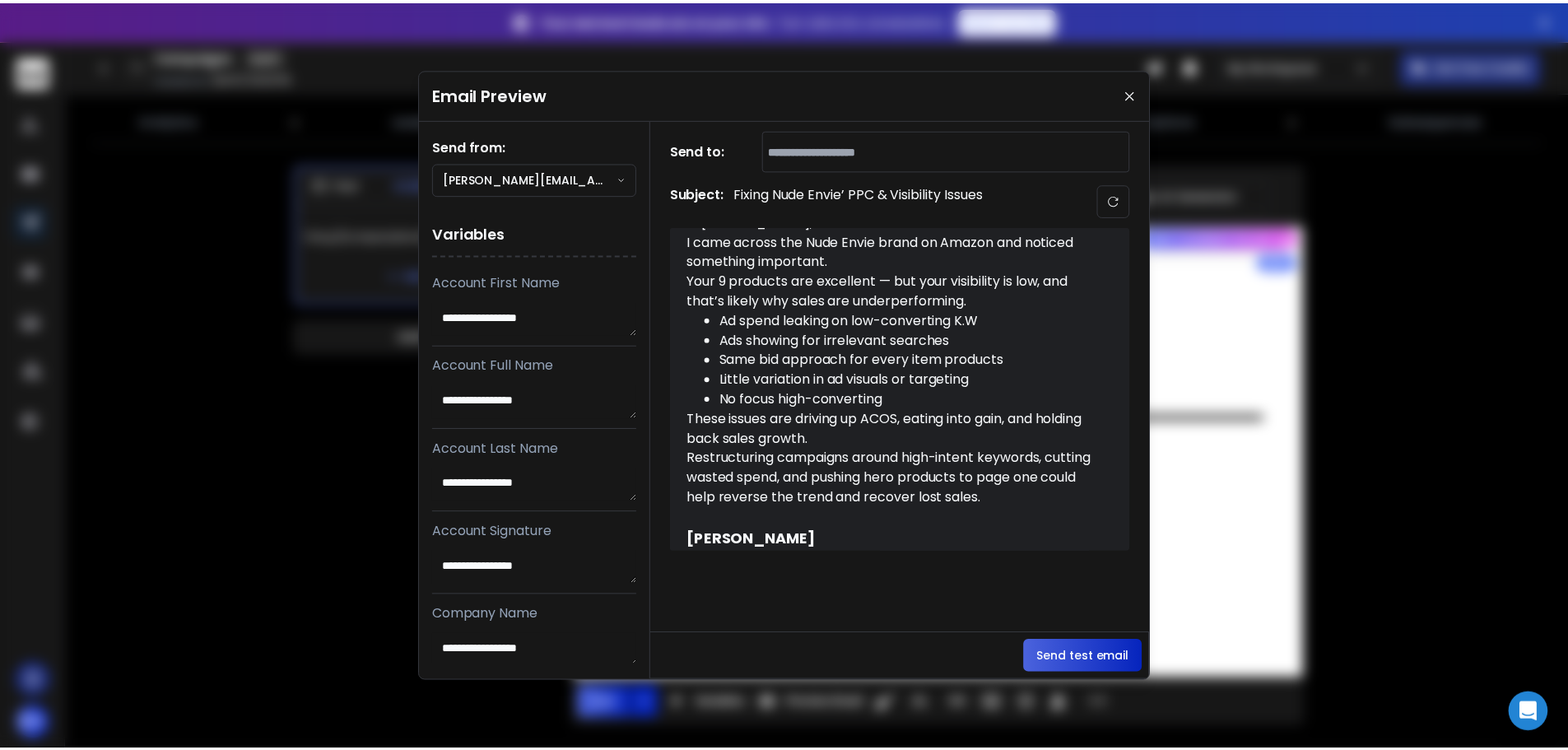
scroll to position [68, 0]
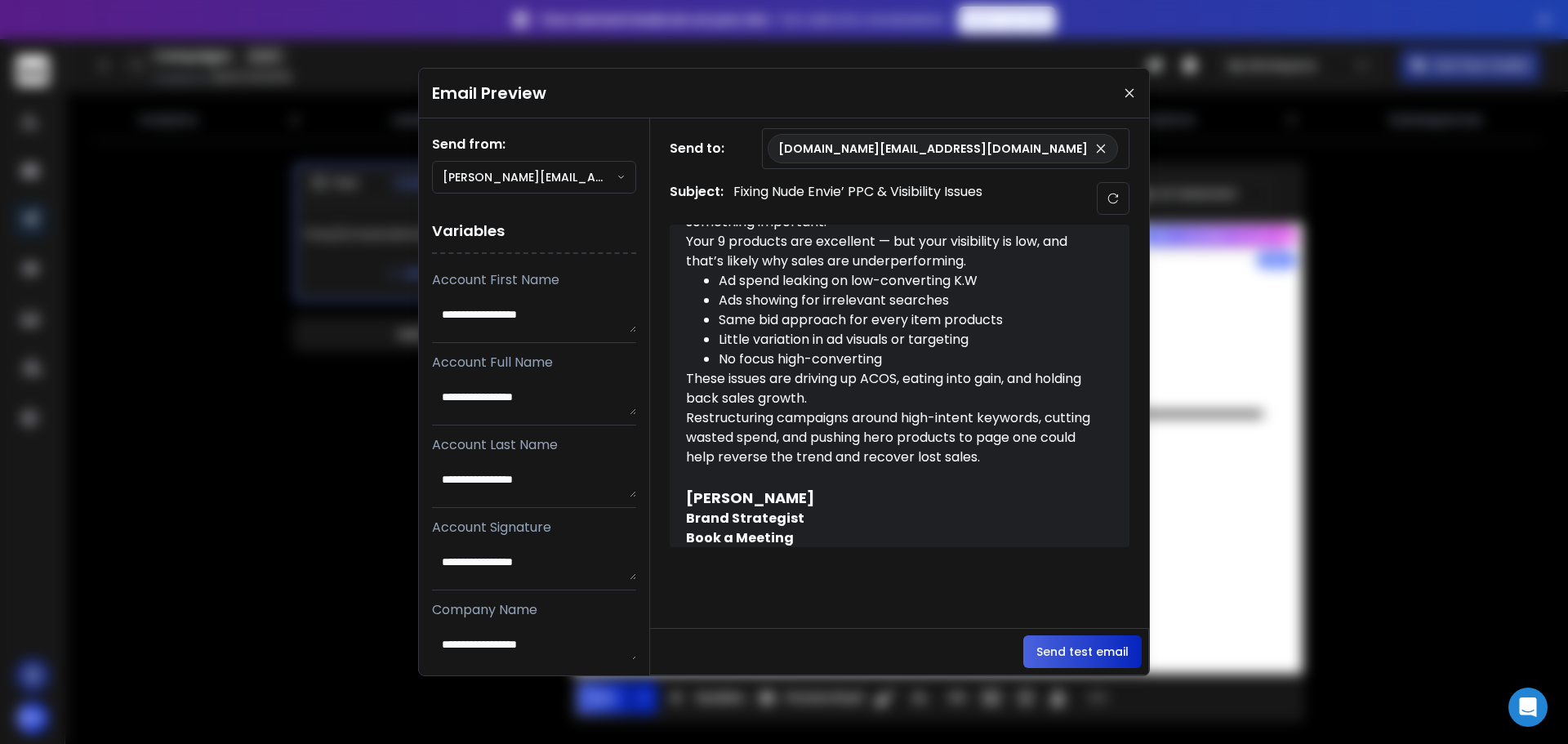
click at [1080, 651] on button "Send test email" at bounding box center [1082, 651] width 119 height 32
drag, startPoint x: 1127, startPoint y: 90, endPoint x: 1096, endPoint y: 90, distance: 31.0
click at [1126, 90] on icon at bounding box center [1129, 92] width 9 height 9
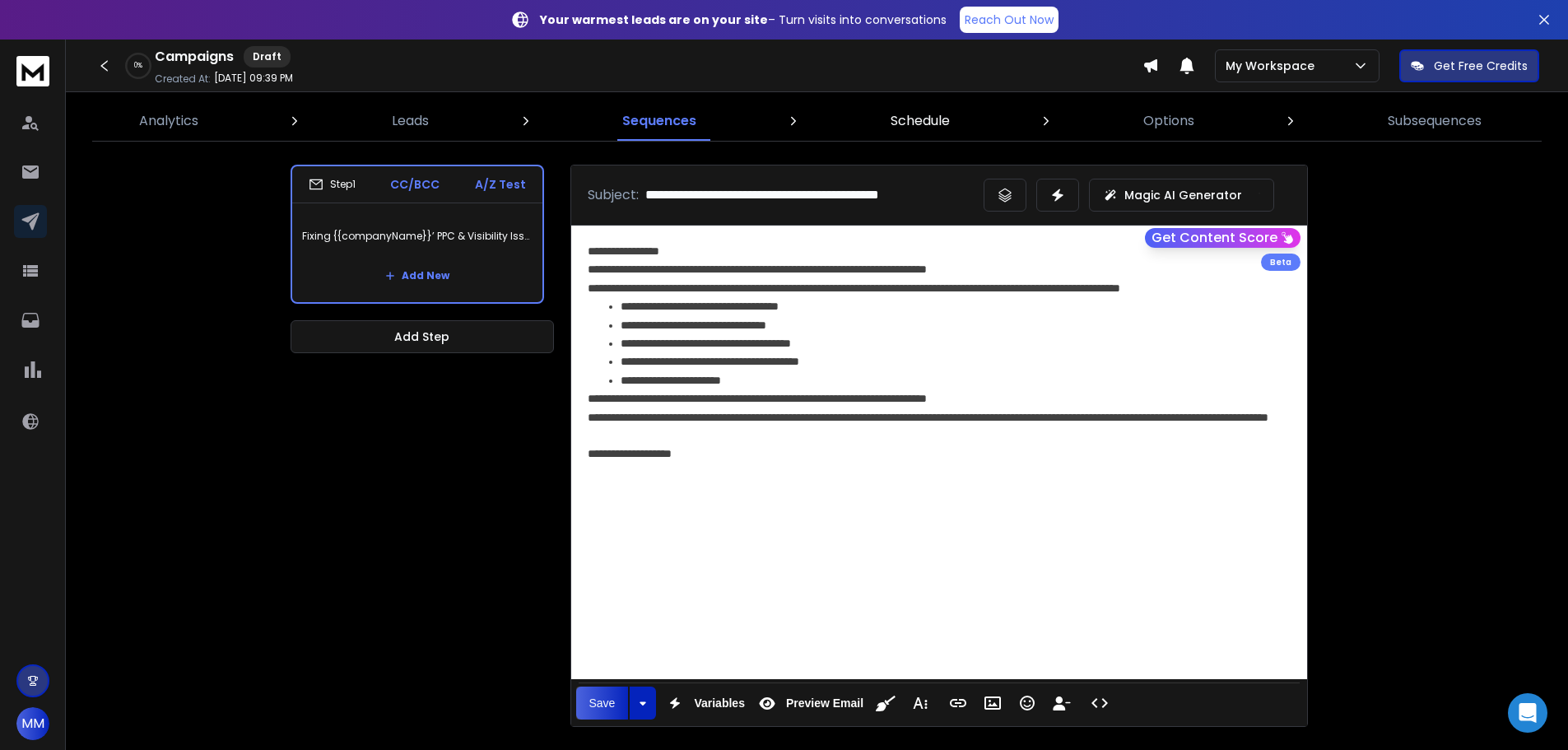
click at [933, 115] on p "Schedule" at bounding box center [920, 121] width 59 height 20
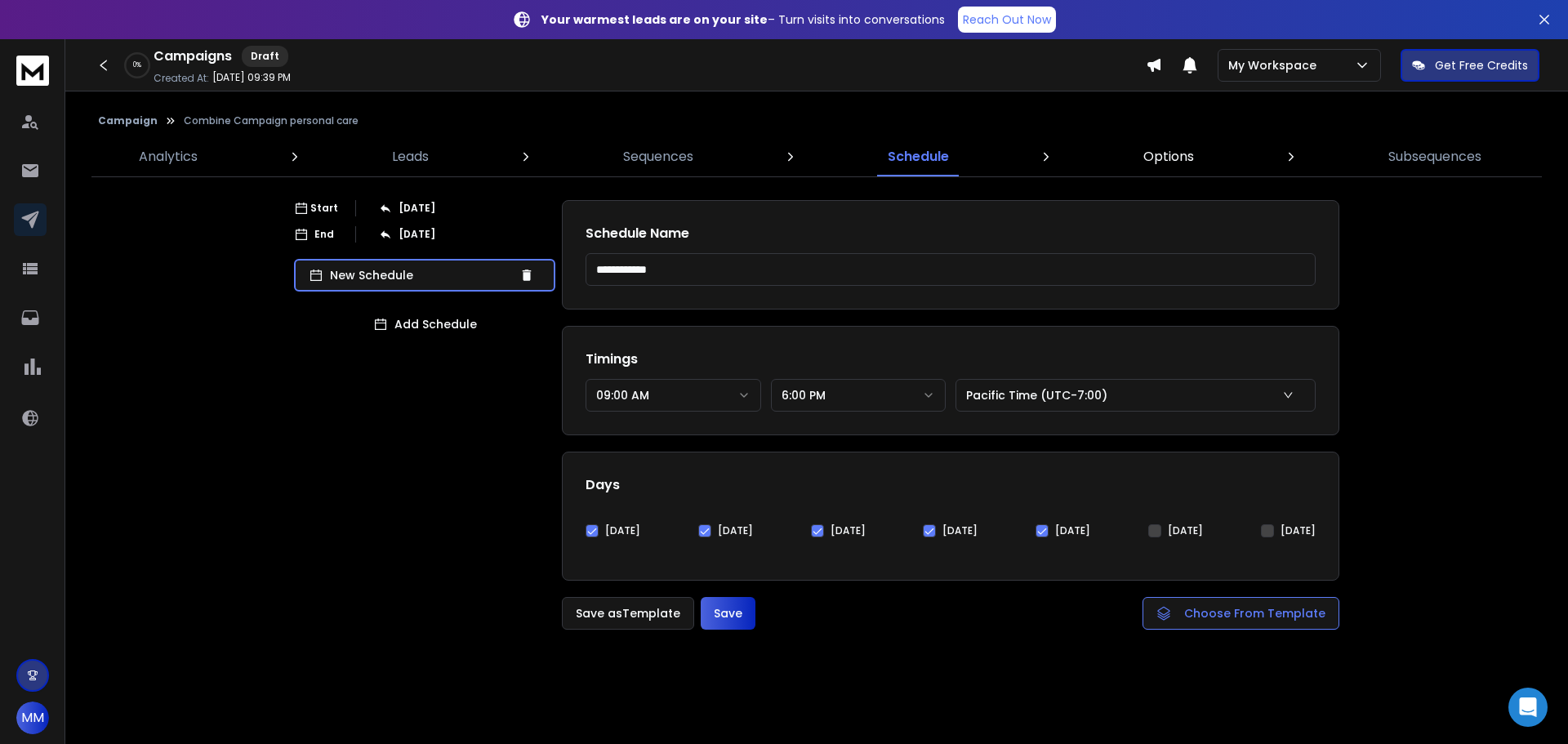
click at [1161, 152] on p "Options" at bounding box center [1167, 157] width 50 height 20
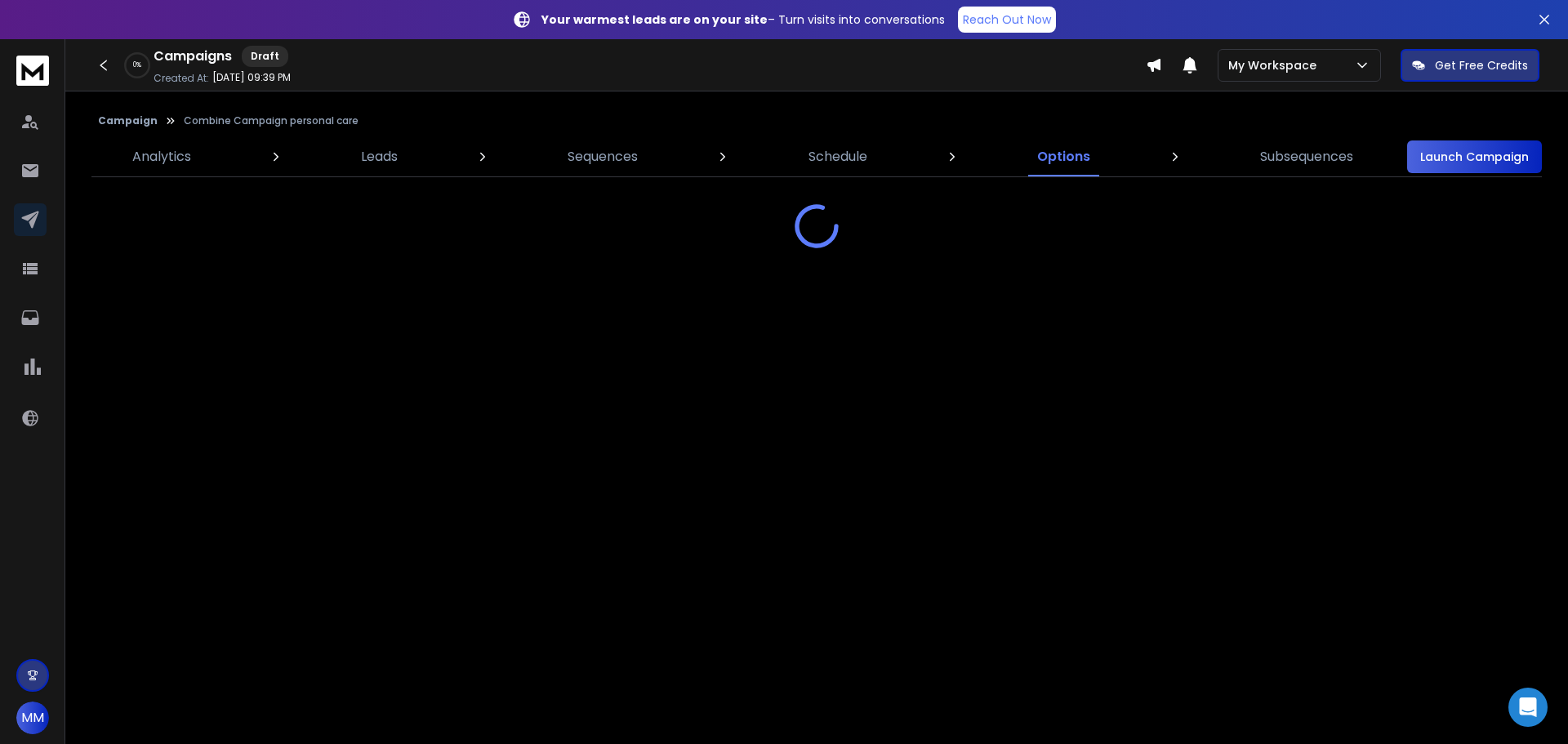
click at [1161, 152] on div "Analytics Leads Sequences Schedule Options Subsequences" at bounding box center [742, 157] width 1302 height 39
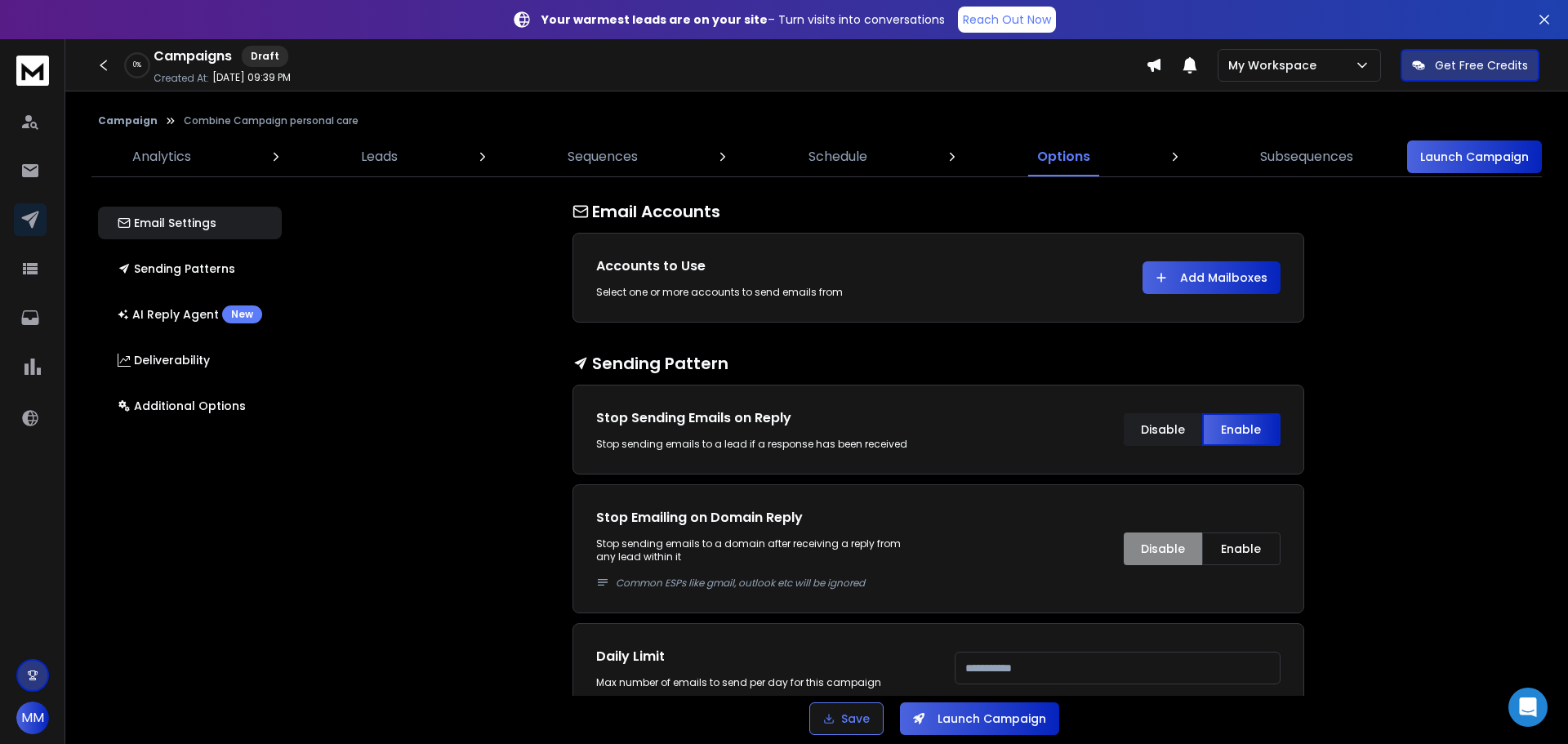
click at [1167, 277] on button "Add Mailboxes" at bounding box center [1210, 277] width 138 height 32
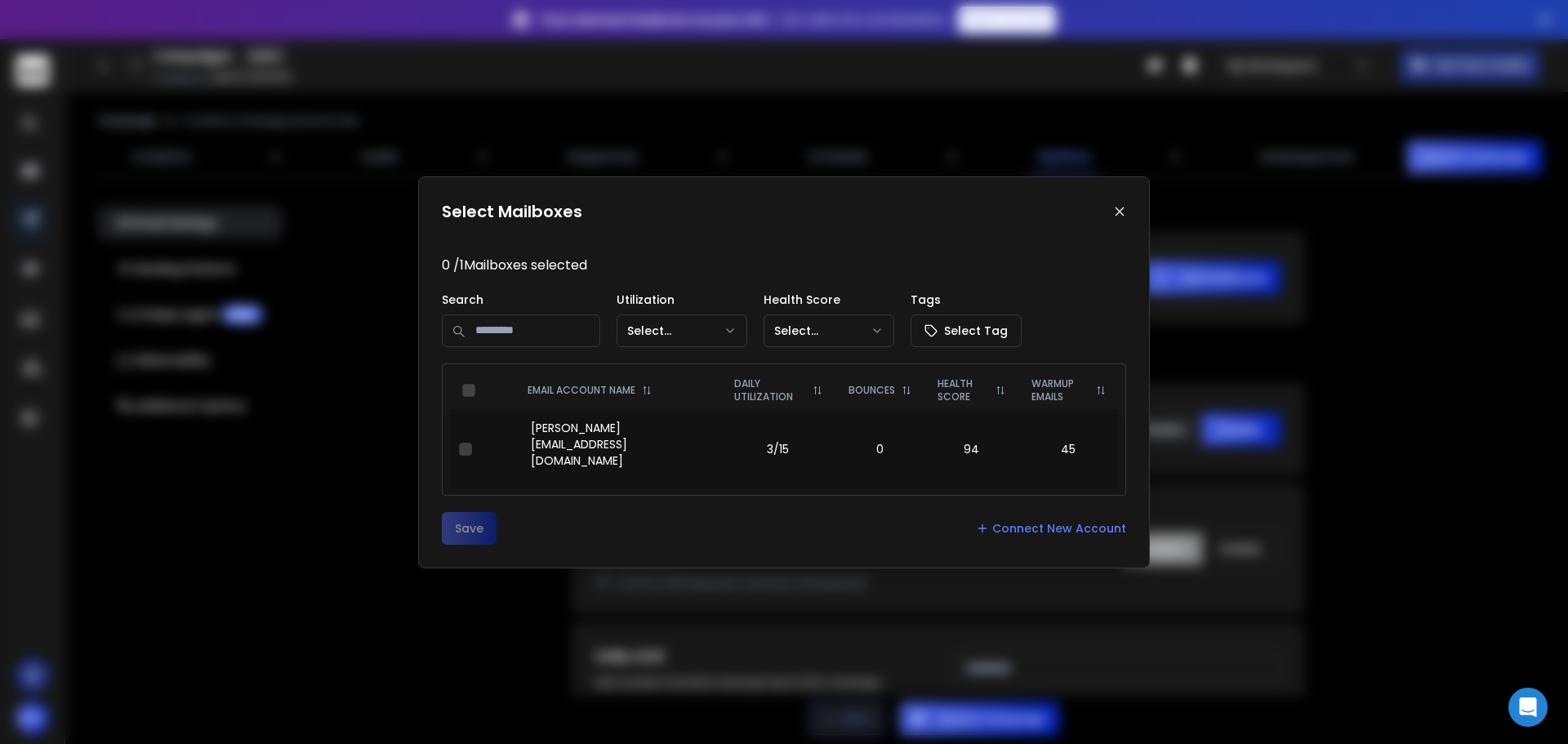
click at [462, 447] on button "button" at bounding box center [465, 449] width 13 height 13
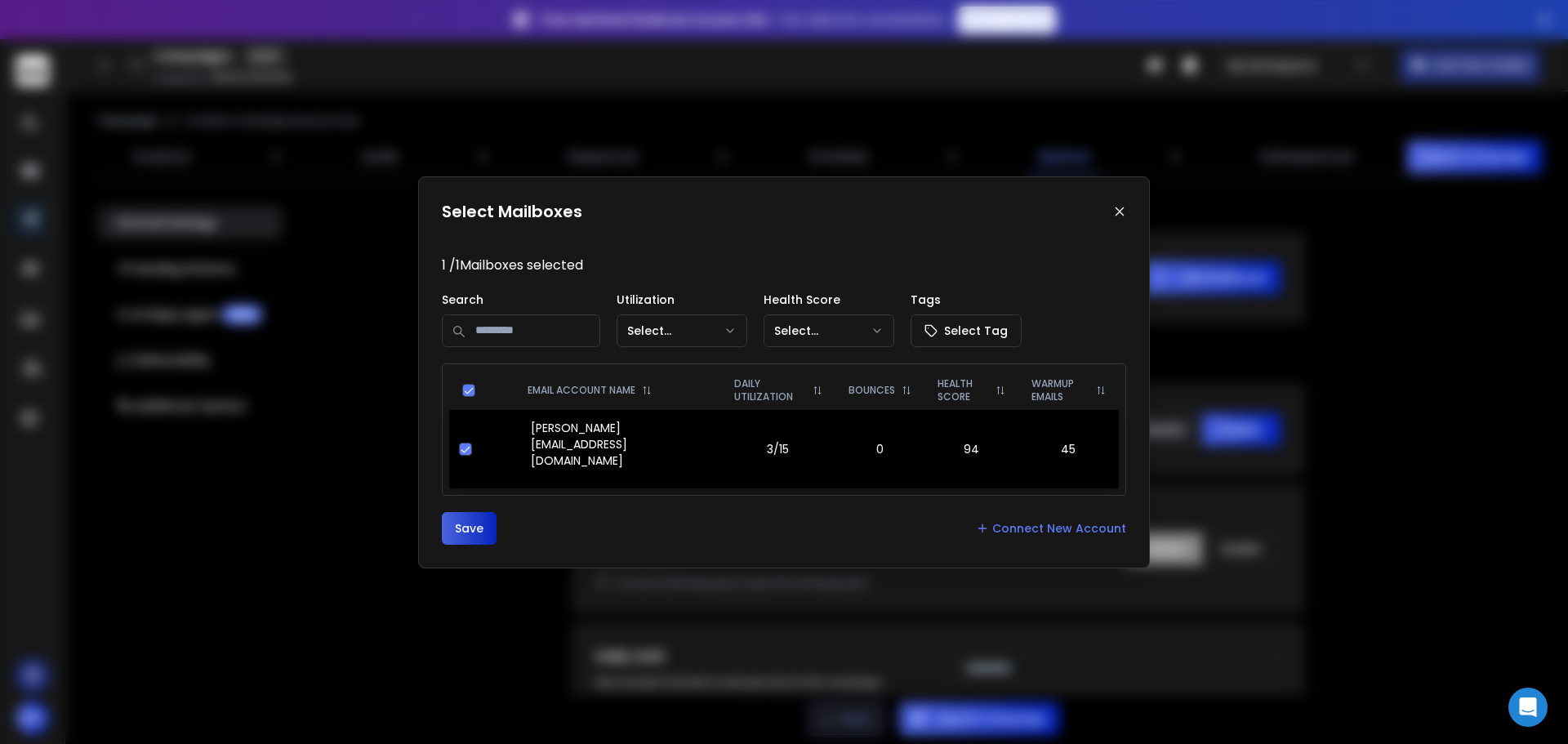
click at [471, 512] on button "Save" at bounding box center [469, 528] width 55 height 32
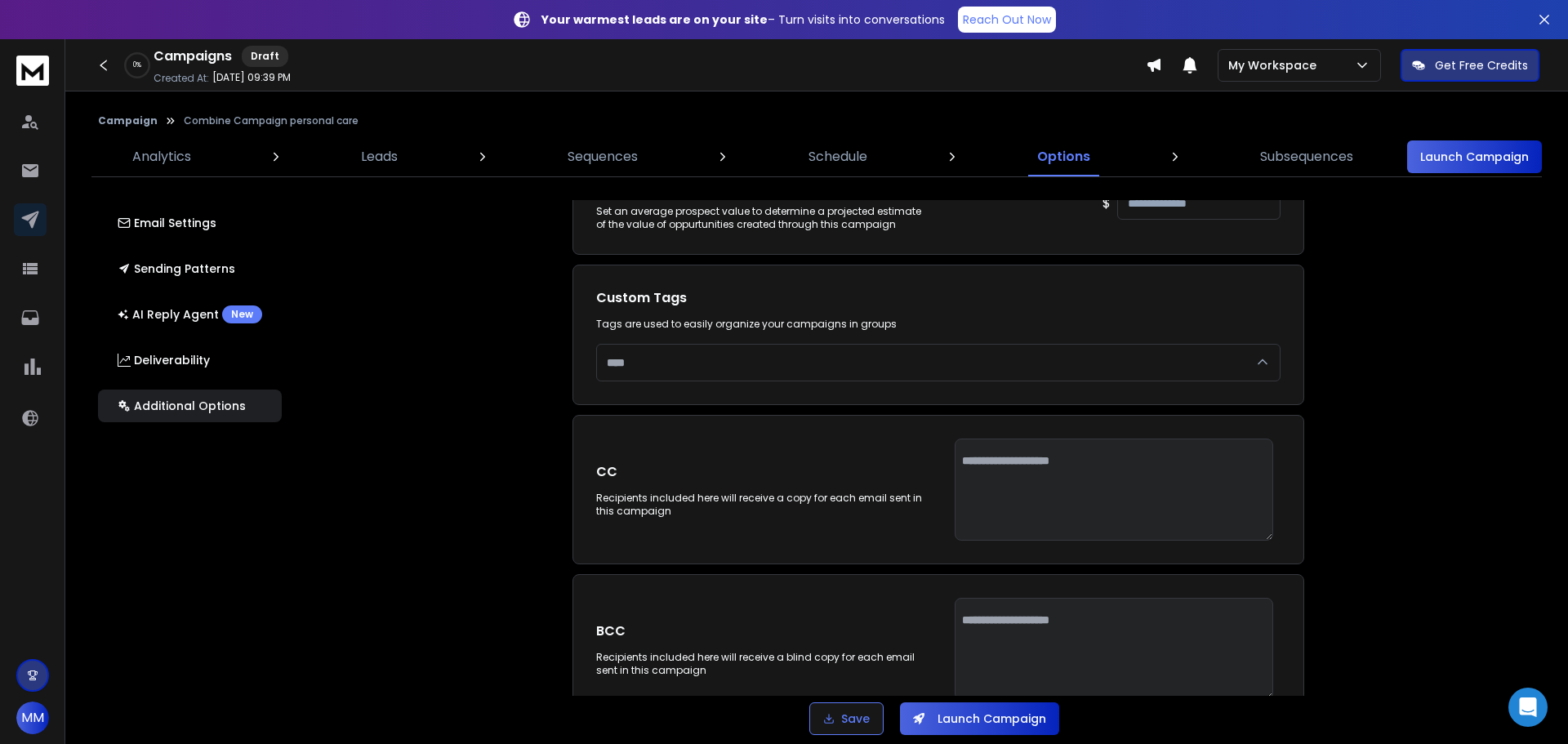
scroll to position [3151, 0]
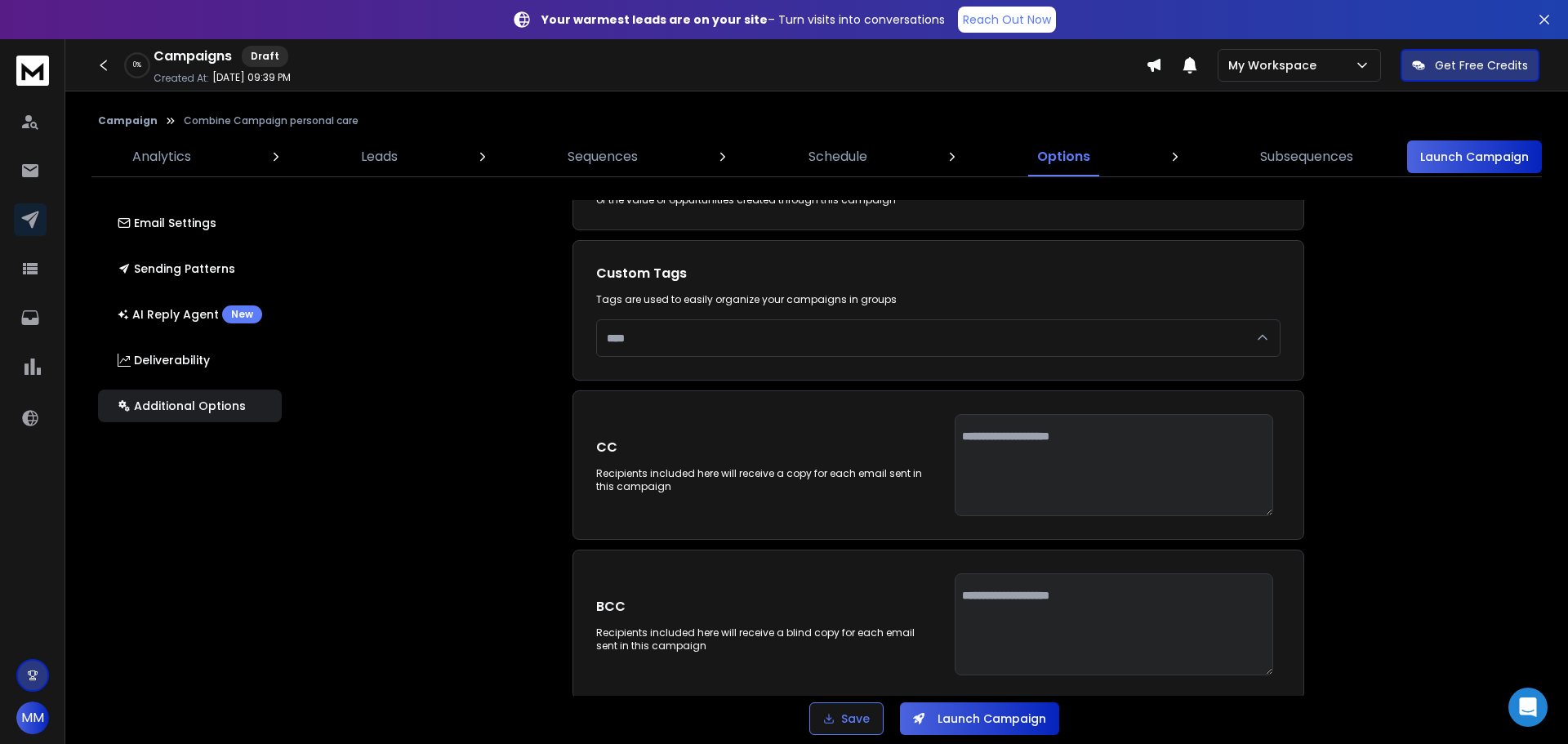
click at [1024, 723] on button "Launch Campaign" at bounding box center [980, 718] width 159 height 32
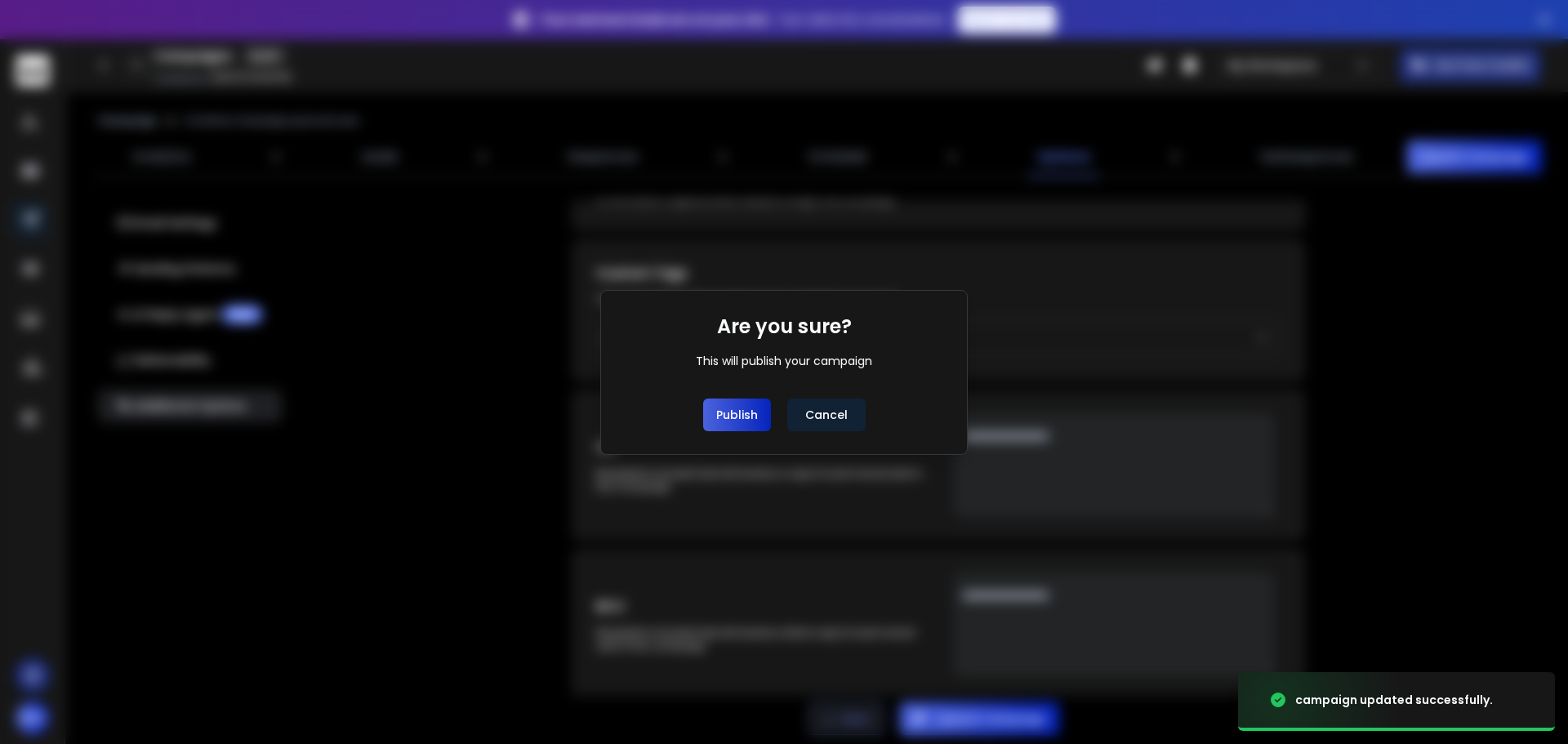
click at [751, 418] on button "Publish" at bounding box center [737, 415] width 67 height 32
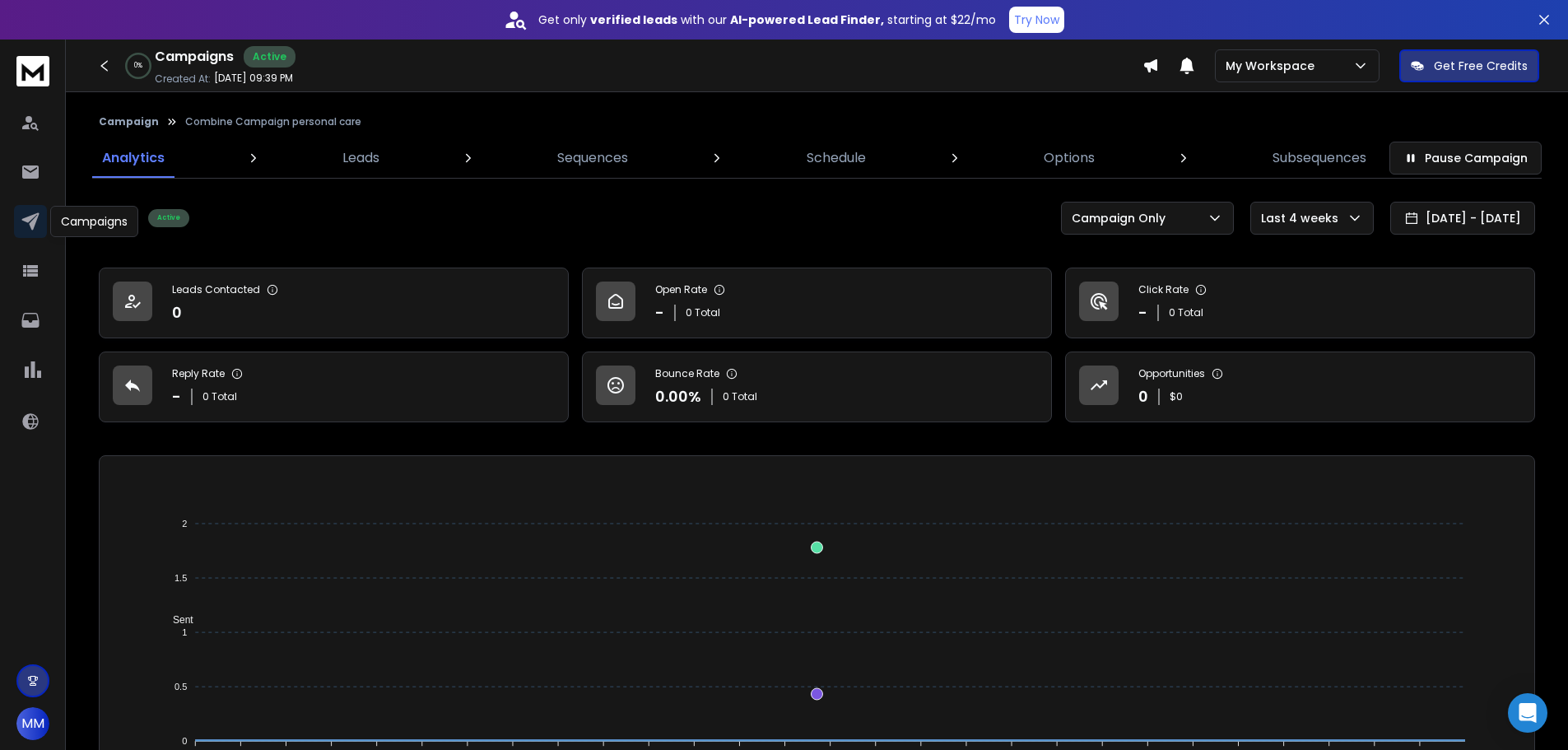
click at [33, 213] on icon at bounding box center [31, 221] width 20 height 20
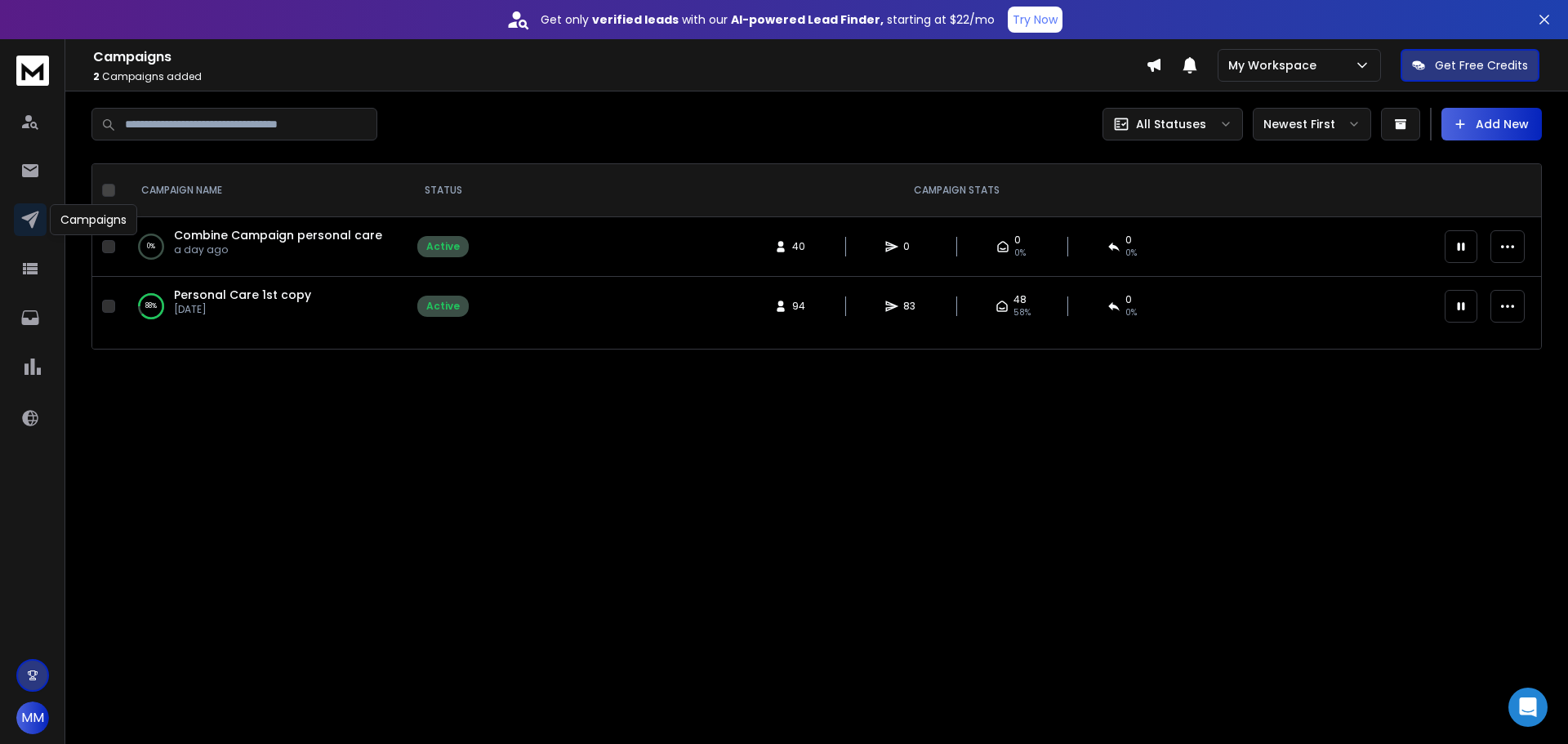
click at [38, 215] on icon at bounding box center [30, 219] width 20 height 20
click at [34, 169] on icon at bounding box center [29, 171] width 16 height 13
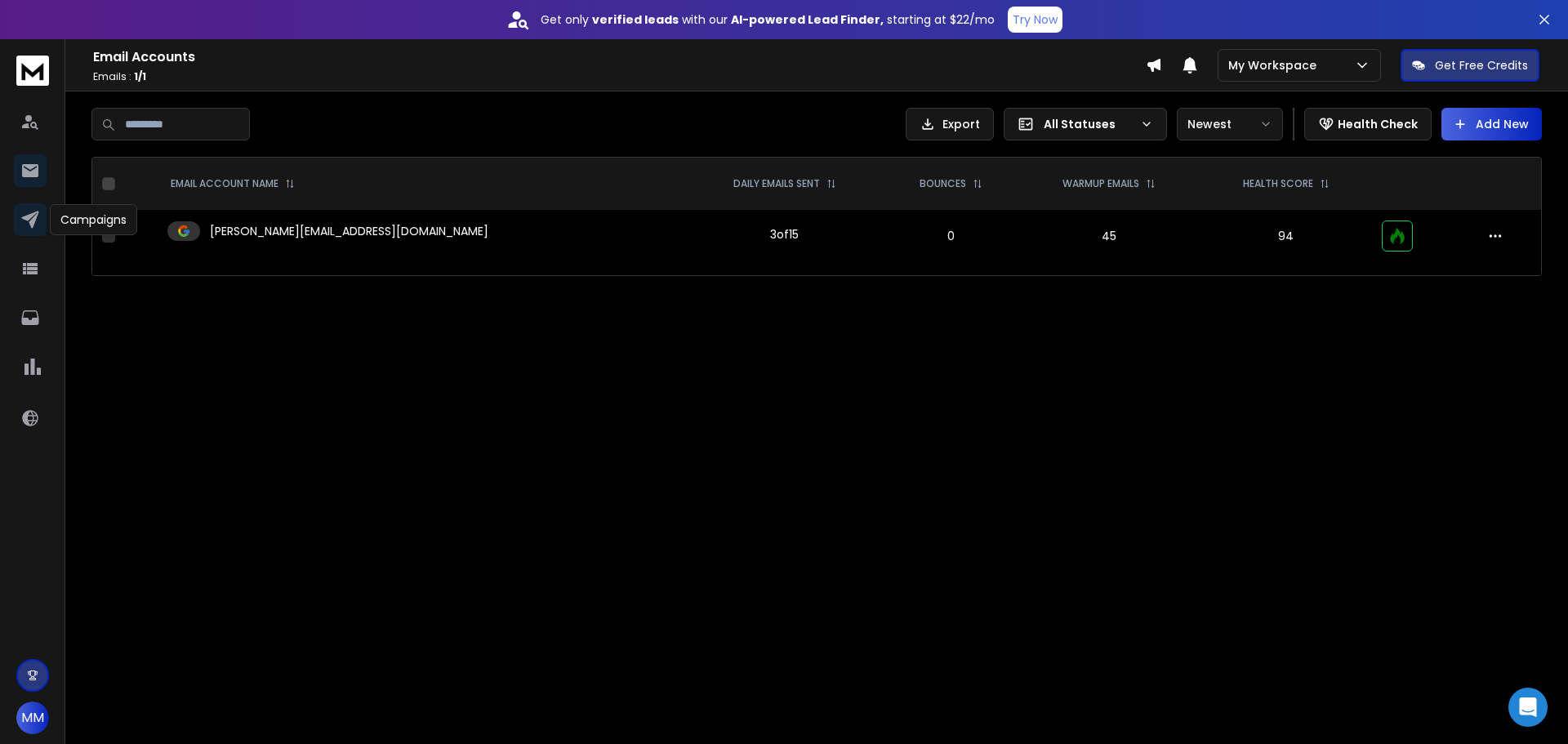
click at [29, 218] on icon at bounding box center [29, 219] width 17 height 17
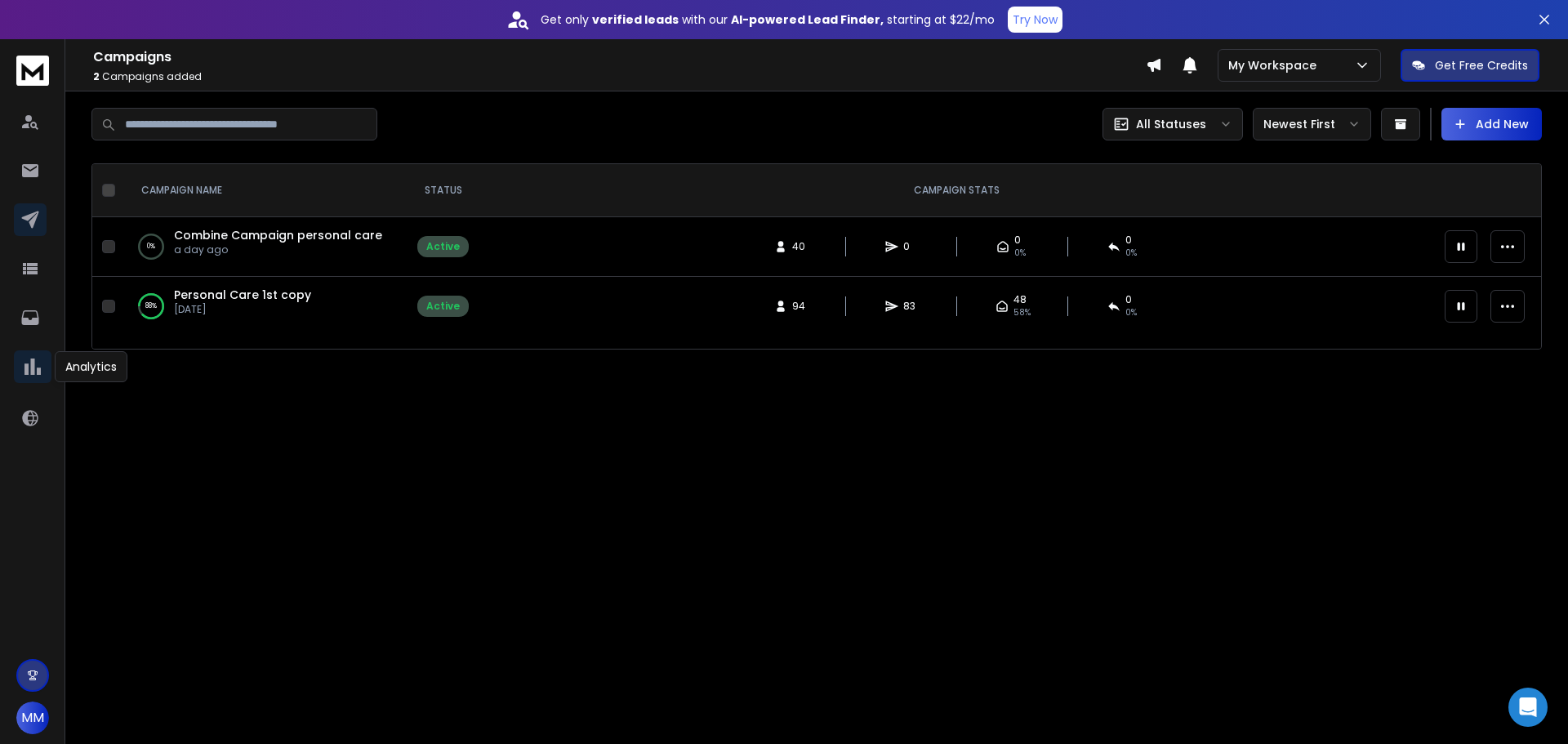
click at [38, 372] on icon at bounding box center [32, 366] width 16 height 16
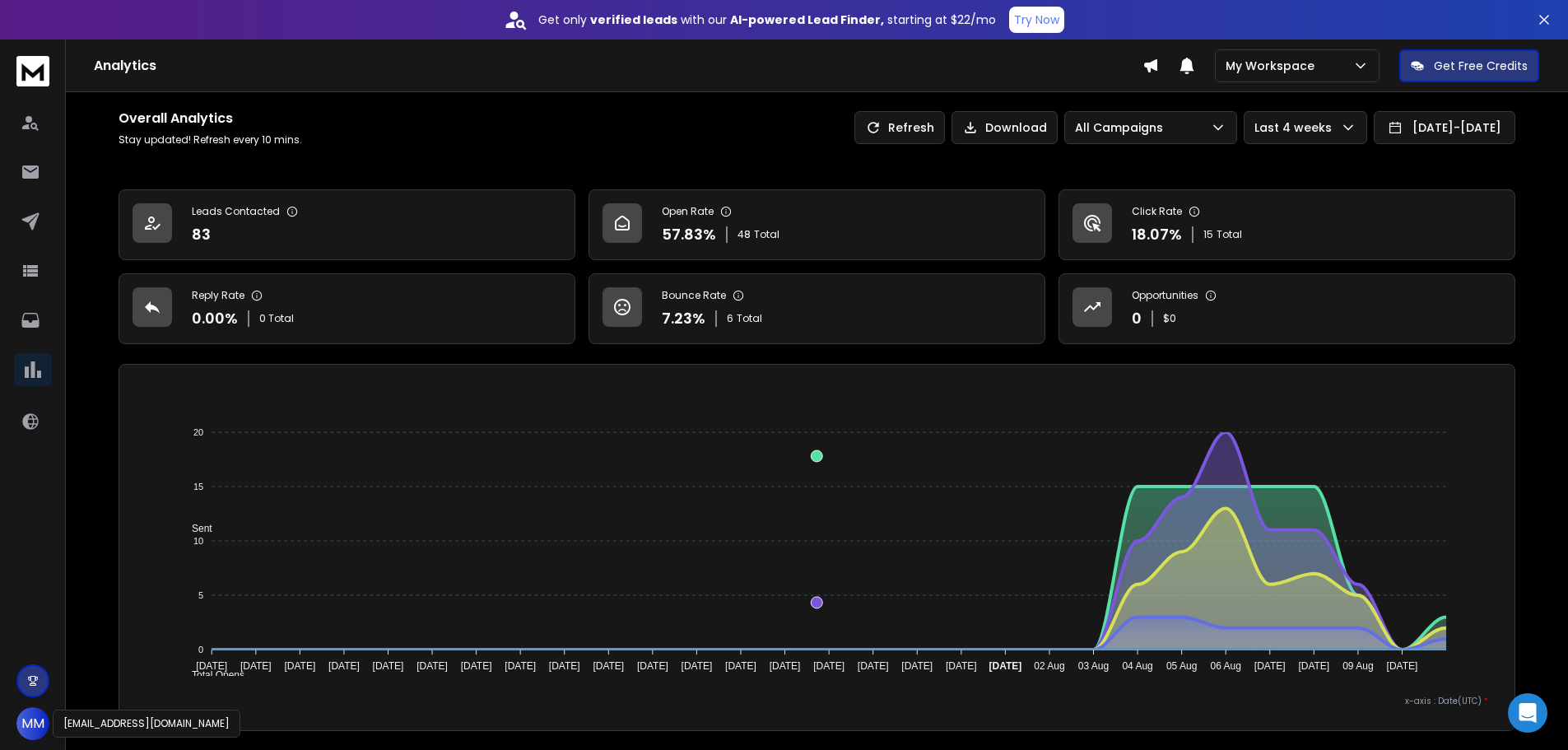
click at [22, 725] on span "MM" at bounding box center [33, 723] width 33 height 33
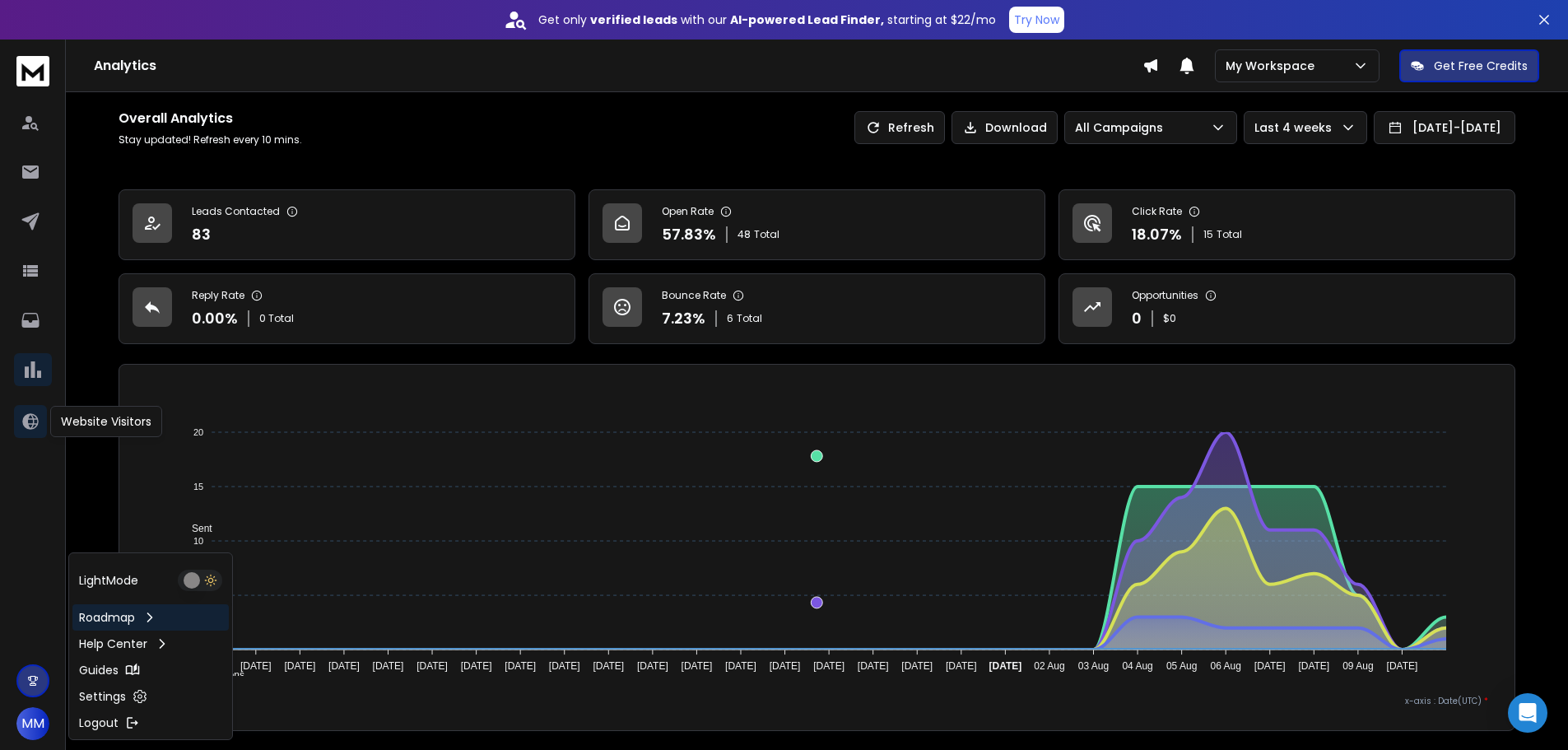
click at [31, 418] on icon at bounding box center [31, 421] width 20 height 20
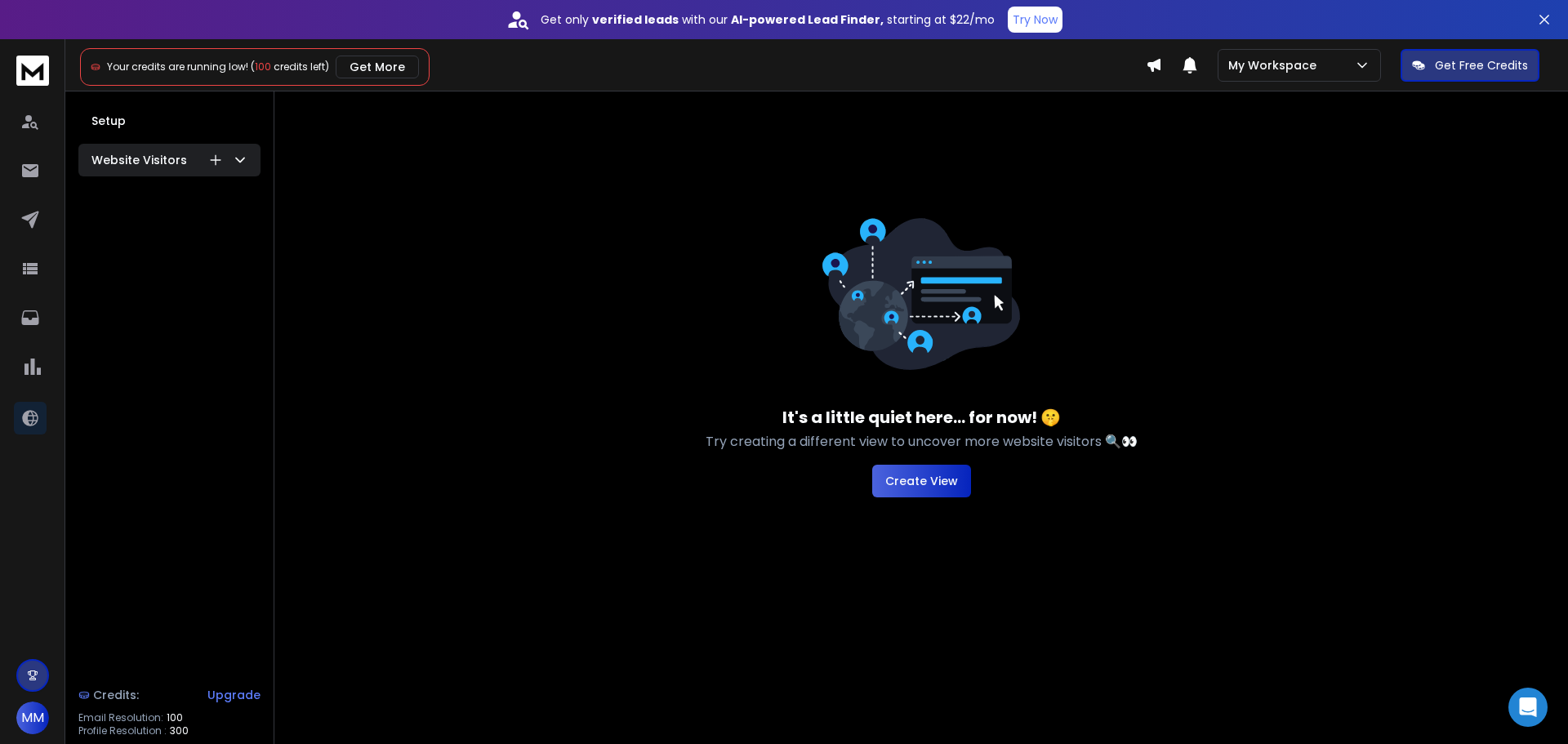
click at [239, 159] on icon at bounding box center [239, 159] width 14 height 14
click at [209, 196] on button "fbaelevate.com" at bounding box center [170, 200] width 182 height 29
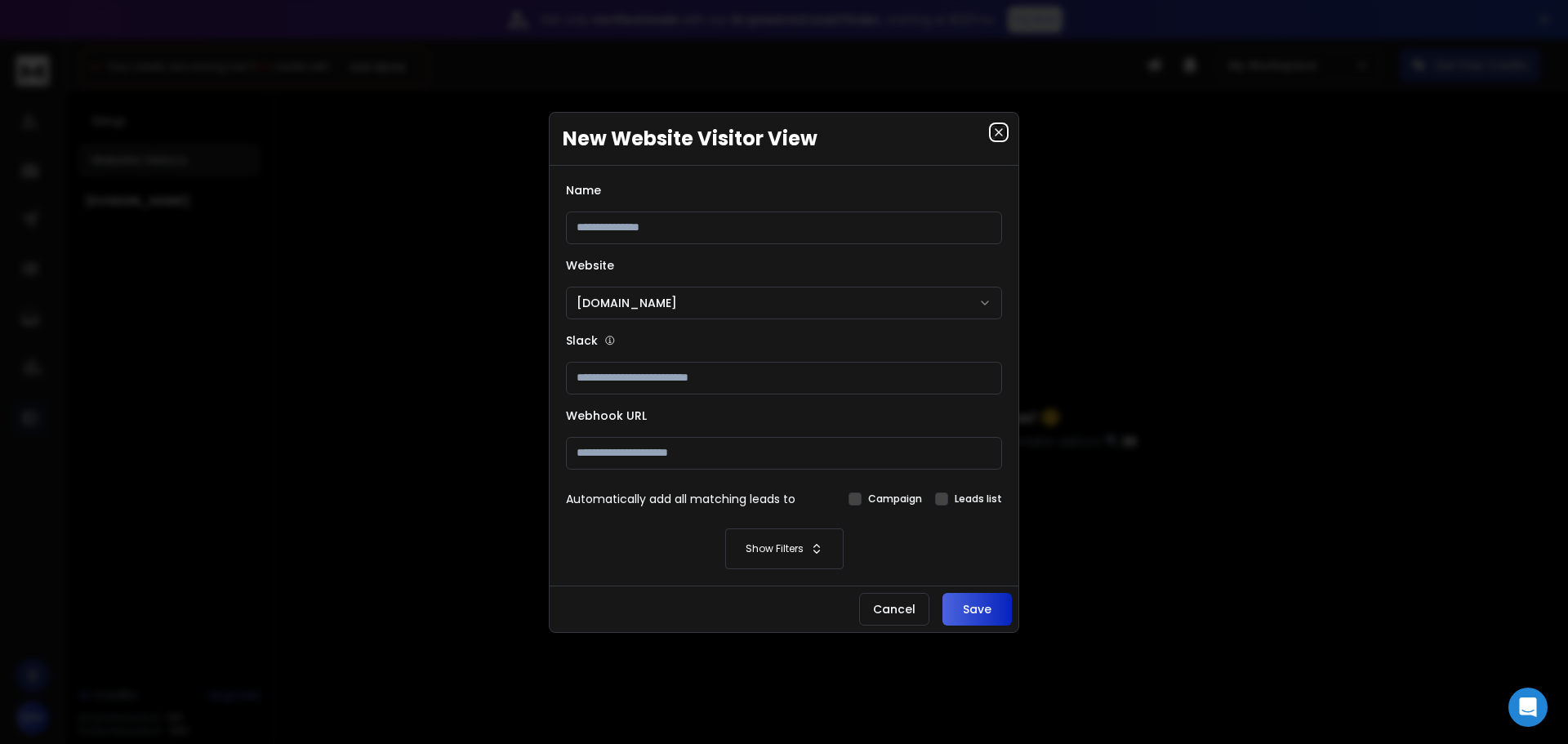
click at [996, 135] on icon "button" at bounding box center [999, 132] width 7 height 7
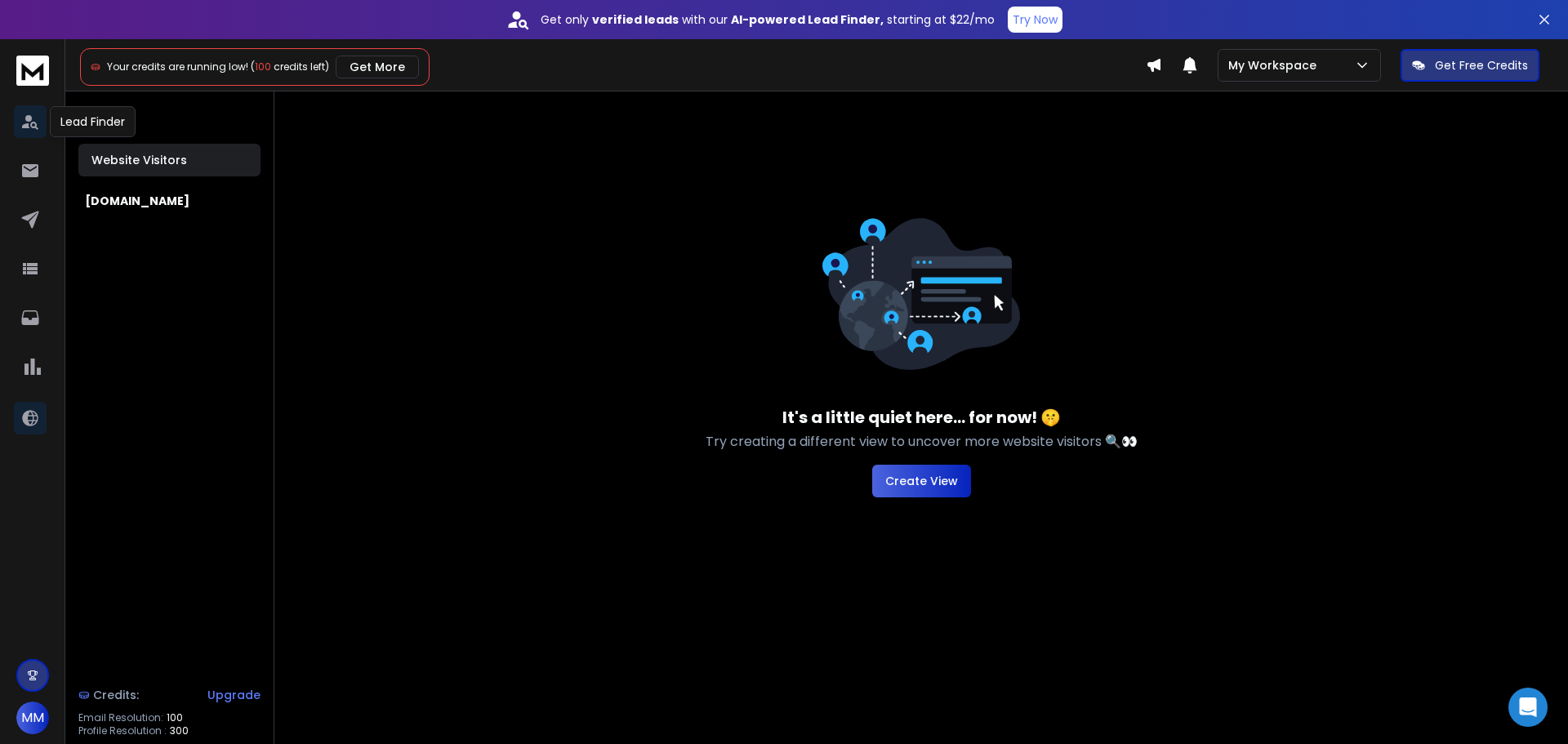
click at [44, 118] on link at bounding box center [30, 121] width 32 height 32
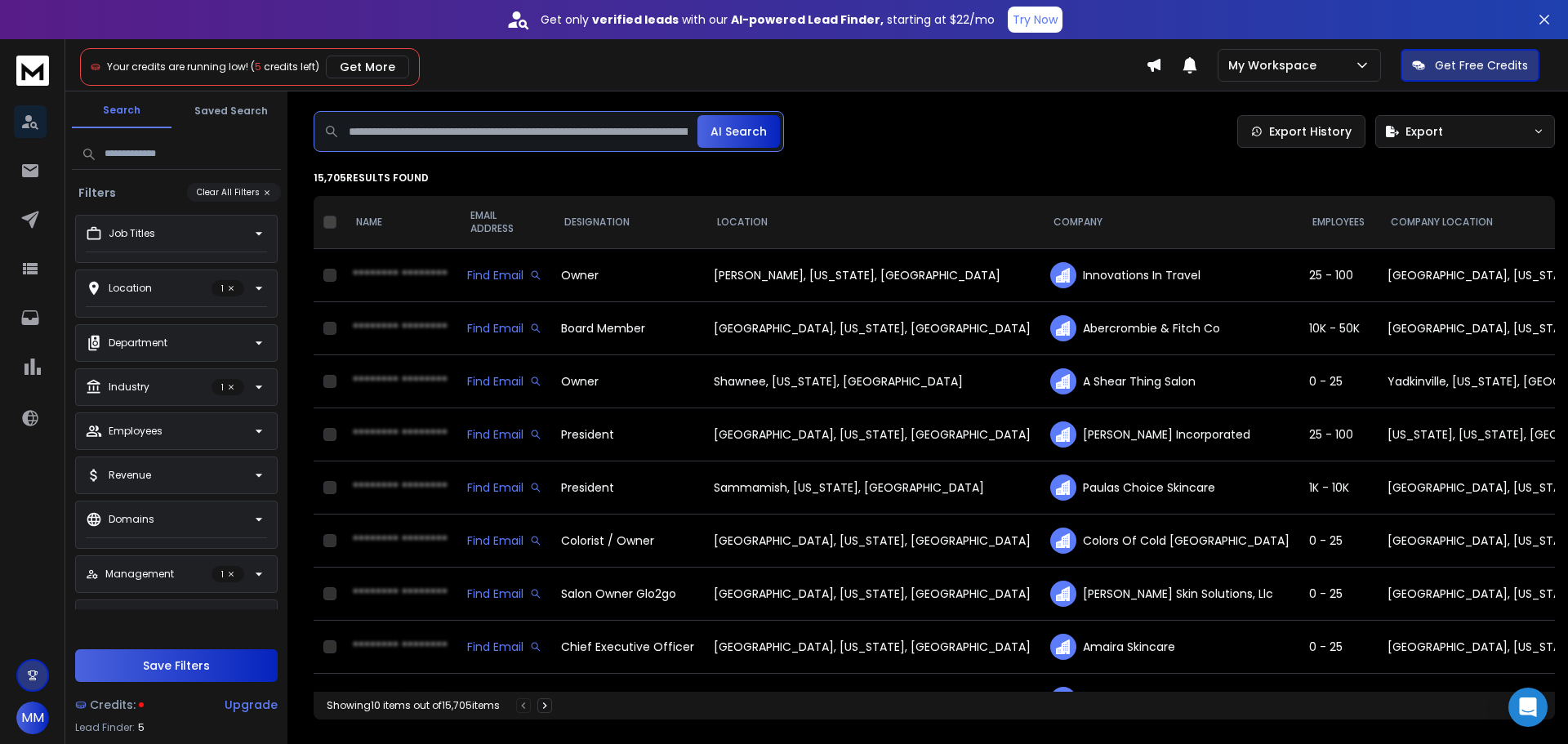
click at [31, 150] on div at bounding box center [33, 273] width 38 height 336
click at [30, 169] on icon at bounding box center [29, 171] width 16 height 13
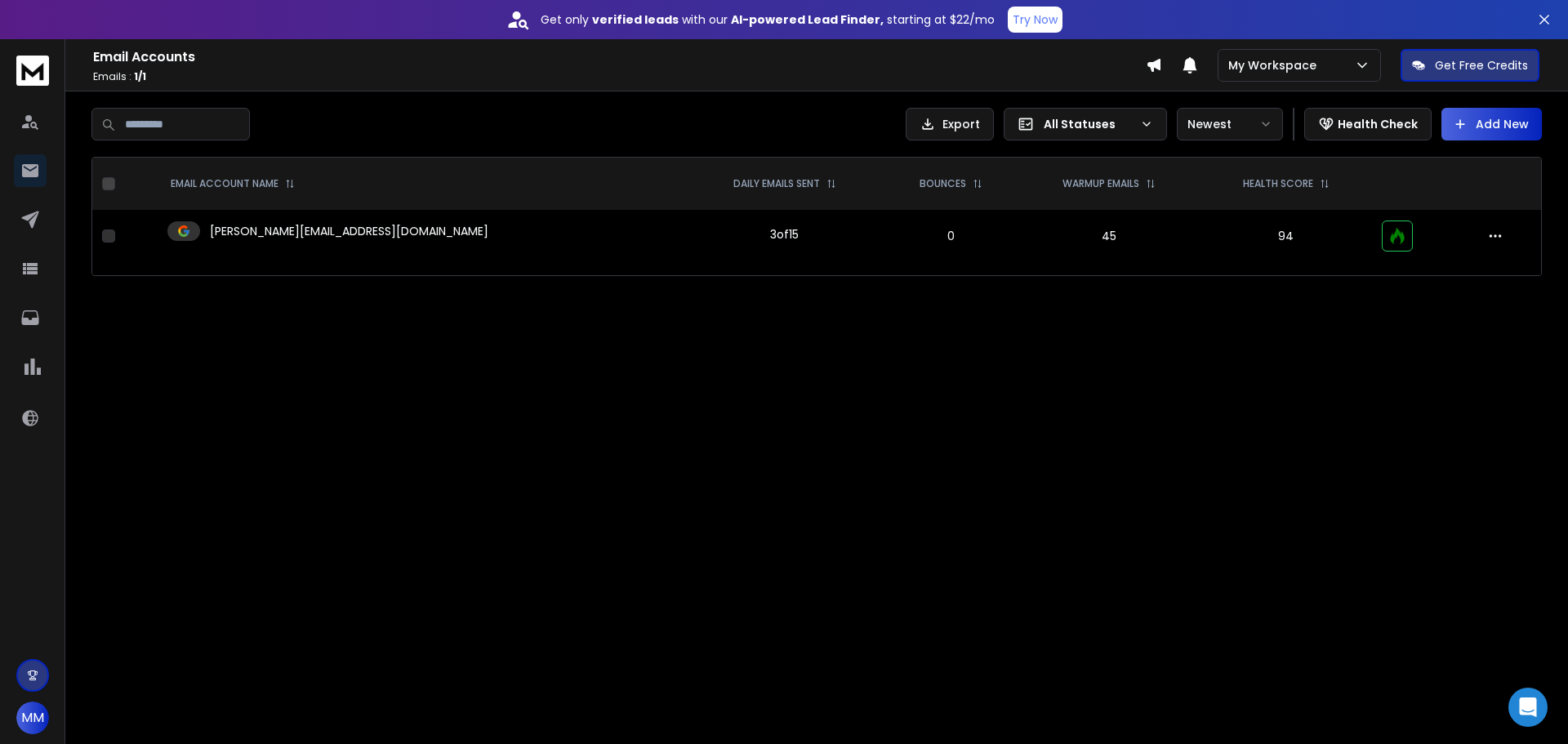
click at [1457, 62] on p "Get Free Credits" at bounding box center [1481, 65] width 93 height 16
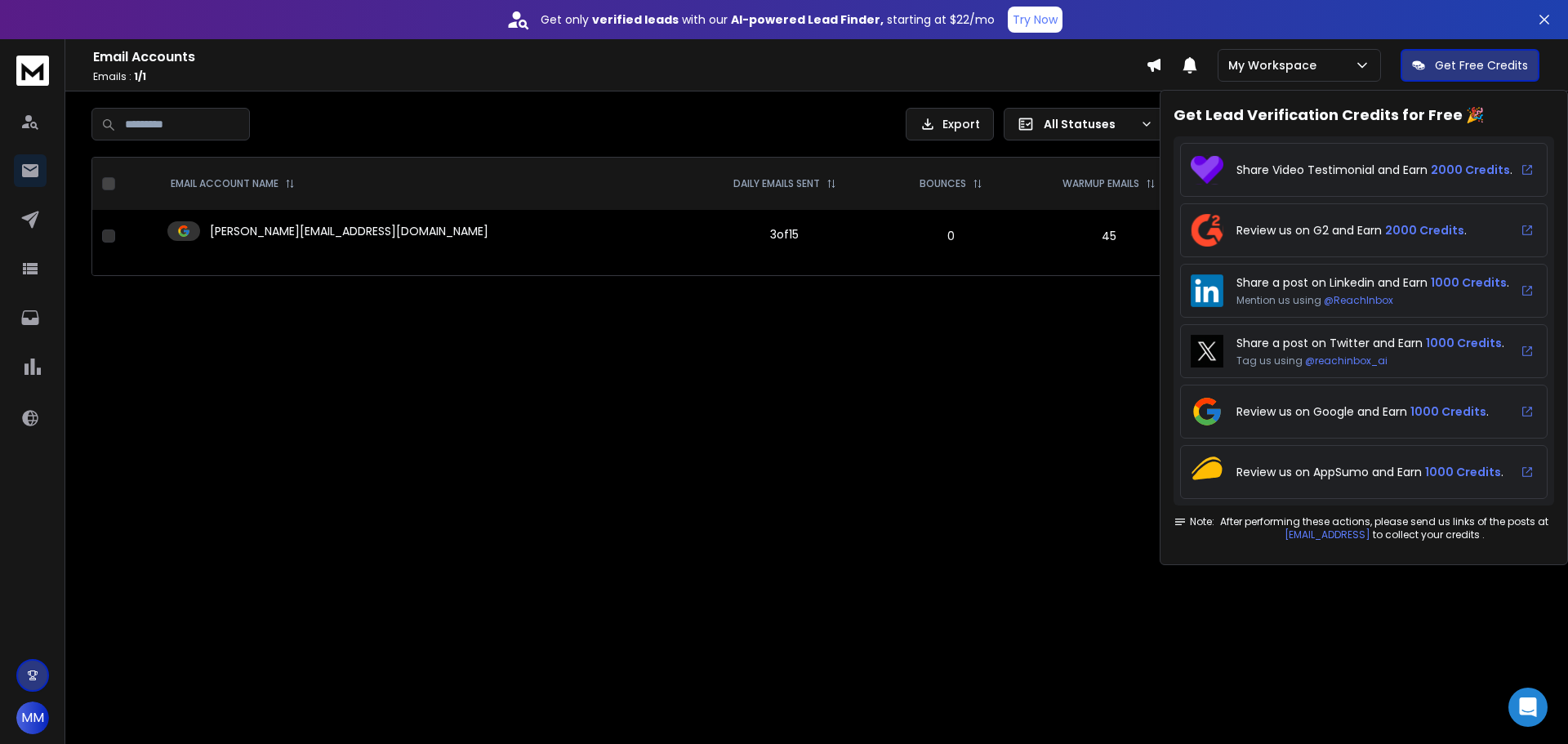
click at [1457, 62] on p "Get Free Credits" at bounding box center [1481, 65] width 93 height 16
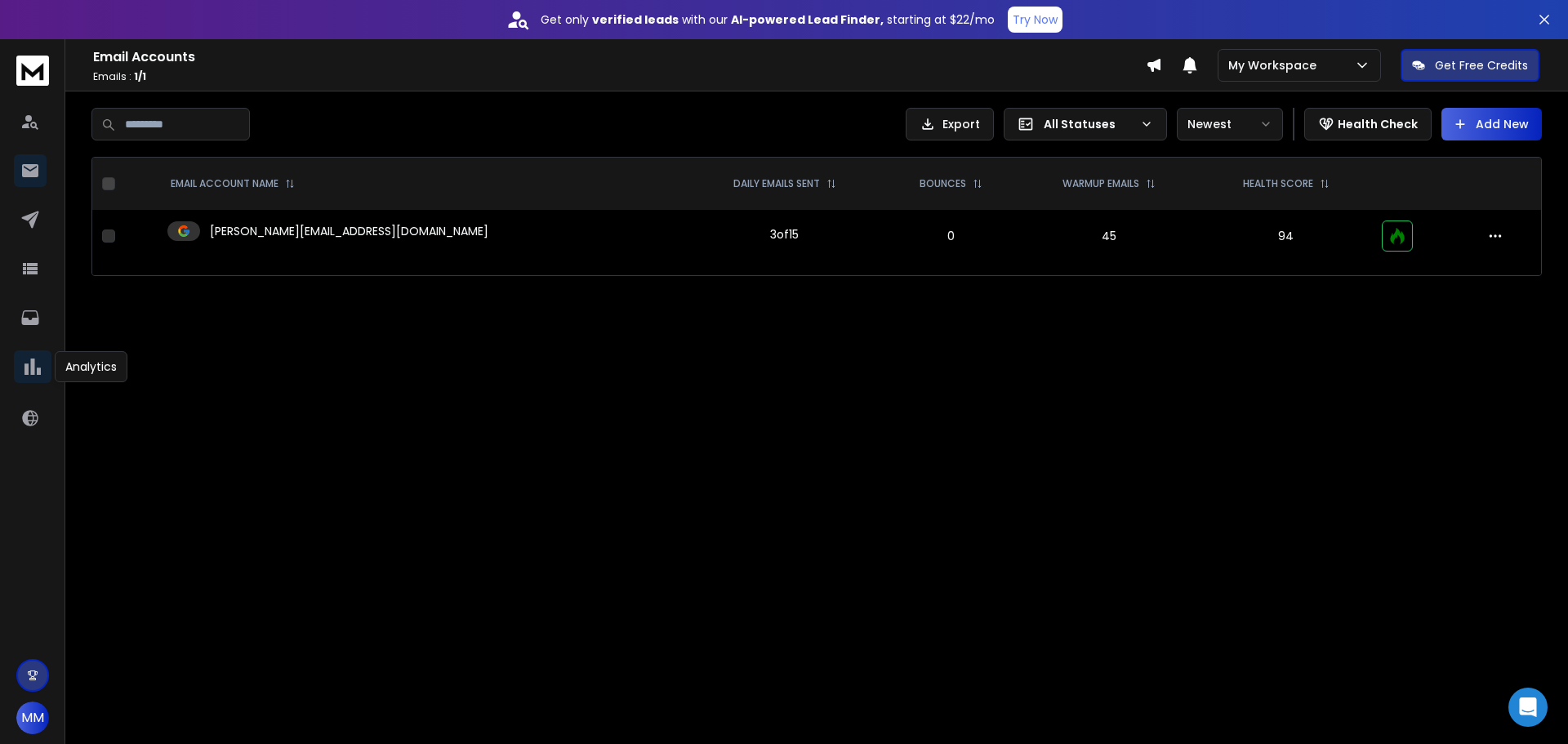
click at [40, 377] on icon at bounding box center [33, 366] width 25 height 25
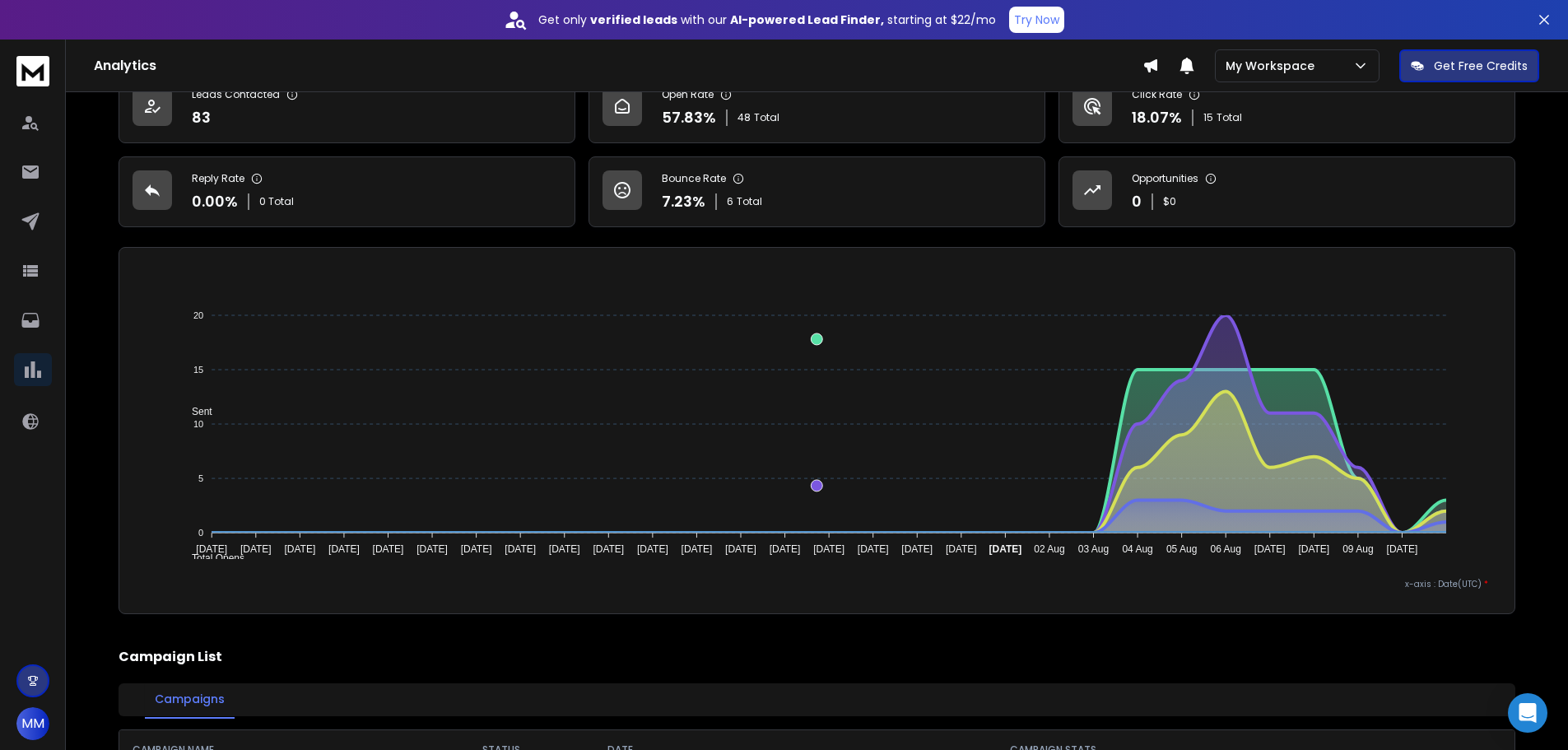
scroll to position [220, 0]
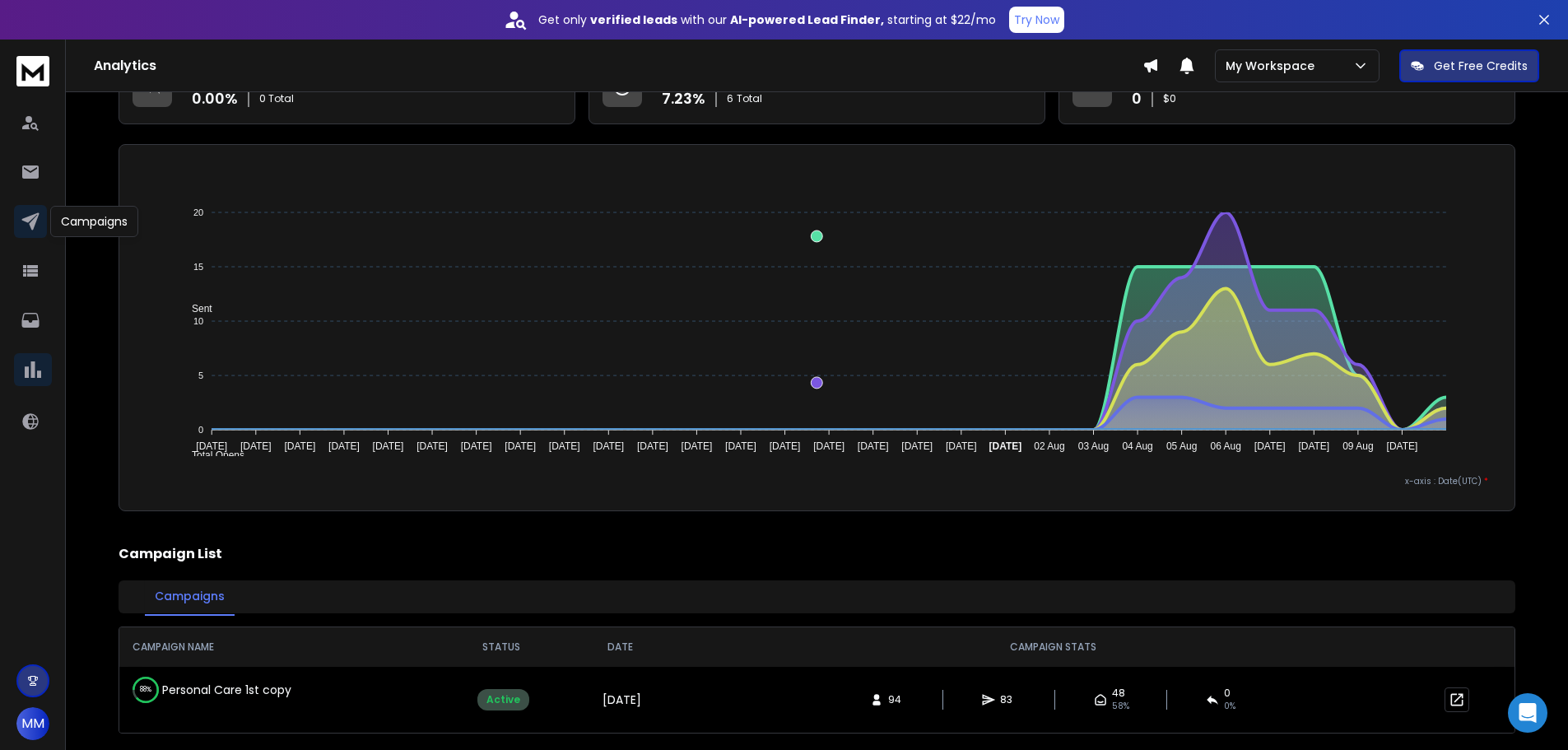
click at [22, 213] on icon at bounding box center [31, 221] width 20 height 20
